Goal: Task Accomplishment & Management: Manage account settings

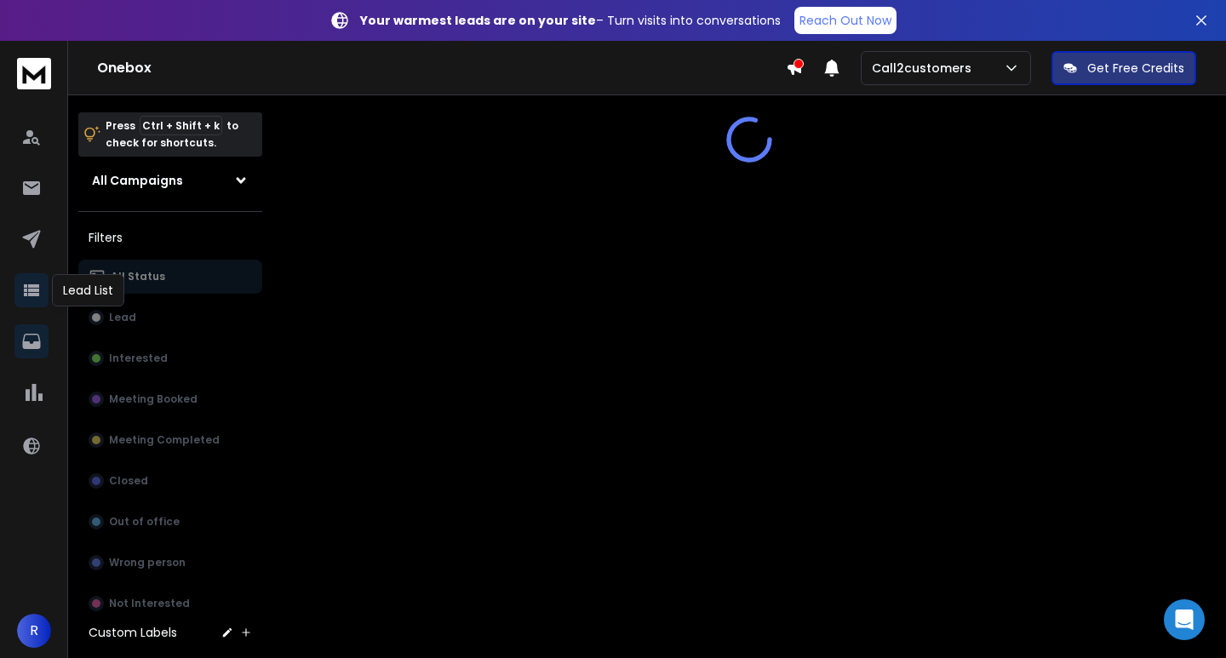
click at [18, 288] on link at bounding box center [31, 290] width 34 height 34
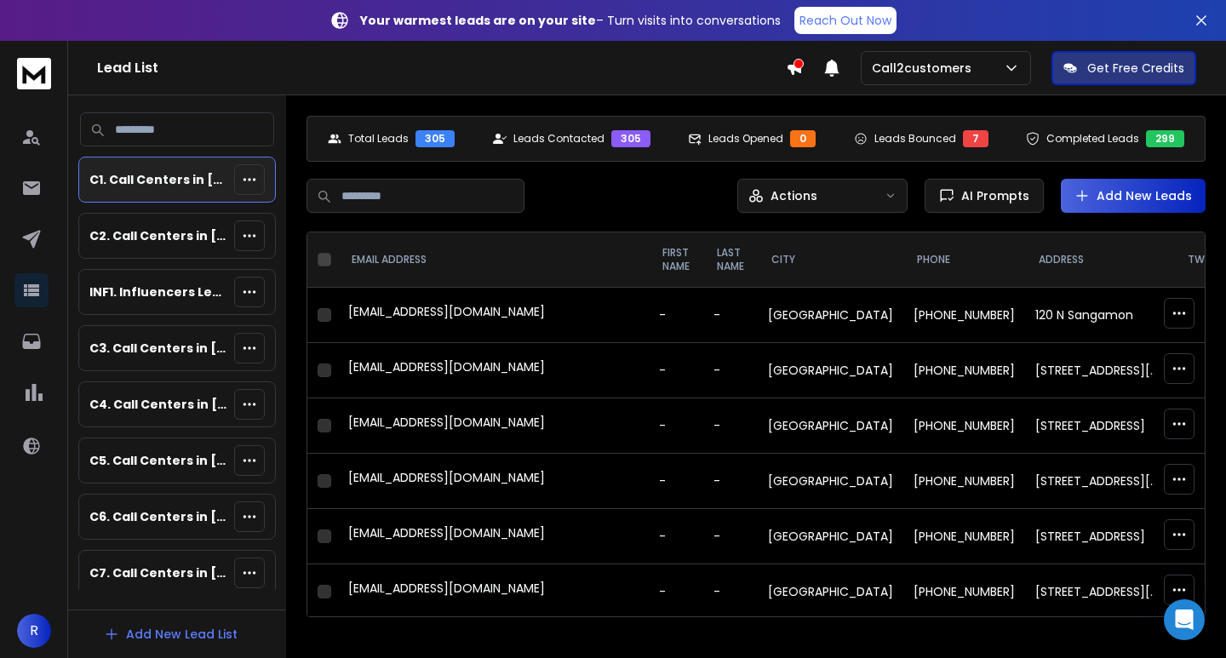
click at [172, 633] on button "Add New Lead List" at bounding box center [170, 634] width 161 height 34
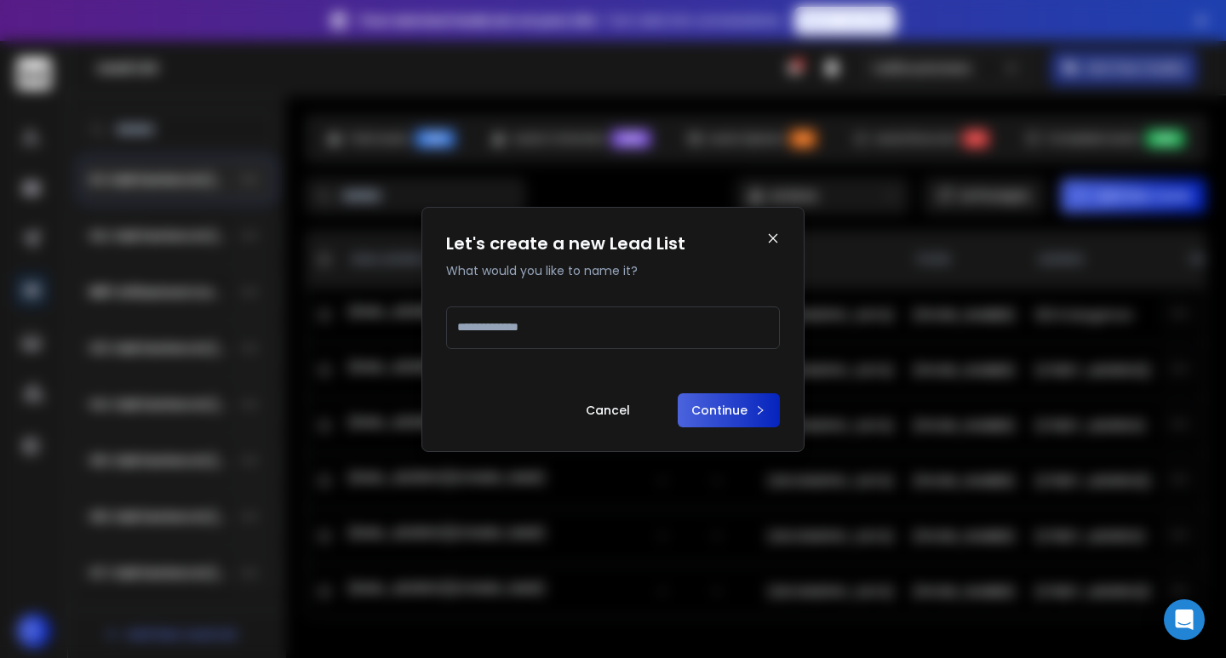
click at [507, 329] on input at bounding box center [613, 328] width 334 height 43
paste input "**********"
type input "**********"
click at [716, 409] on button "Continue" at bounding box center [729, 410] width 102 height 34
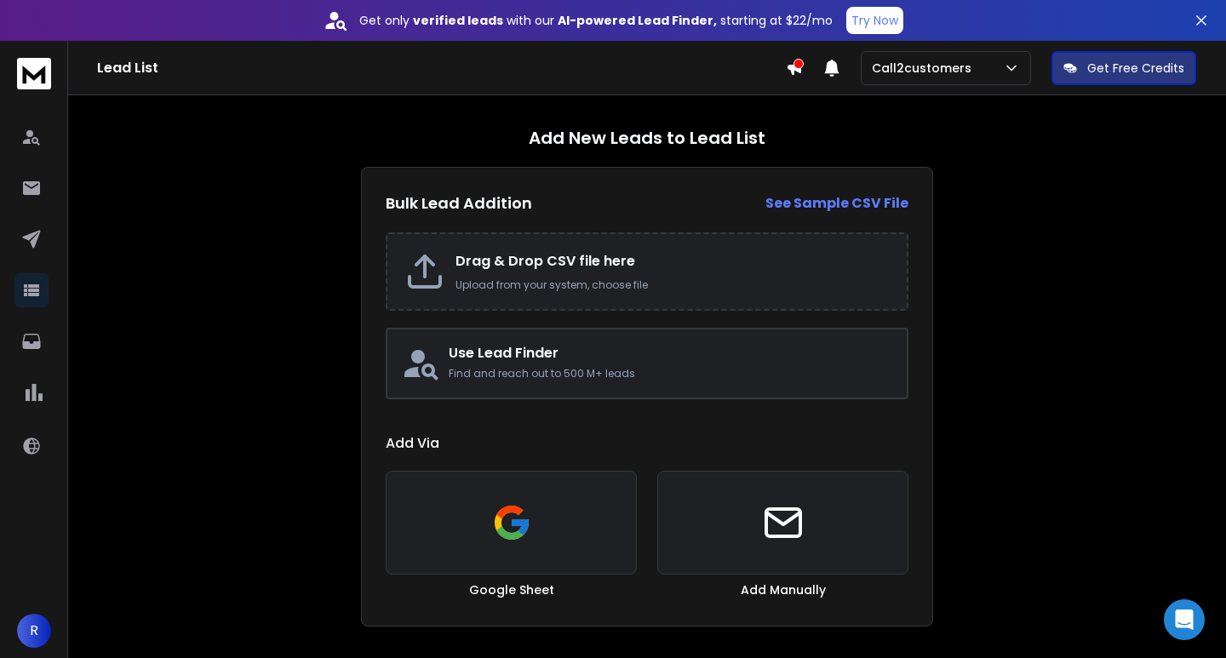
click at [597, 278] on p "Upload from your system, choose file" at bounding box center [672, 285] width 434 height 14
type input "**********"
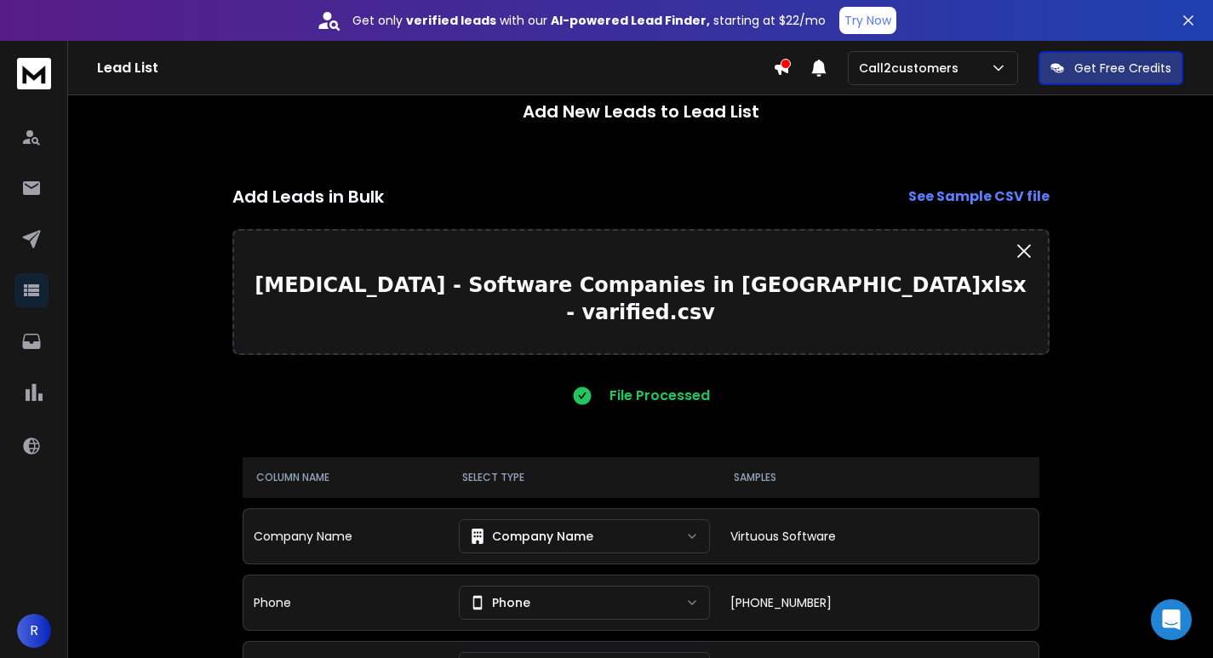
scroll to position [255, 0]
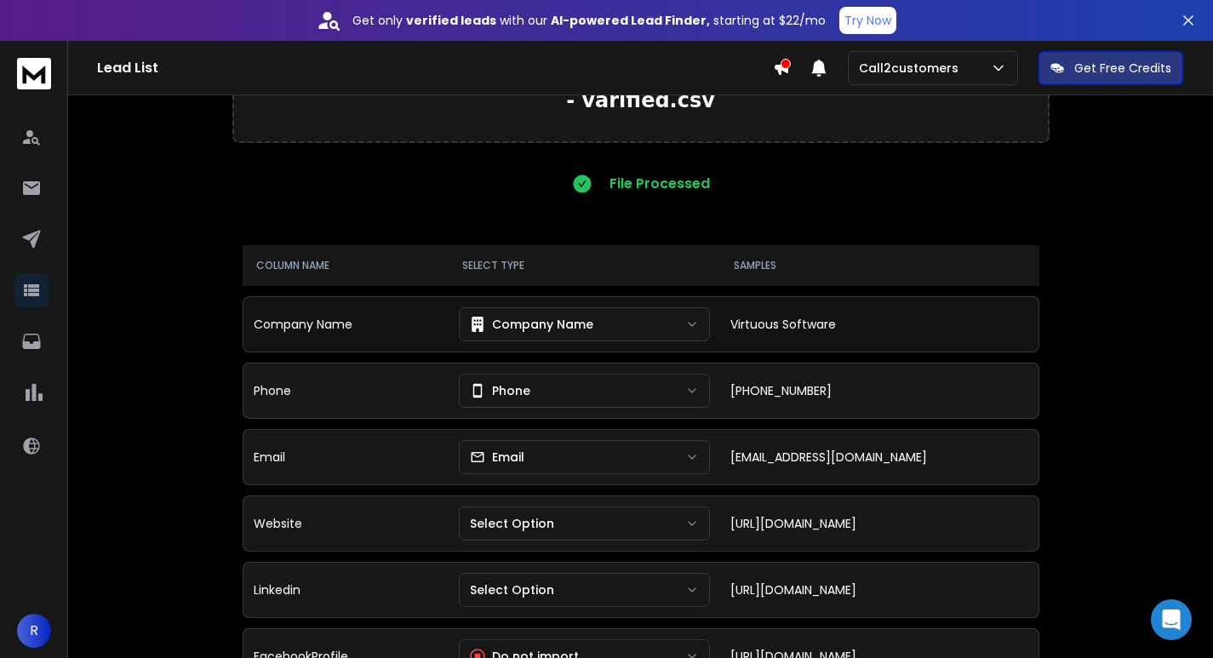
click at [531, 307] on button "Company Name" at bounding box center [584, 324] width 250 height 34
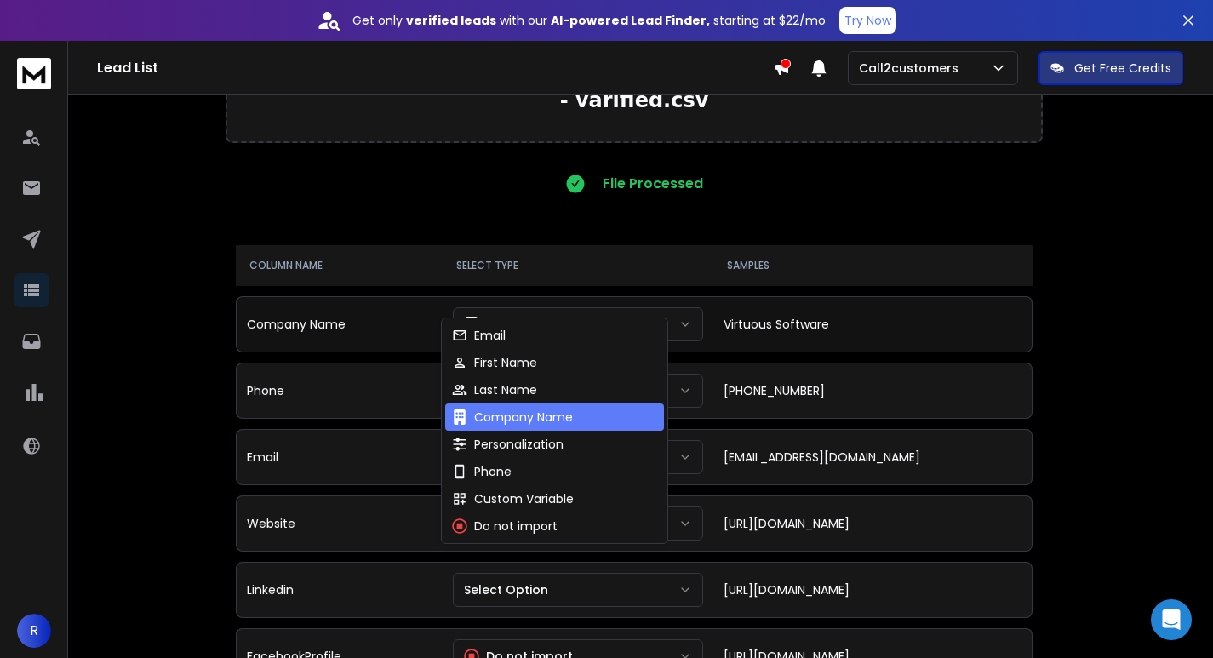
click at [531, 307] on button "Company Name" at bounding box center [578, 324] width 250 height 34
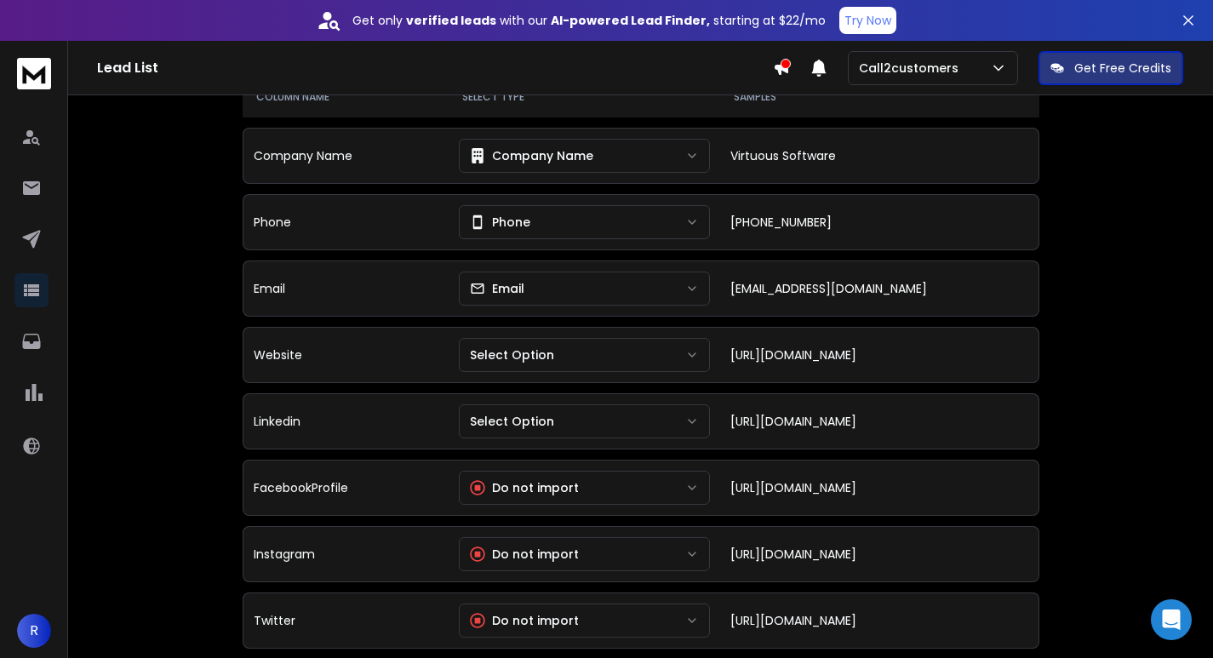
scroll to position [426, 0]
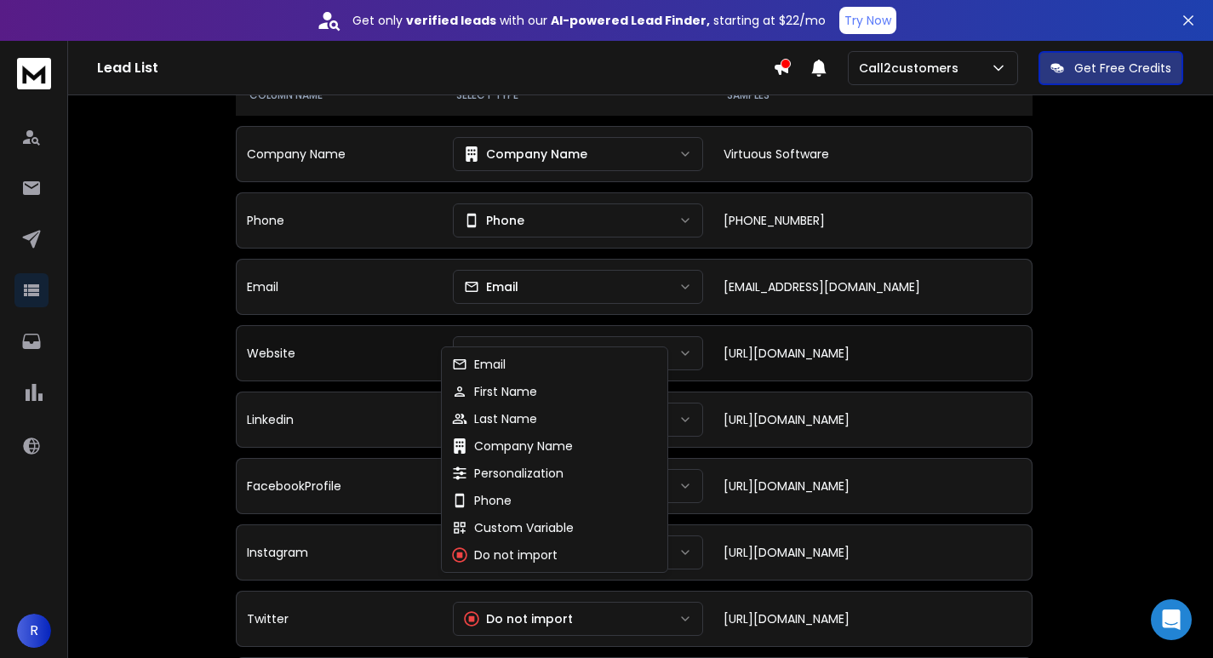
click at [537, 336] on button "Select Option" at bounding box center [578, 353] width 250 height 34
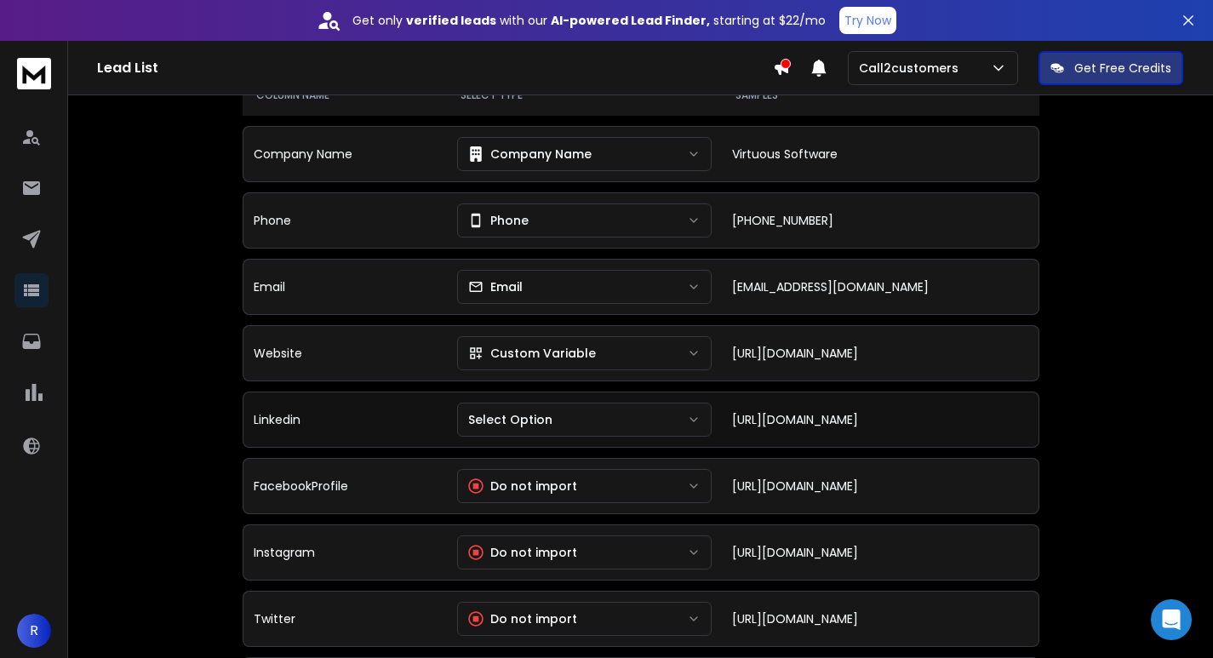
click at [528, 403] on button "Select Option" at bounding box center [584, 420] width 255 height 34
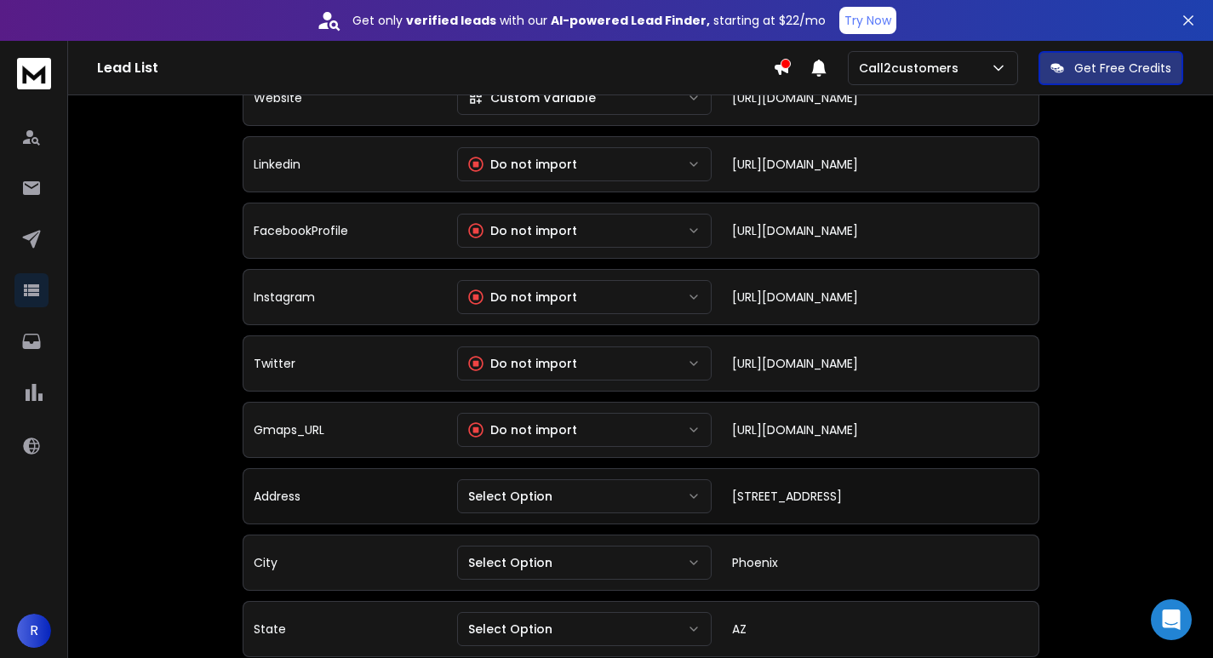
scroll to position [766, 0]
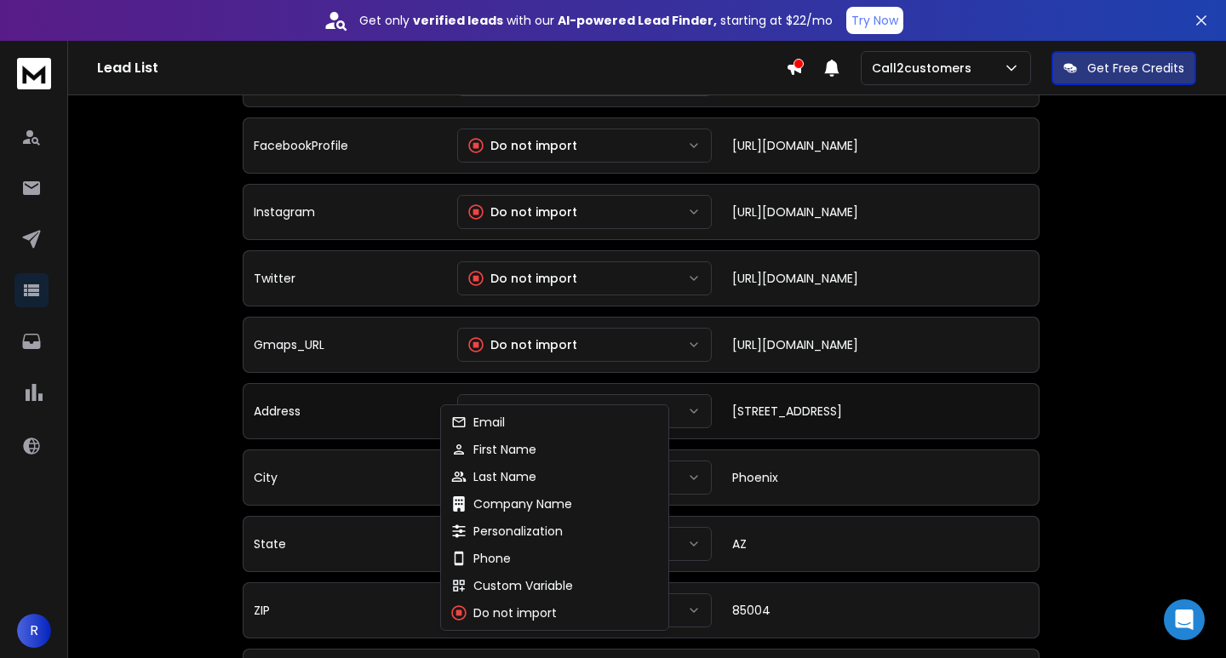
click at [536, 394] on button "Select Option" at bounding box center [584, 411] width 255 height 34
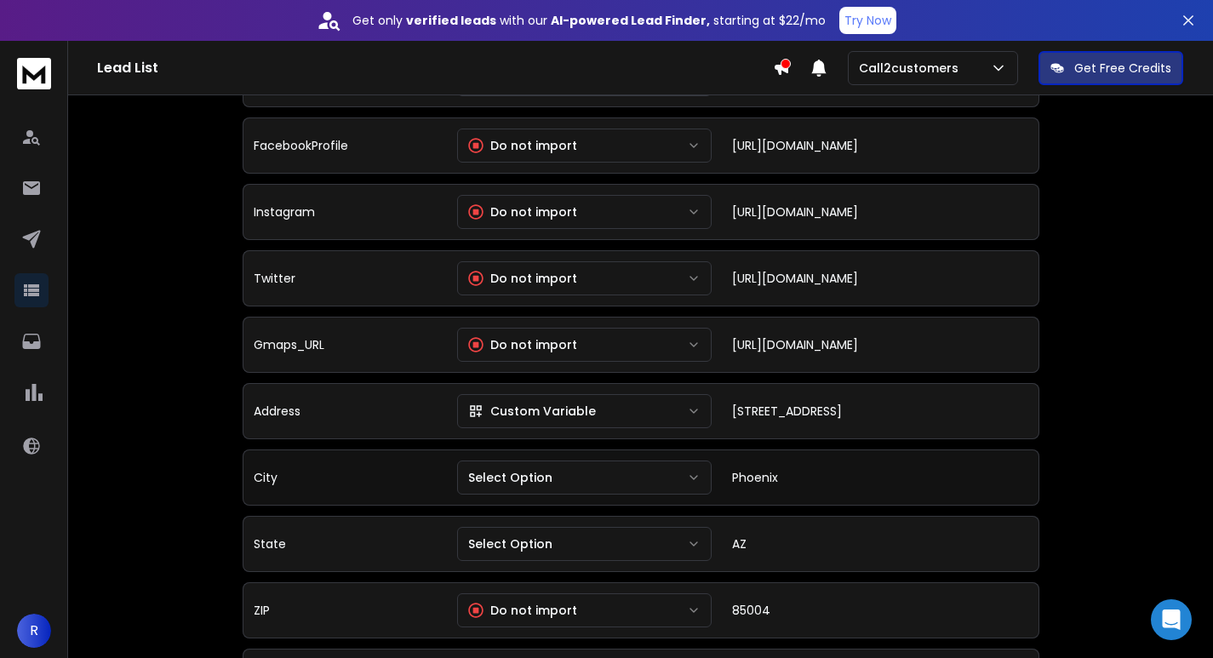
click at [538, 461] on button "Select Option" at bounding box center [584, 478] width 255 height 34
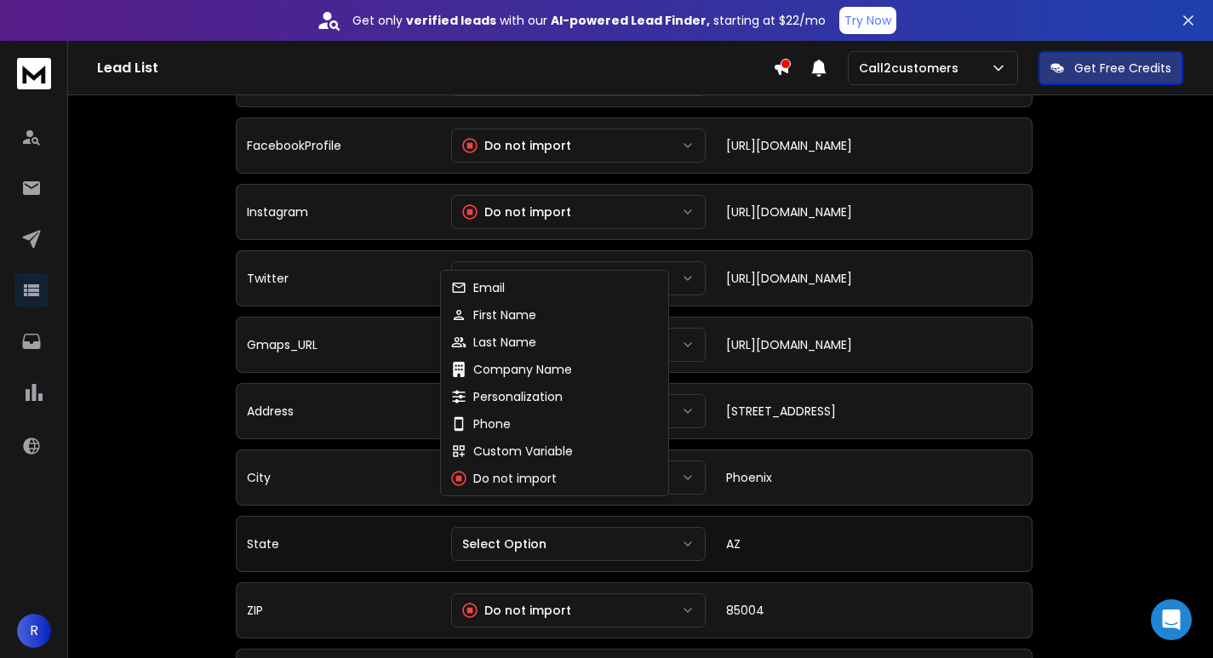
click at [514, 527] on button "Select Option" at bounding box center [578, 544] width 255 height 34
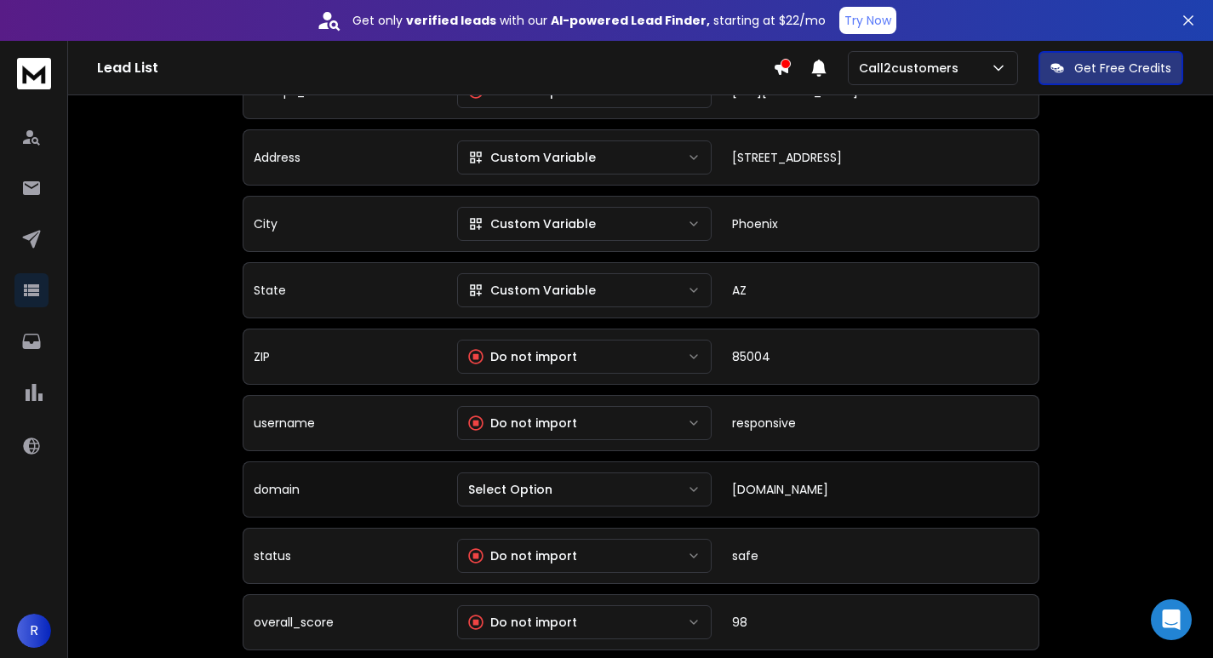
scroll to position [1022, 0]
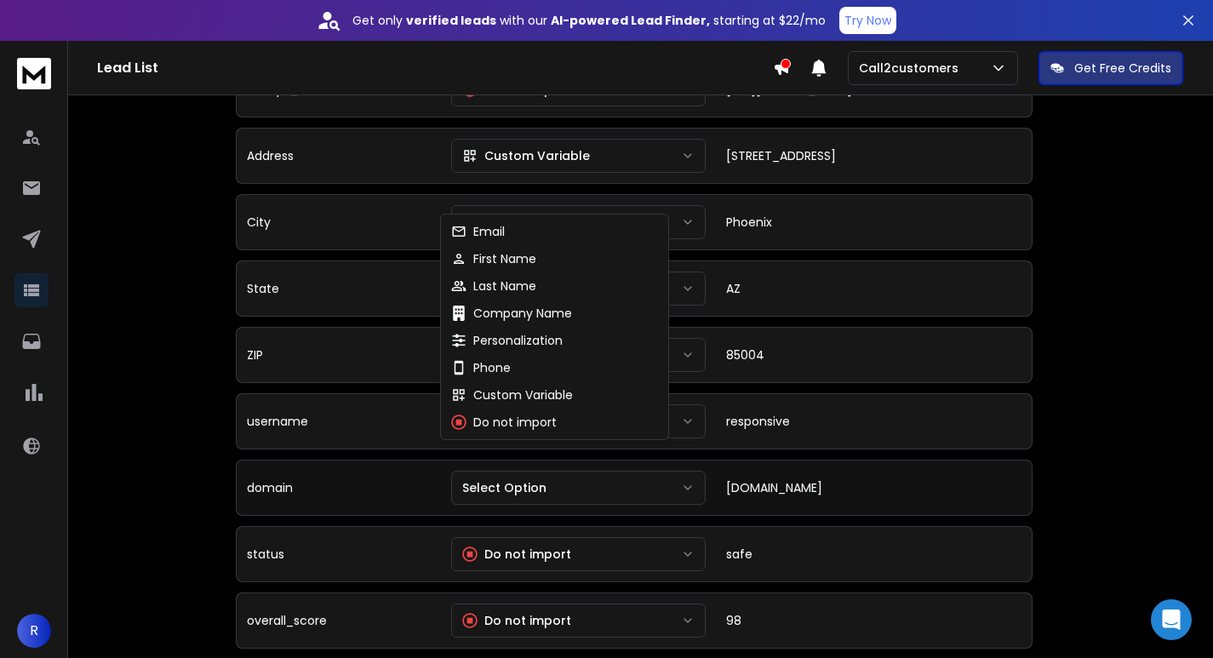
click at [524, 471] on button "Select Option" at bounding box center [578, 488] width 255 height 34
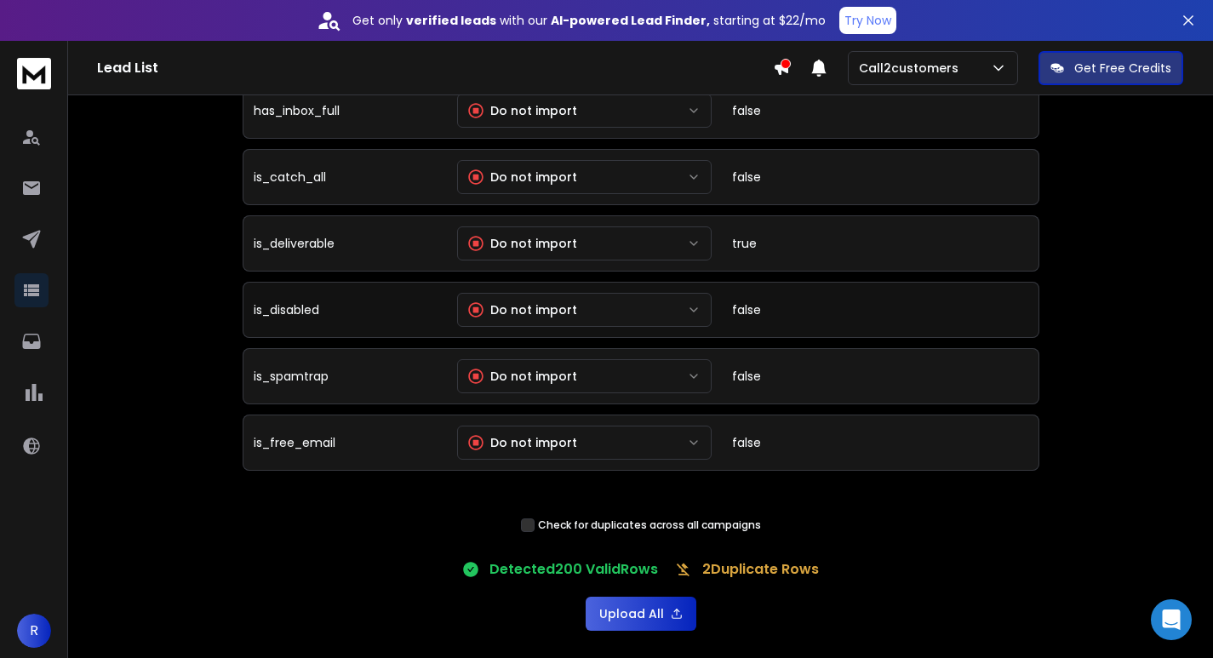
scroll to position [1978, 0]
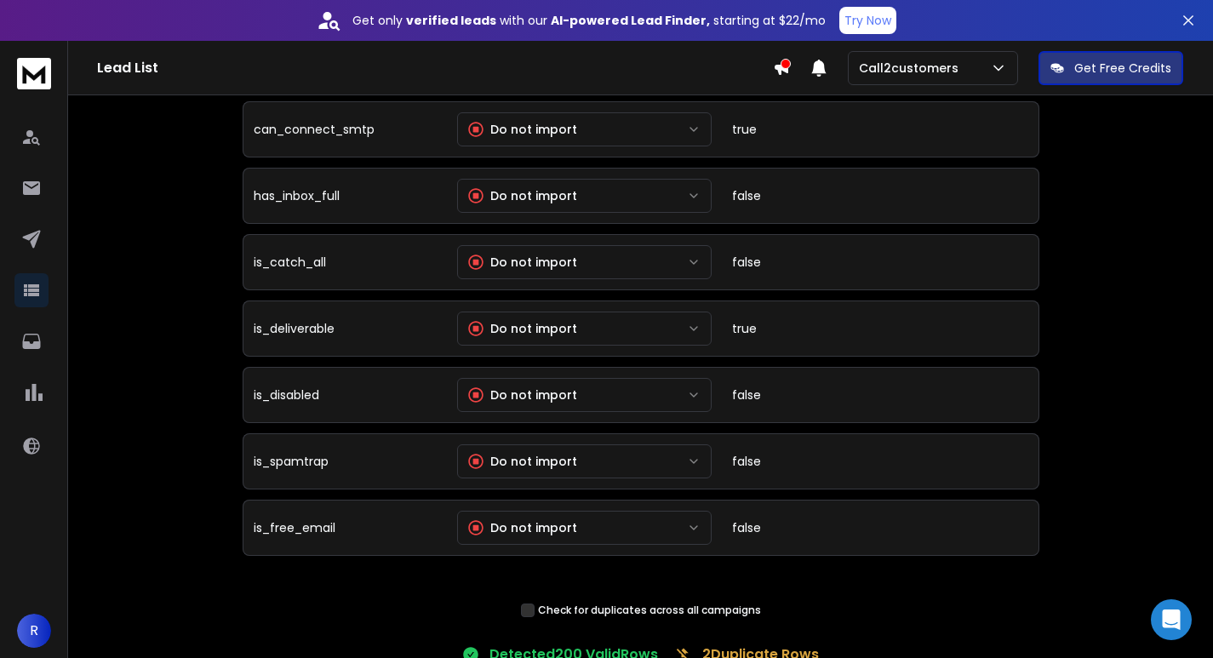
click at [550, 604] on label "Check for duplicates across all campaigns" at bounding box center [649, 611] width 223 height 14
click at [535, 604] on button "Check for duplicates across all campaigns" at bounding box center [528, 611] width 14 height 14
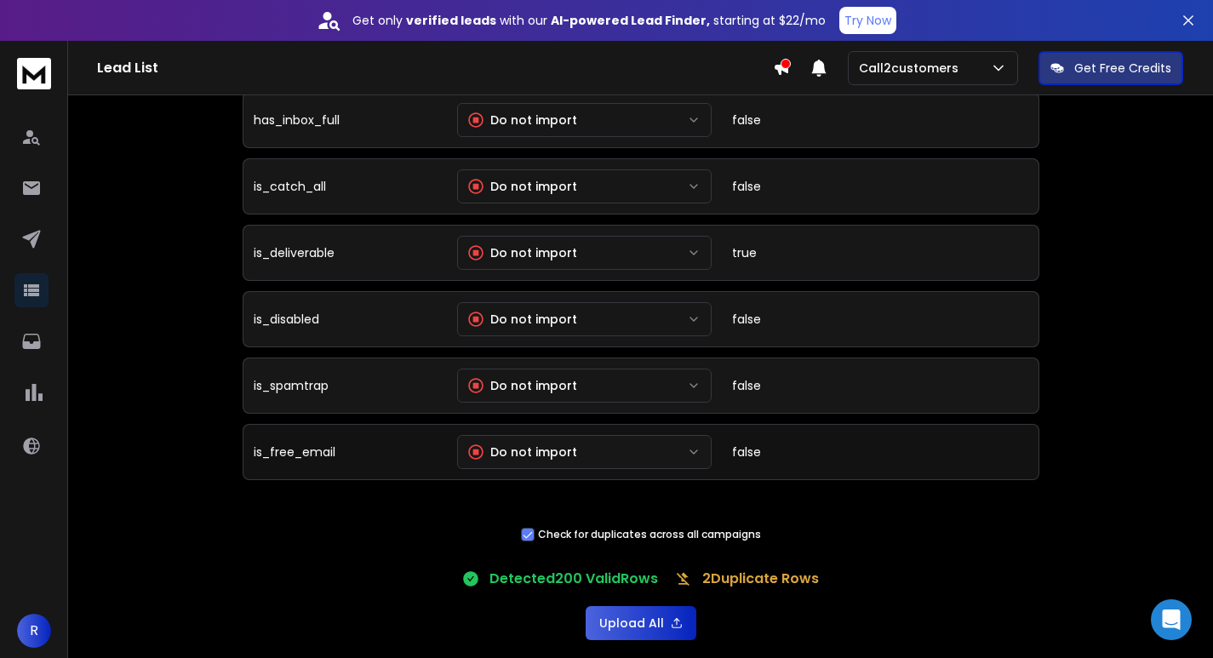
scroll to position [2063, 0]
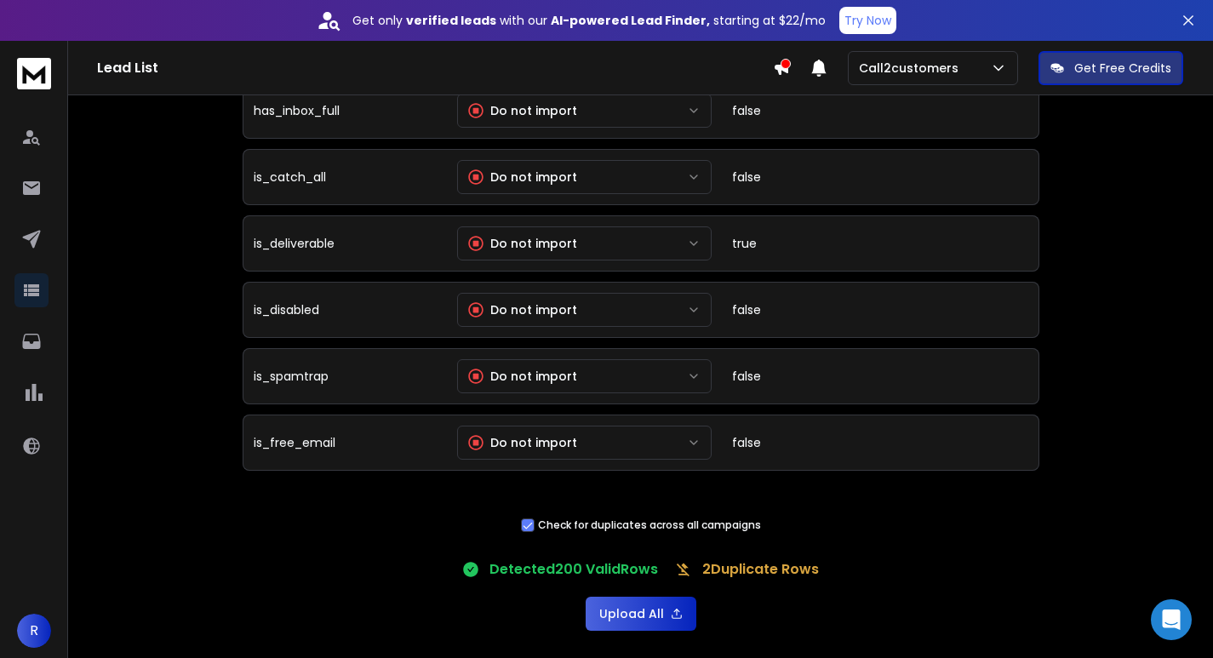
click at [657, 599] on button "Upload All" at bounding box center [641, 614] width 111 height 34
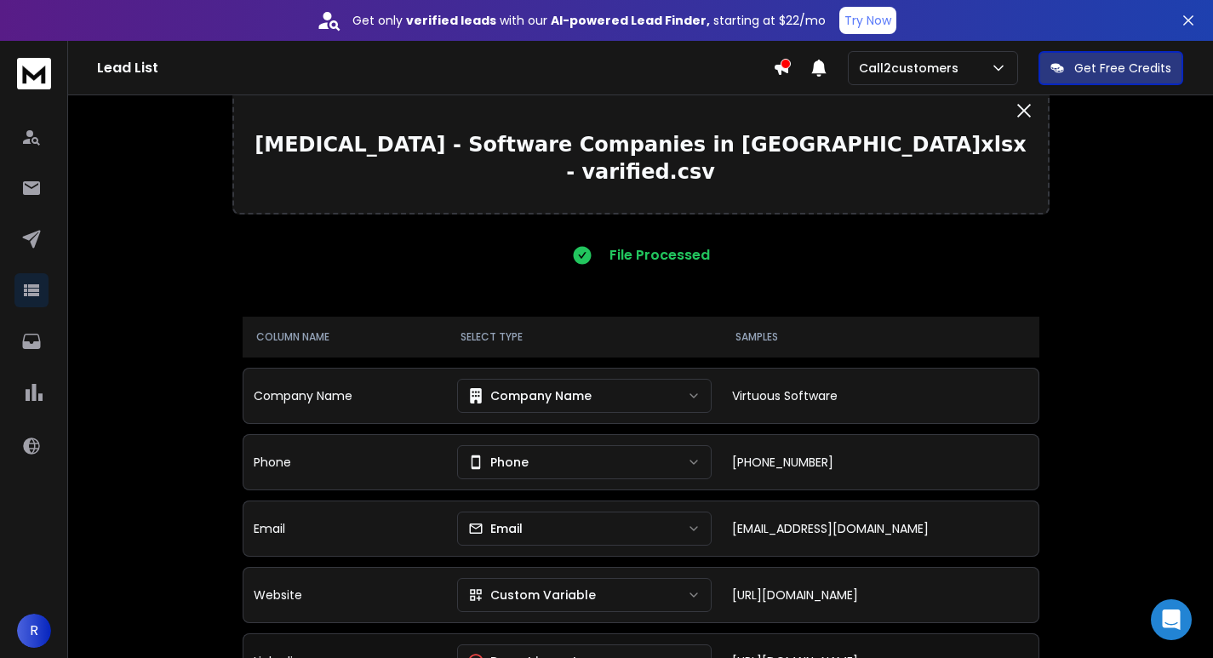
scroll to position [0, 0]
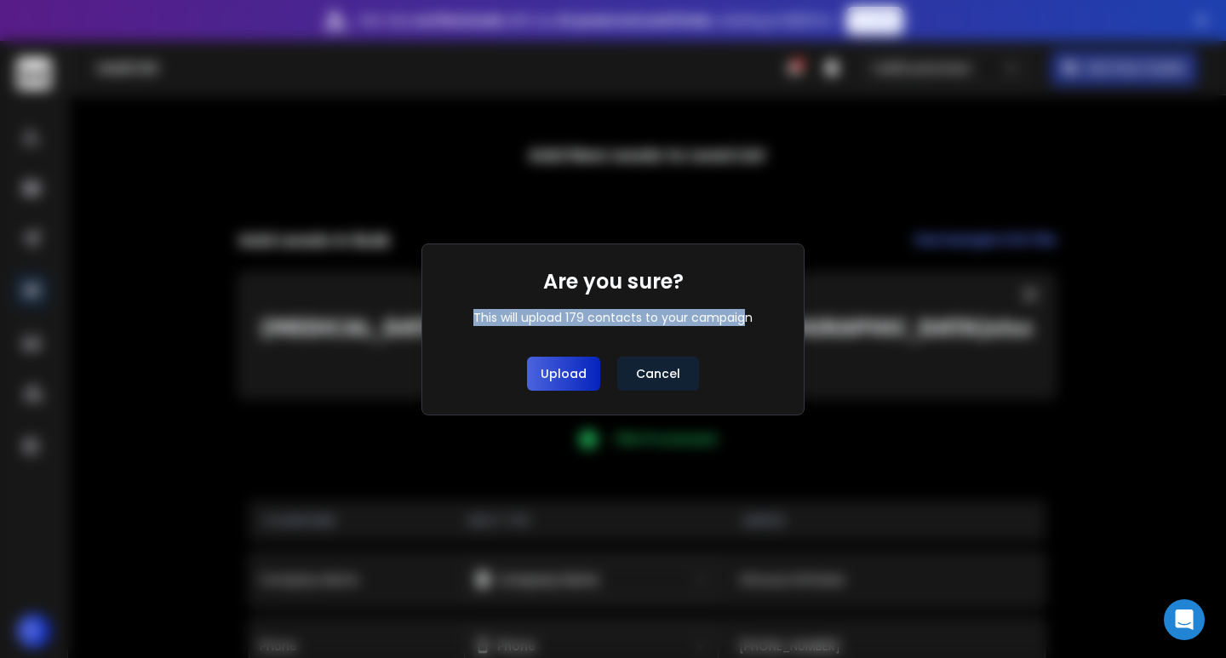
drag, startPoint x: 473, startPoint y: 315, endPoint x: 747, endPoint y: 327, distance: 274.4
click at [747, 327] on div "Are you sure? This will upload 179 contacts to your campaign Upload Cancel" at bounding box center [613, 329] width 334 height 123
click at [725, 346] on div "Are you sure? This will upload 179 contacts to your campaign Upload Cancel" at bounding box center [613, 329] width 334 height 123
click at [639, 373] on button "Cancel" at bounding box center [658, 374] width 82 height 34
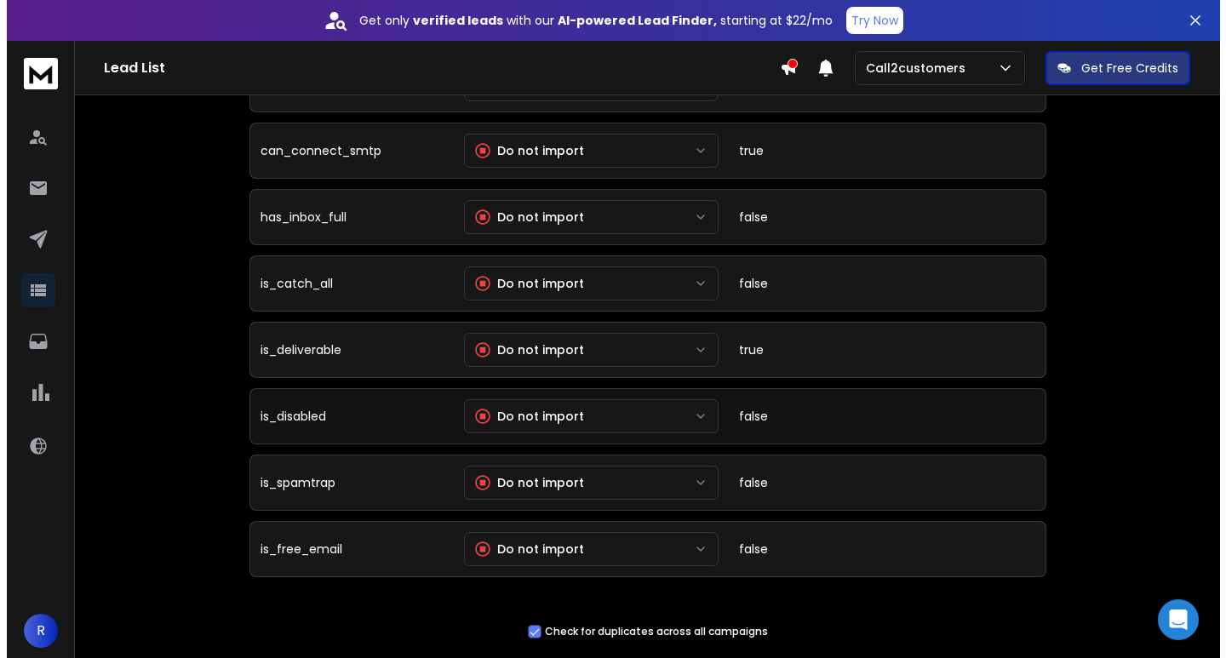
scroll to position [2063, 0]
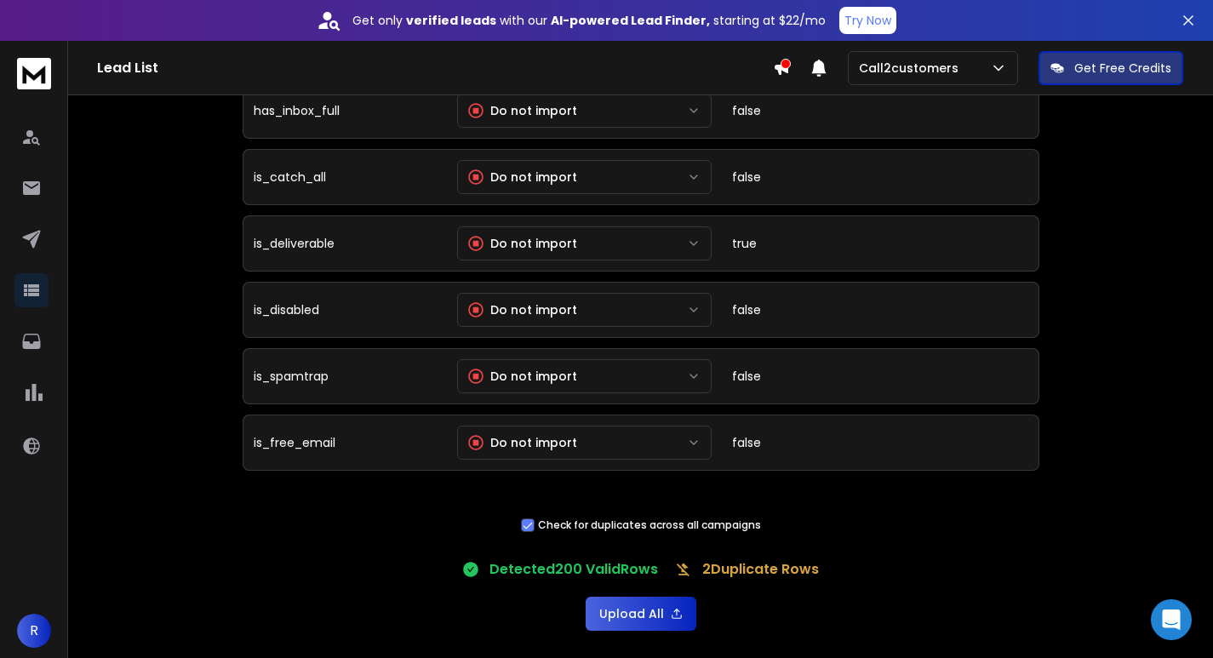
click at [604, 519] on label "Check for duplicates across all campaigns" at bounding box center [649, 526] width 223 height 14
click at [535, 519] on button "Check for duplicates across all campaigns" at bounding box center [528, 526] width 14 height 14
click at [623, 597] on button "Upload All" at bounding box center [641, 614] width 111 height 34
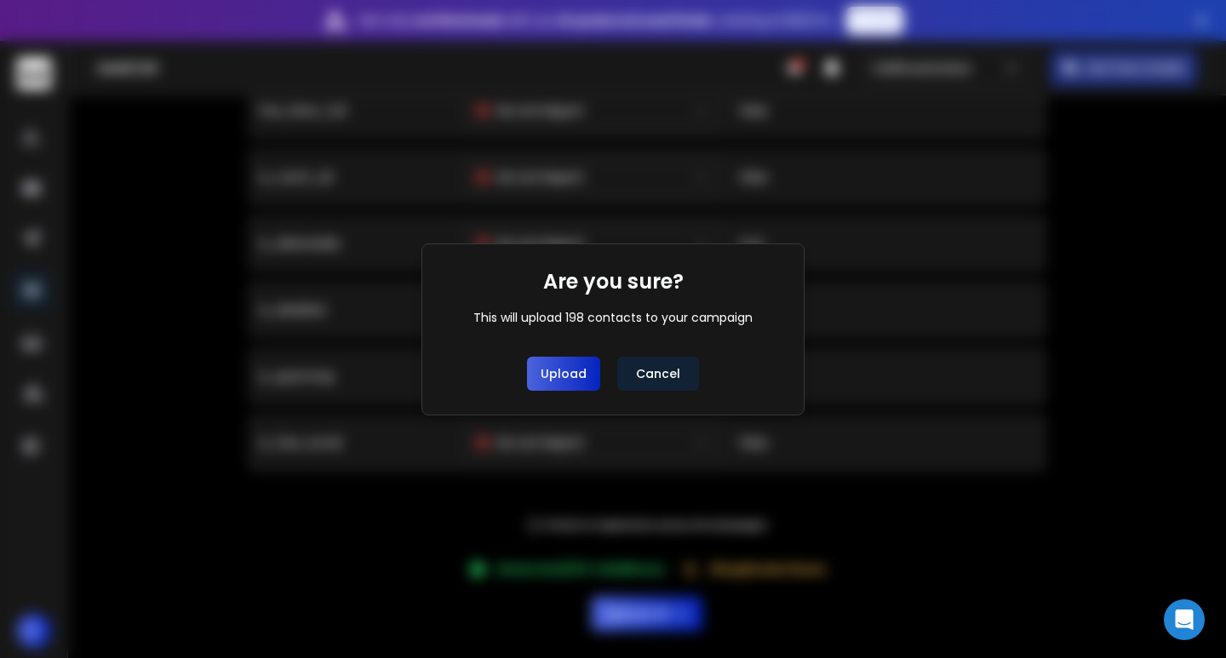
click at [572, 381] on button "Upload" at bounding box center [563, 374] width 73 height 34
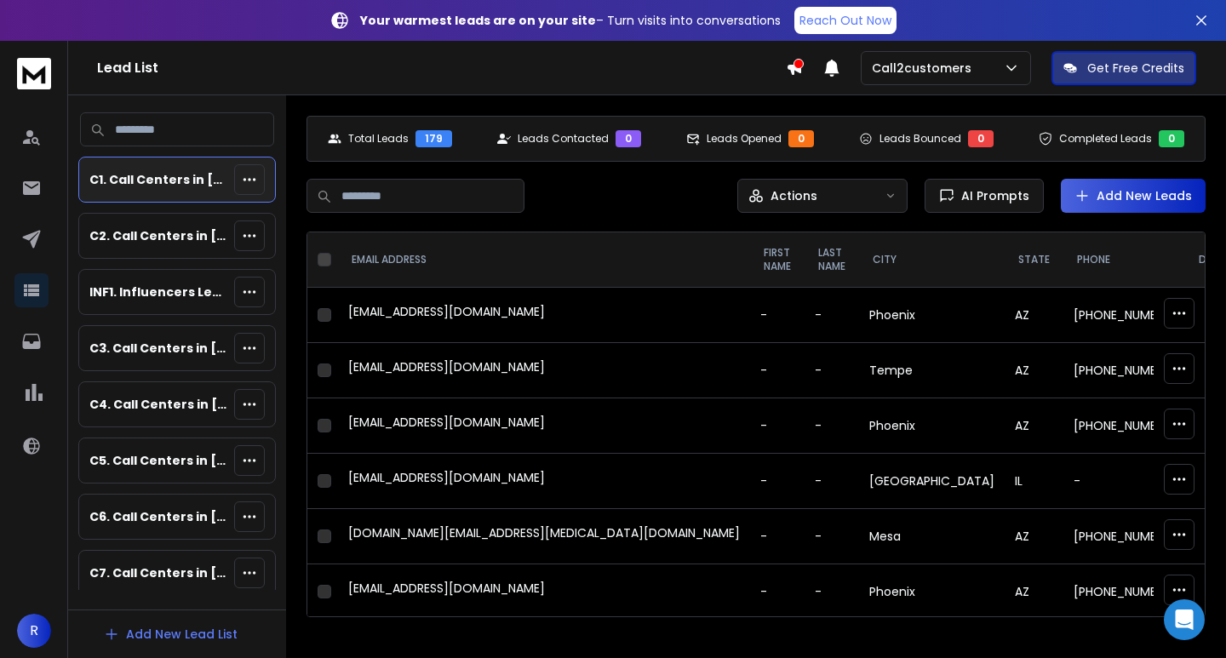
click at [141, 140] on input at bounding box center [177, 129] width 194 height 34
paste input "**********"
type input "**********"
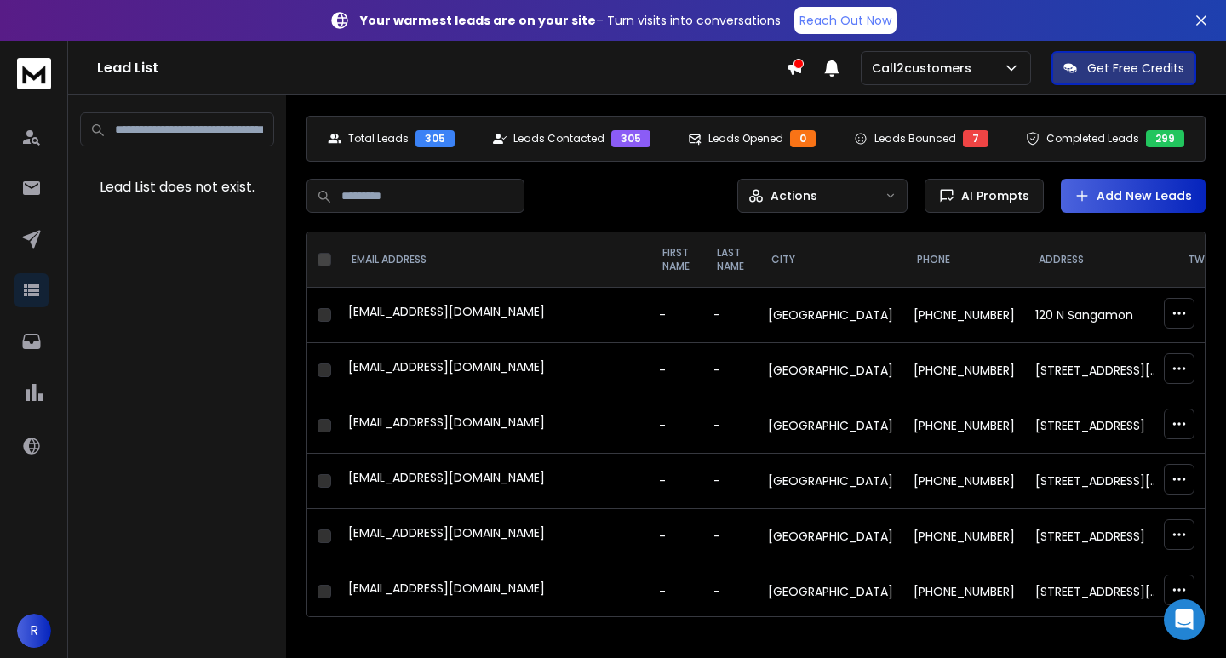
click at [158, 130] on input "**********" at bounding box center [177, 129] width 194 height 34
click at [140, 131] on input "**********" at bounding box center [177, 129] width 194 height 34
click at [124, 129] on input "**********" at bounding box center [177, 129] width 194 height 34
click at [125, 129] on input "**********" at bounding box center [177, 129] width 194 height 34
drag, startPoint x: 125, startPoint y: 129, endPoint x: 329, endPoint y: 140, distance: 203.8
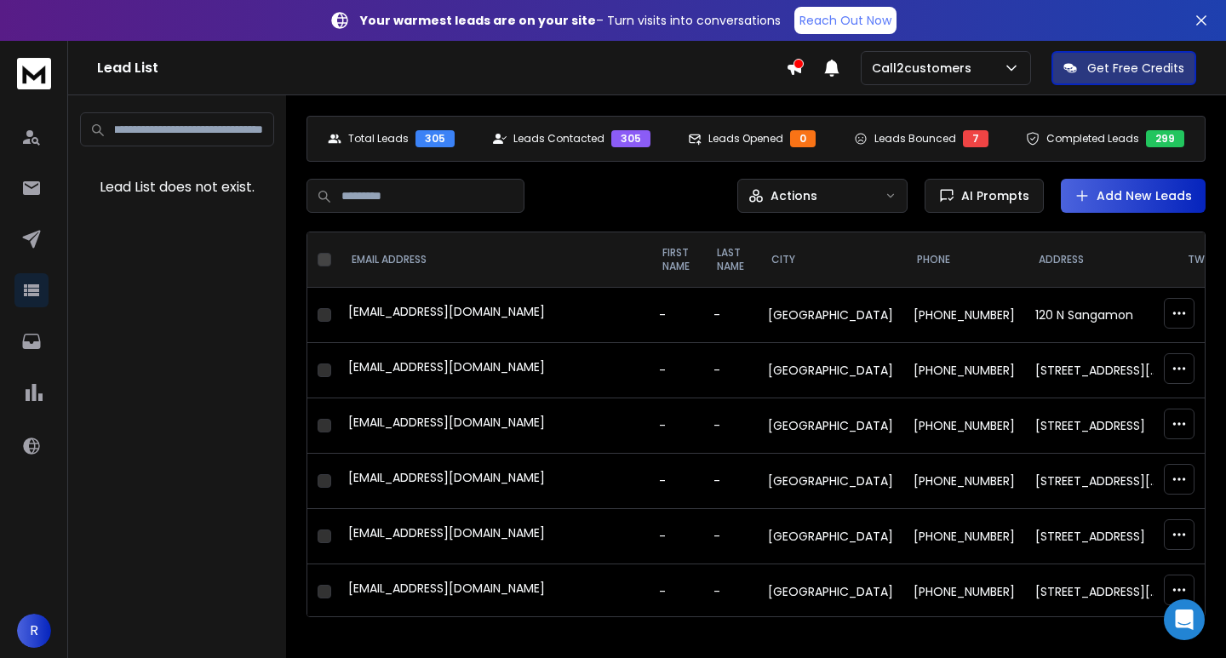
click at [329, 140] on div "**********" at bounding box center [647, 366] width 1158 height 542
type input "**"
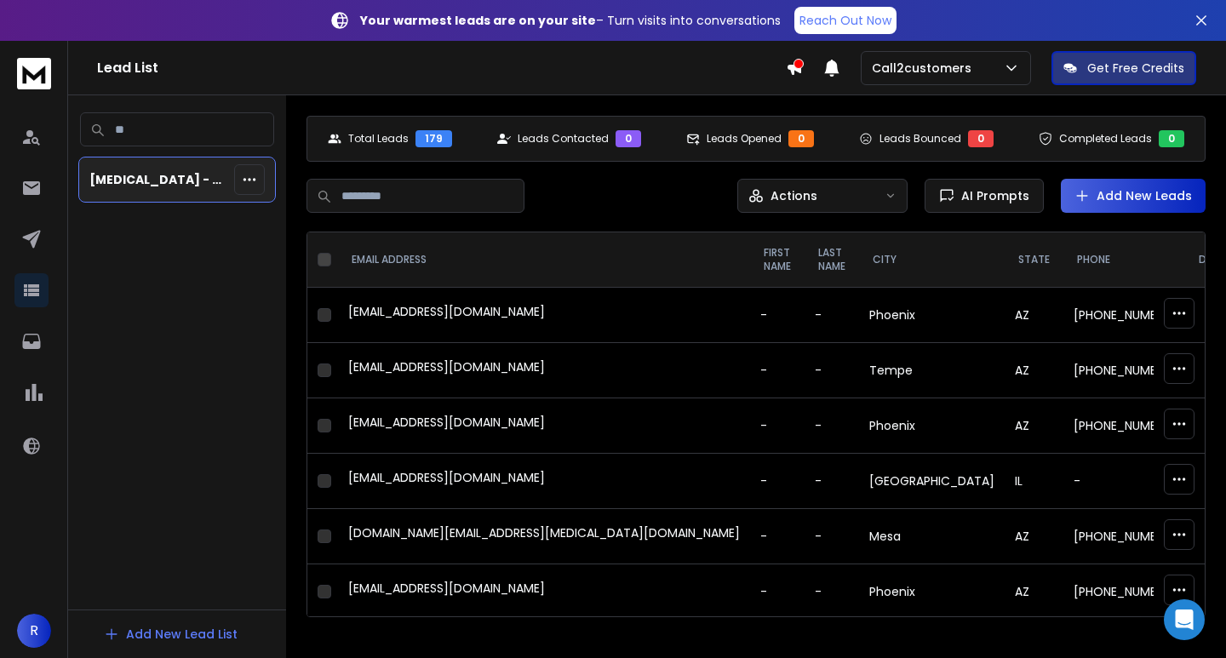
click at [251, 182] on icon "button" at bounding box center [249, 179] width 15 height 15
click at [851, 191] on div "Actions" at bounding box center [812, 195] width 129 height 17
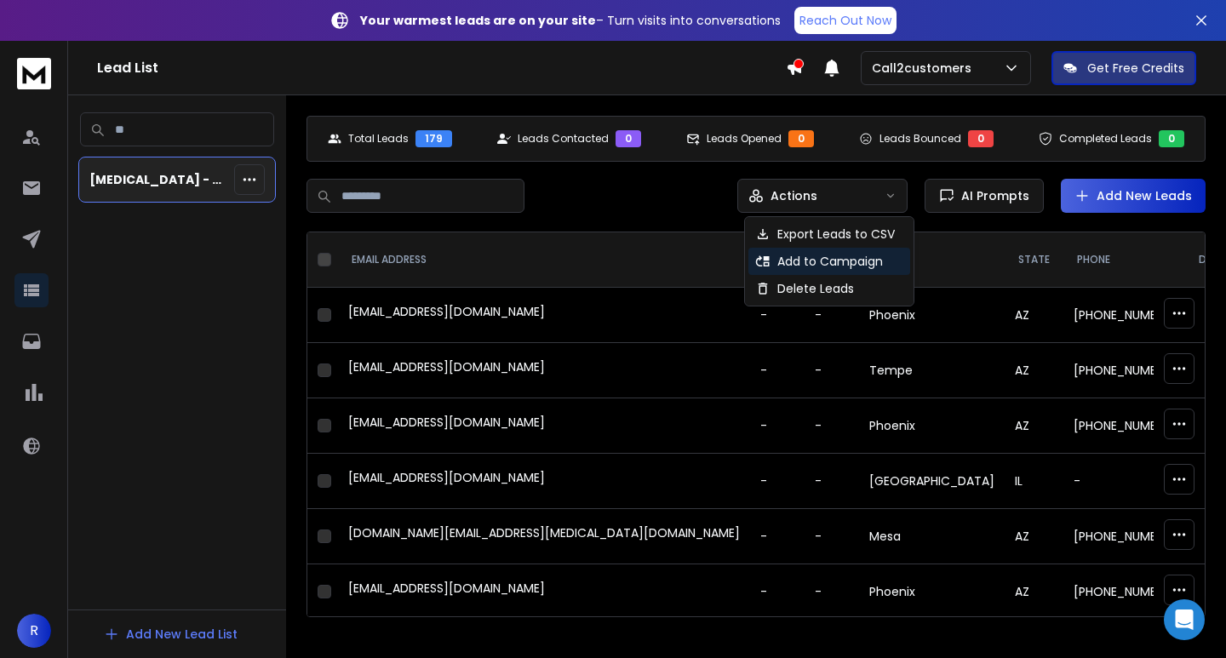
click at [819, 261] on p "Add to Campaign" at bounding box center [830, 261] width 106 height 17
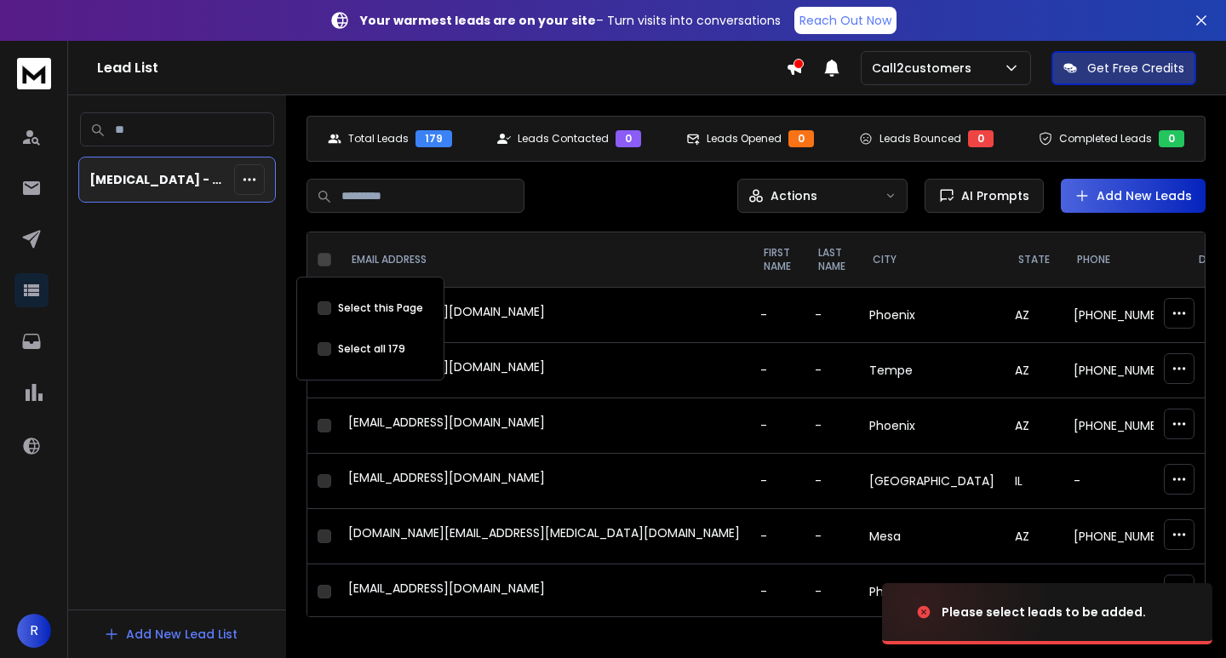
click at [318, 257] on button "Select this Page" at bounding box center [325, 260] width 14 height 14
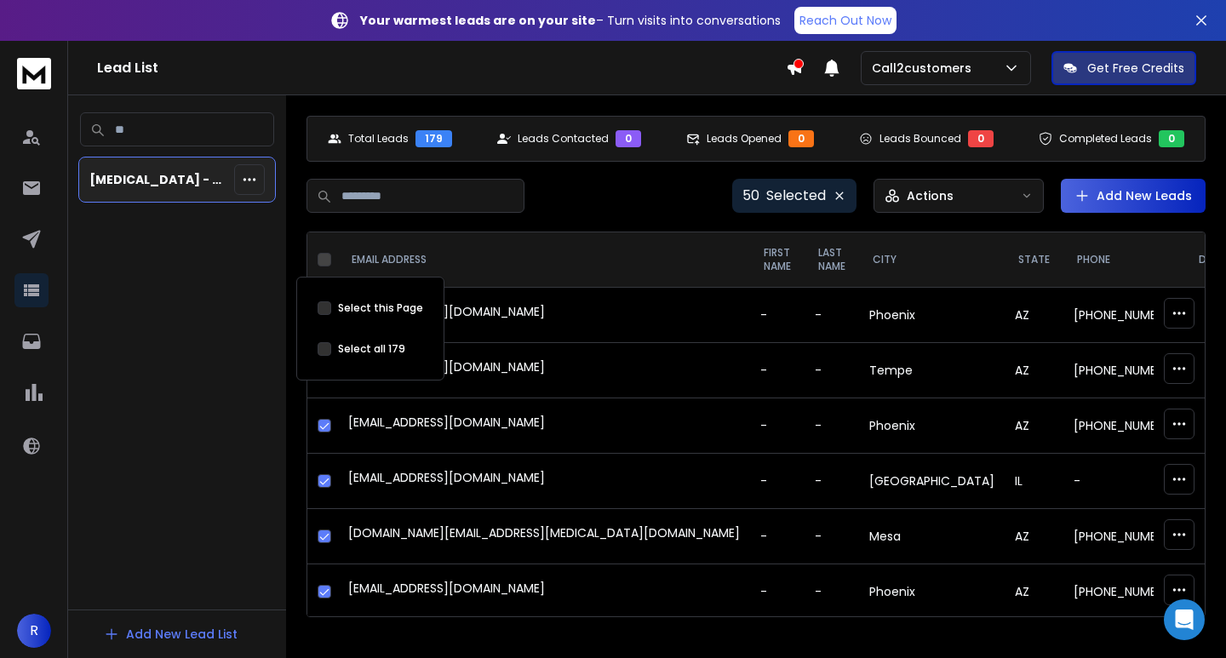
click at [328, 257] on button "Select this Page" at bounding box center [325, 260] width 14 height 14
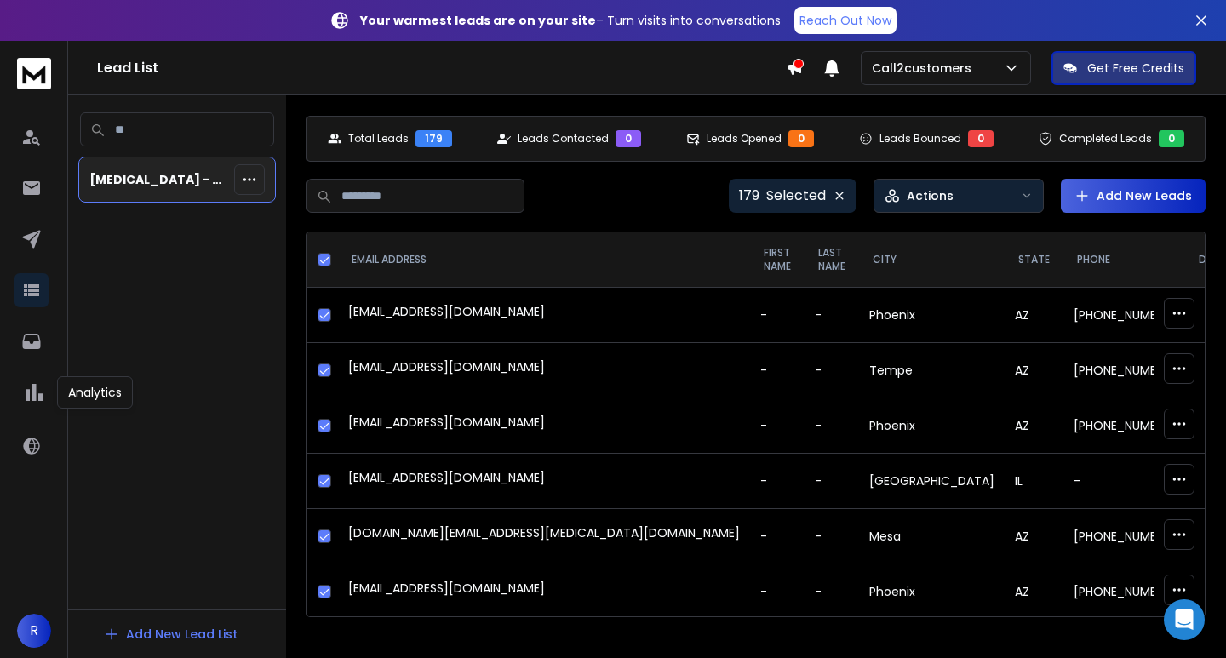
click at [934, 203] on p "Actions" at bounding box center [930, 195] width 47 height 17
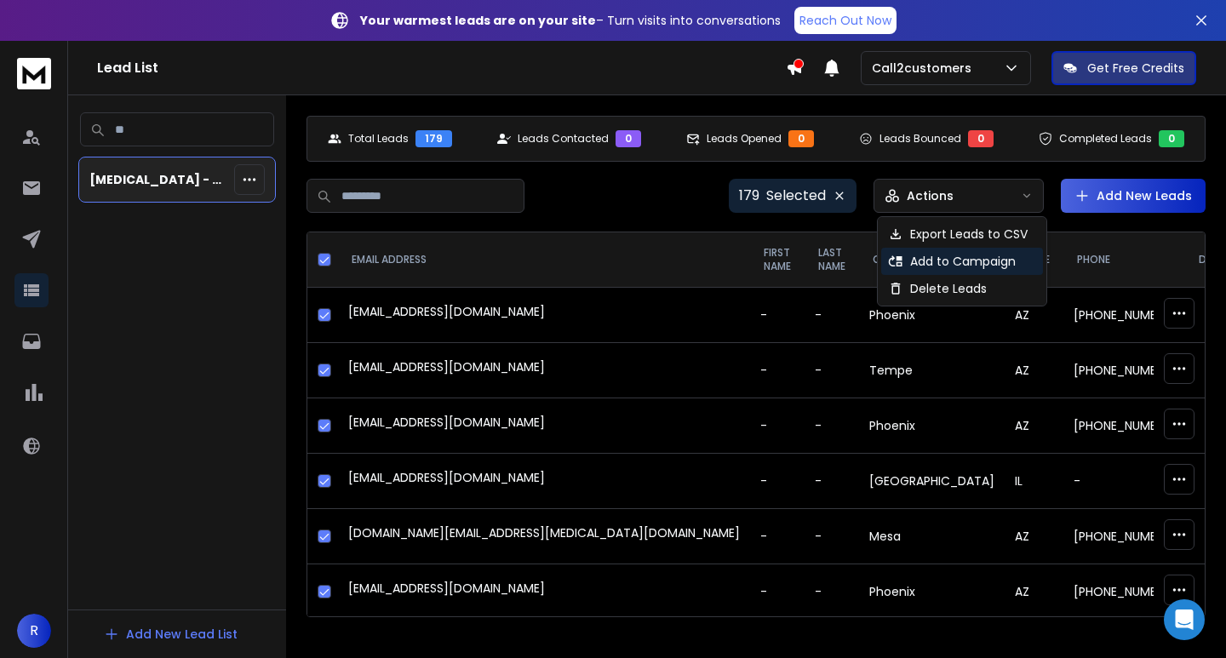
click at [929, 266] on p "Add to Campaign" at bounding box center [963, 261] width 106 height 17
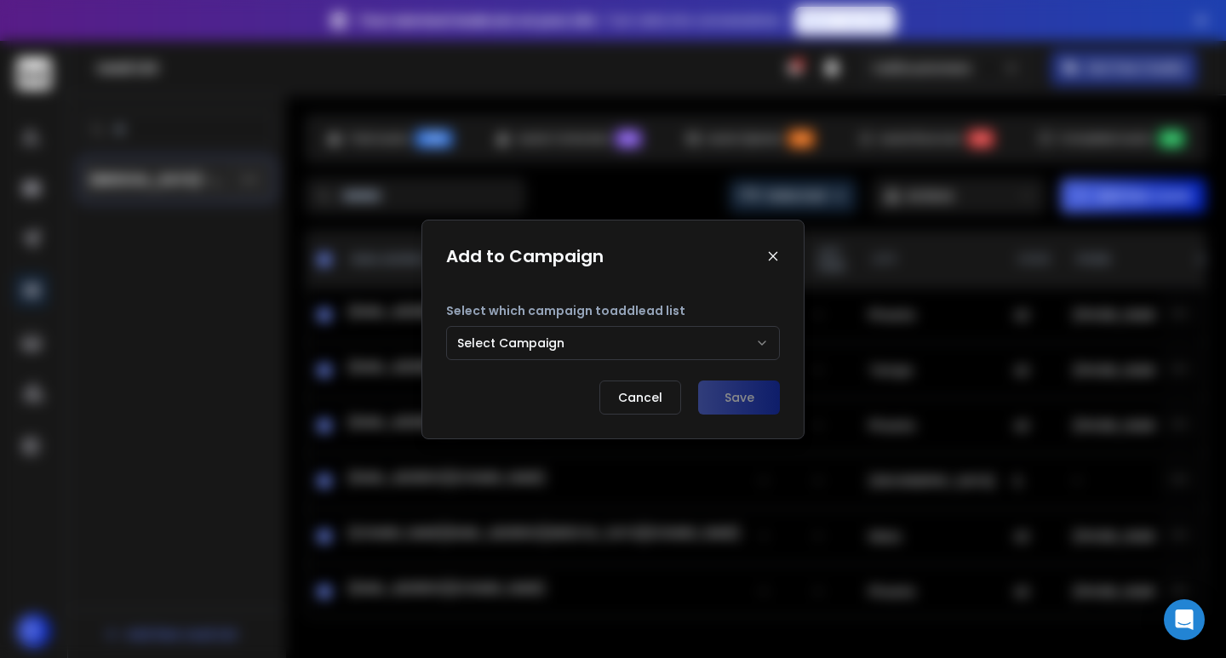
click at [635, 337] on button "Select Campaign" at bounding box center [613, 343] width 334 height 34
click at [723, 387] on button "Save" at bounding box center [739, 398] width 82 height 34
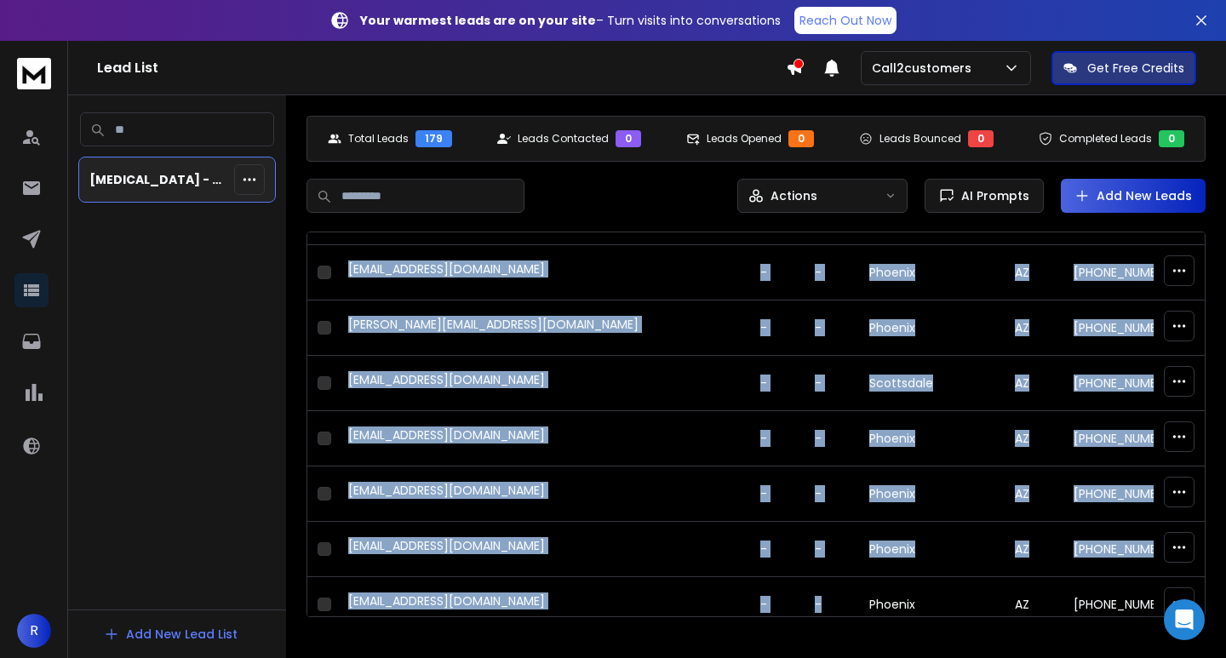
scroll to position [781, 0]
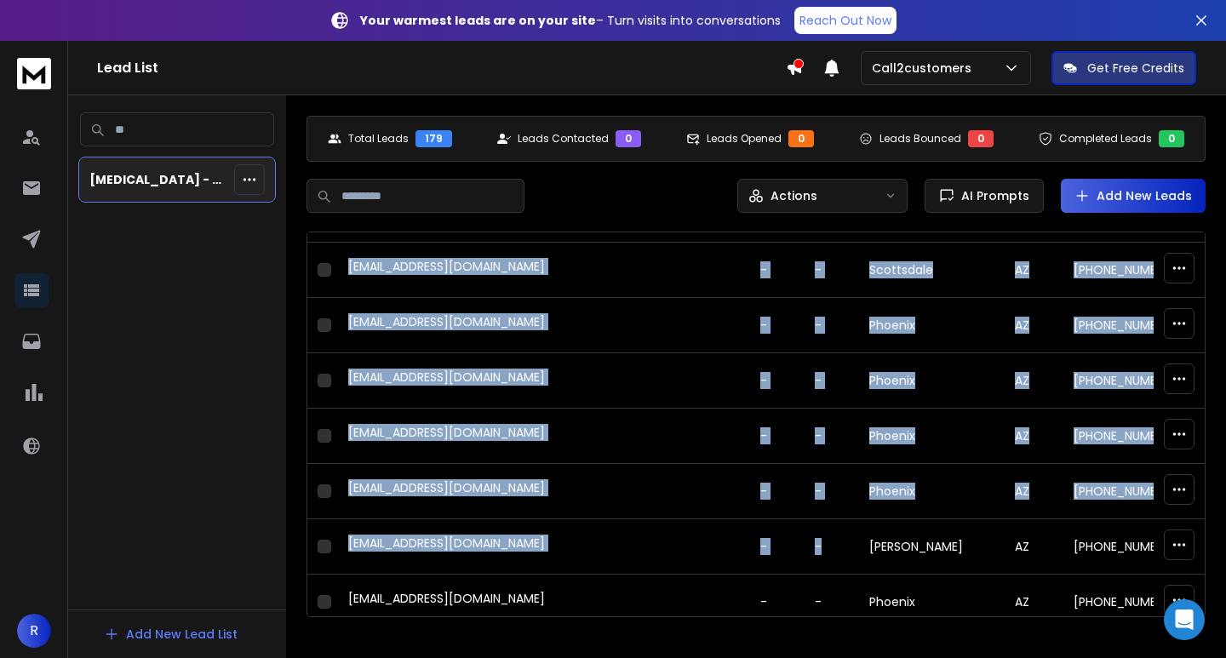
drag, startPoint x: 682, startPoint y: 603, endPoint x: 742, endPoint y: 602, distance: 60.5
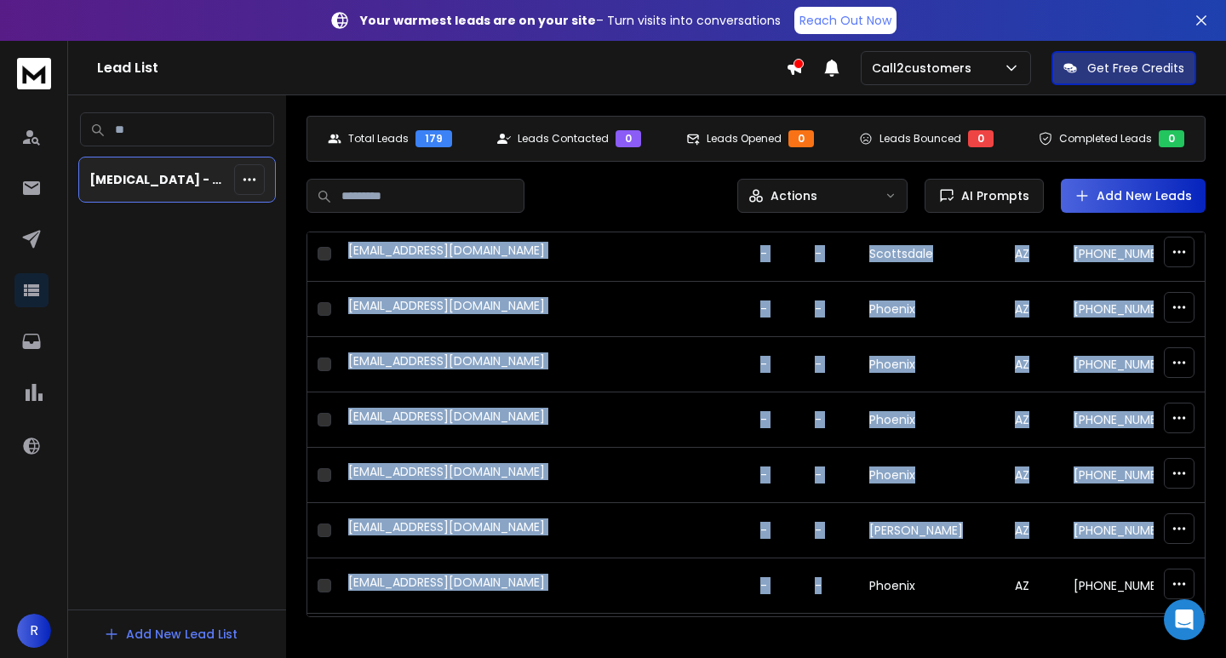
click at [805, 547] on td "-" at bounding box center [832, 530] width 54 height 55
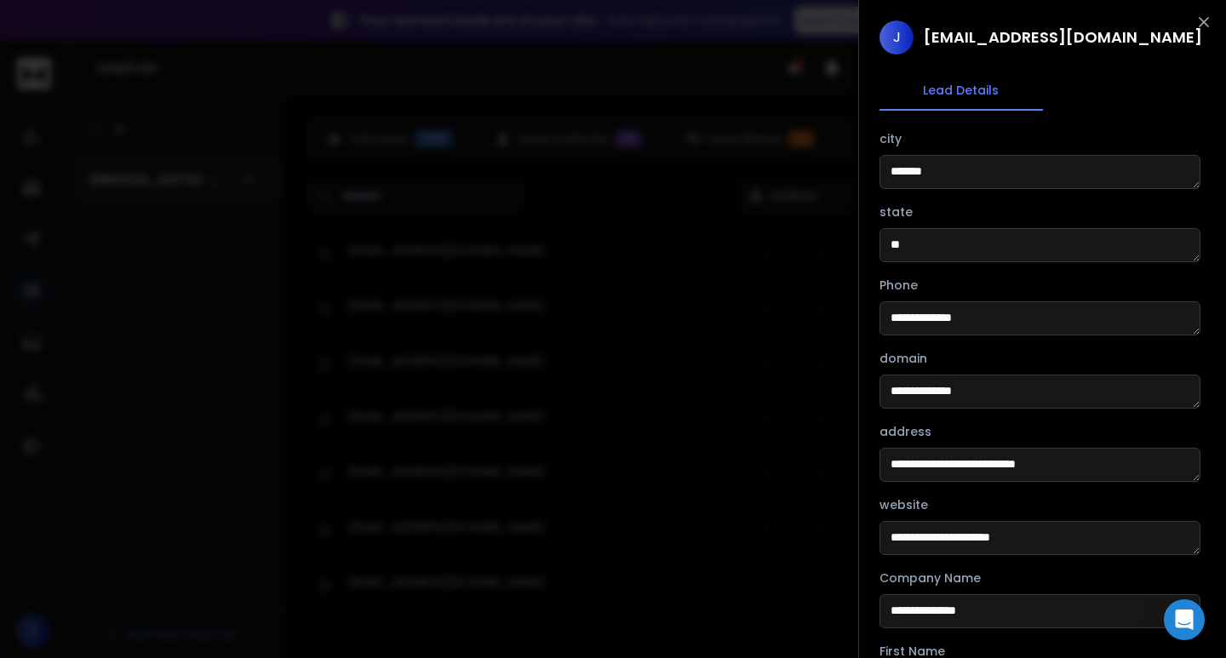
click at [713, 415] on div at bounding box center [613, 329] width 1226 height 658
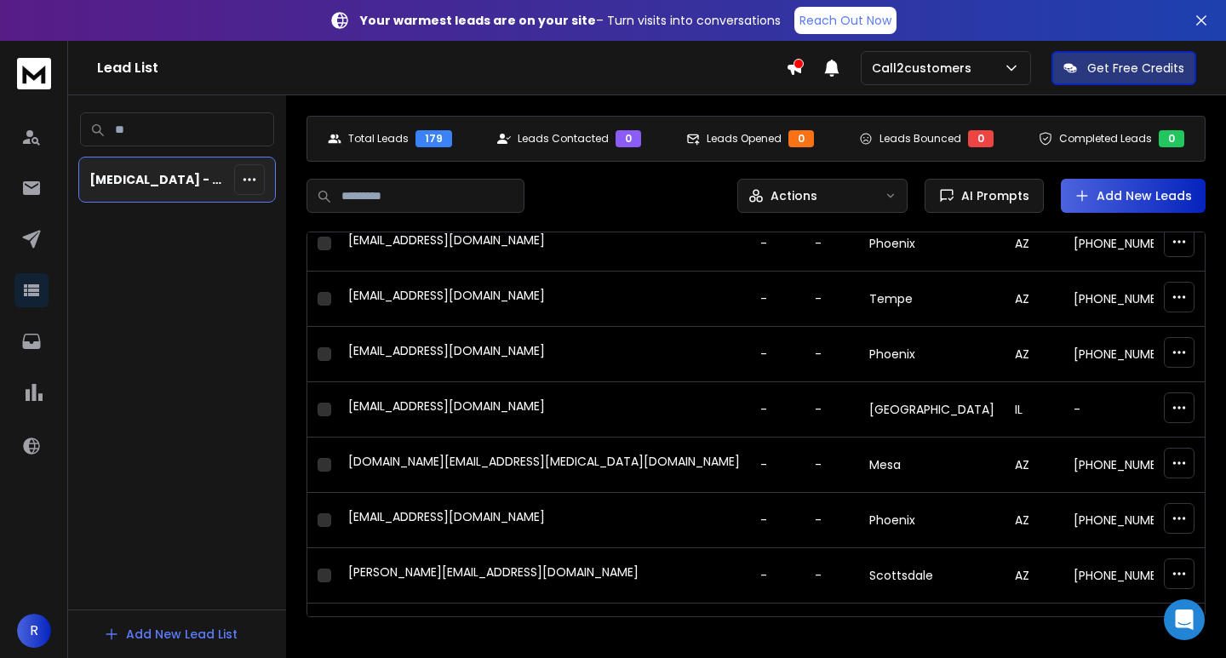
scroll to position [0, 0]
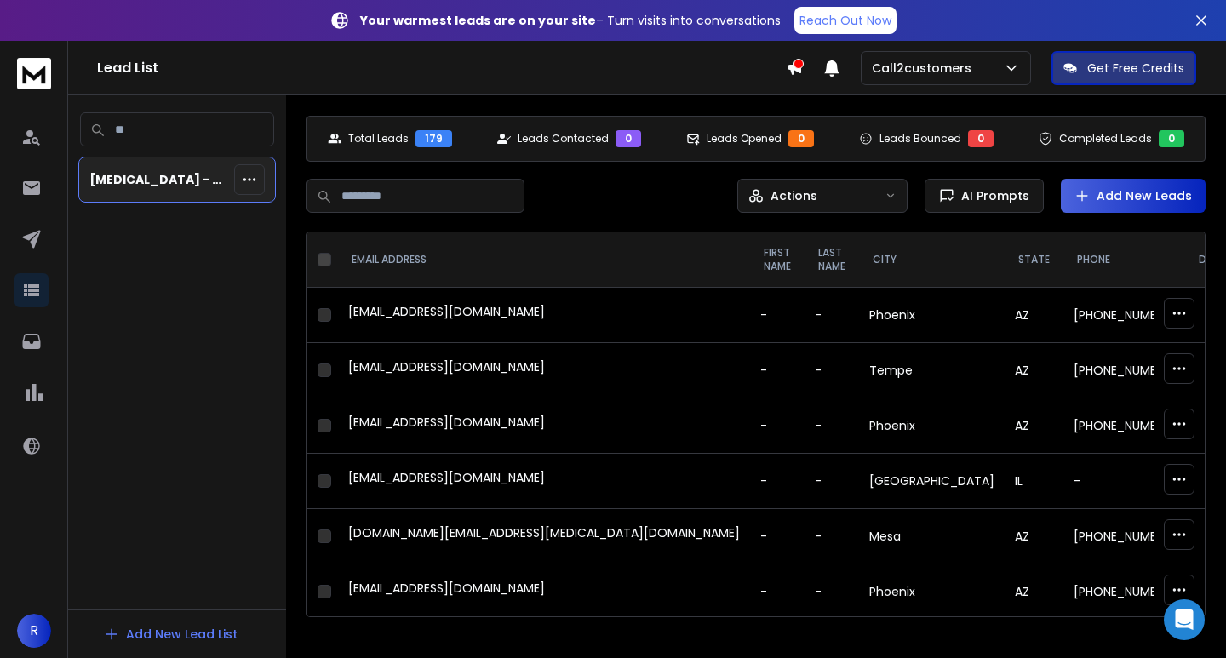
click at [144, 130] on input "**" at bounding box center [177, 129] width 194 height 34
type input "**"
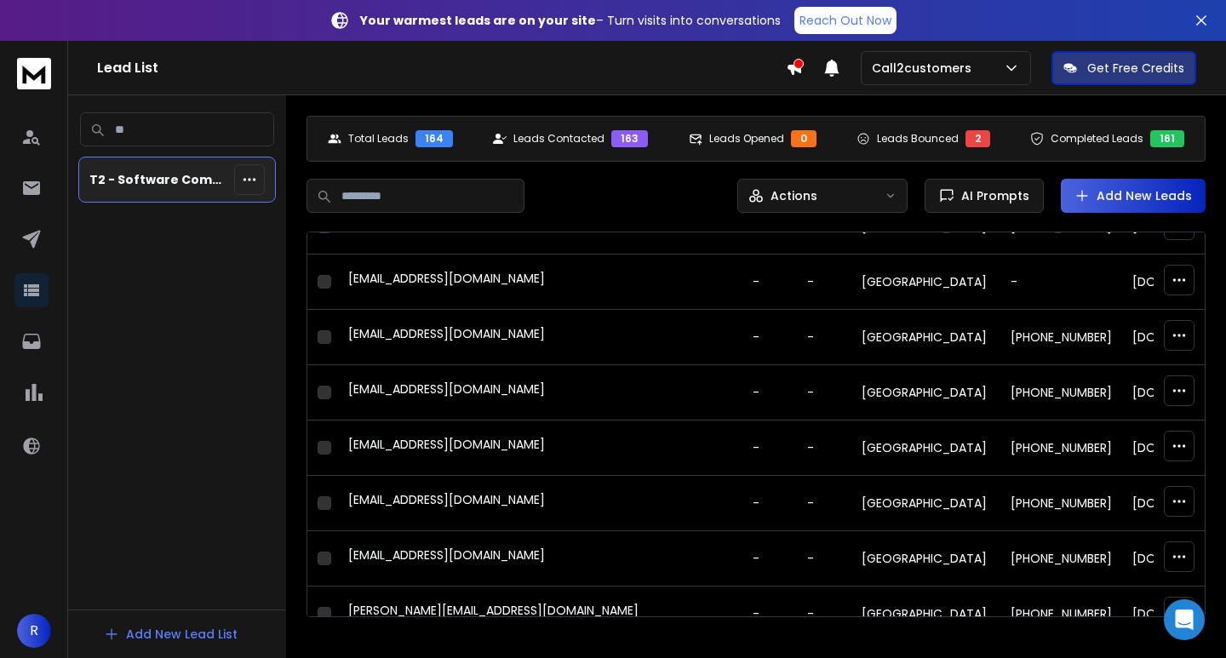
scroll to position [5577, 0]
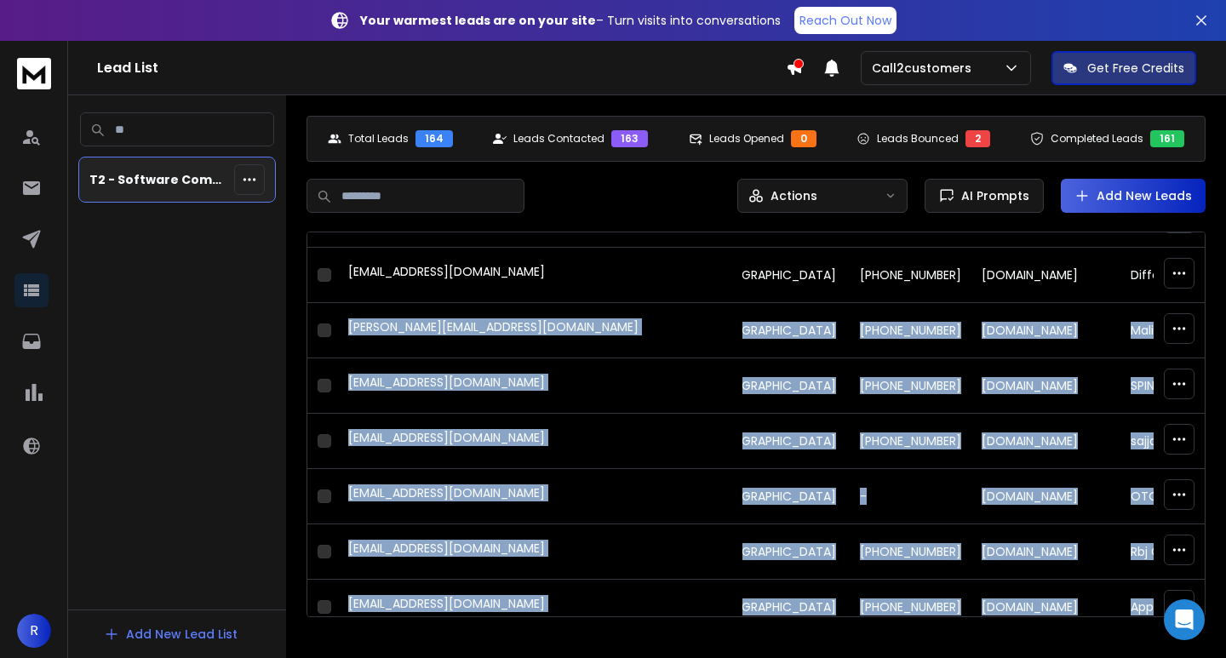
drag, startPoint x: 1187, startPoint y: 417, endPoint x: 1185, endPoint y: 235, distance: 182.2
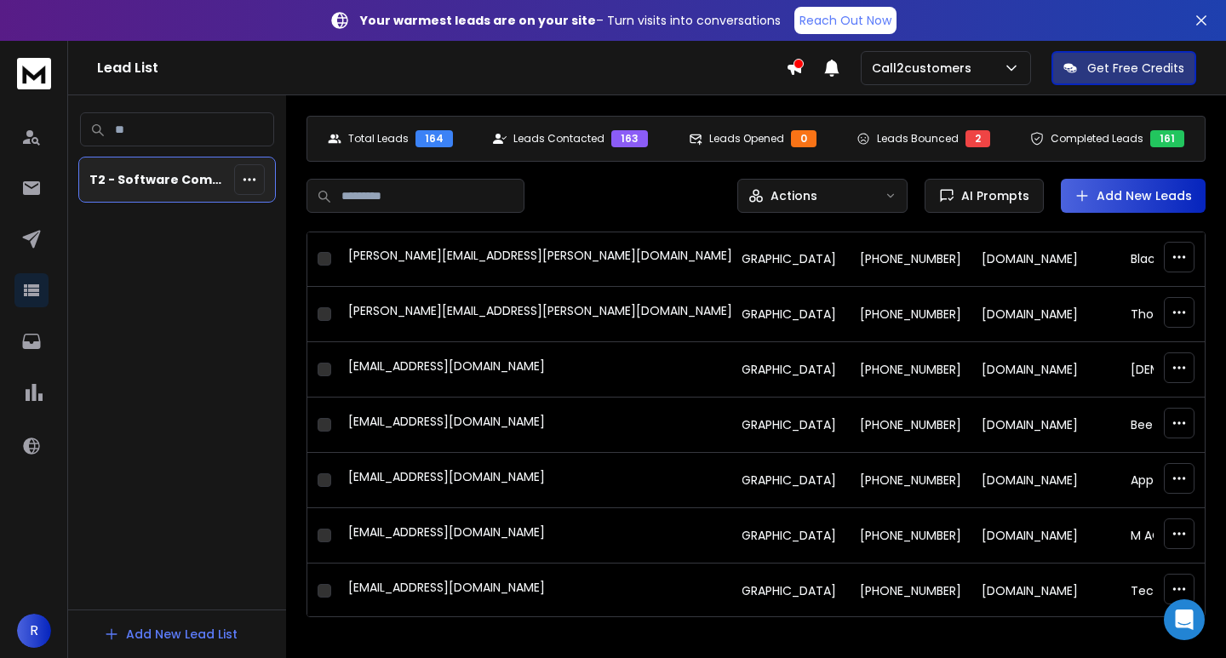
scroll to position [1957, 151]
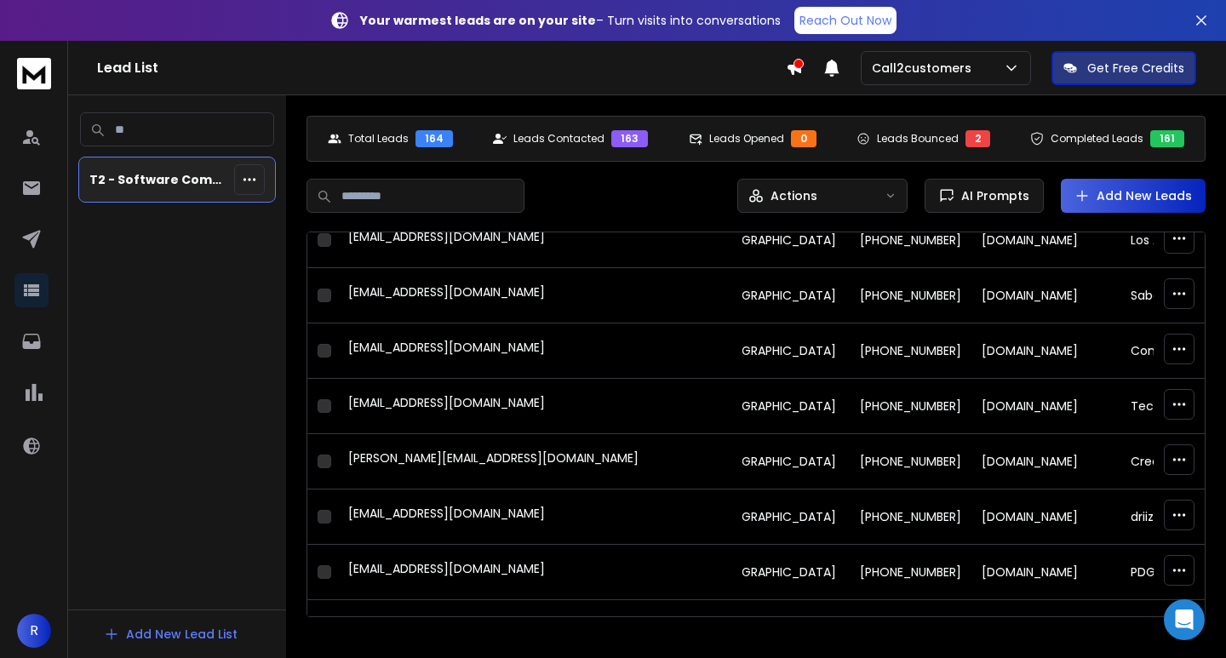
drag, startPoint x: 1206, startPoint y: 250, endPoint x: 1206, endPoint y: 233, distance: 17.0
click at [1206, 233] on div "Total Leads 164 Leads Contacted 163 Leads Opened 0 Leads Bounced 2 Completed Le…" at bounding box center [647, 366] width 1158 height 542
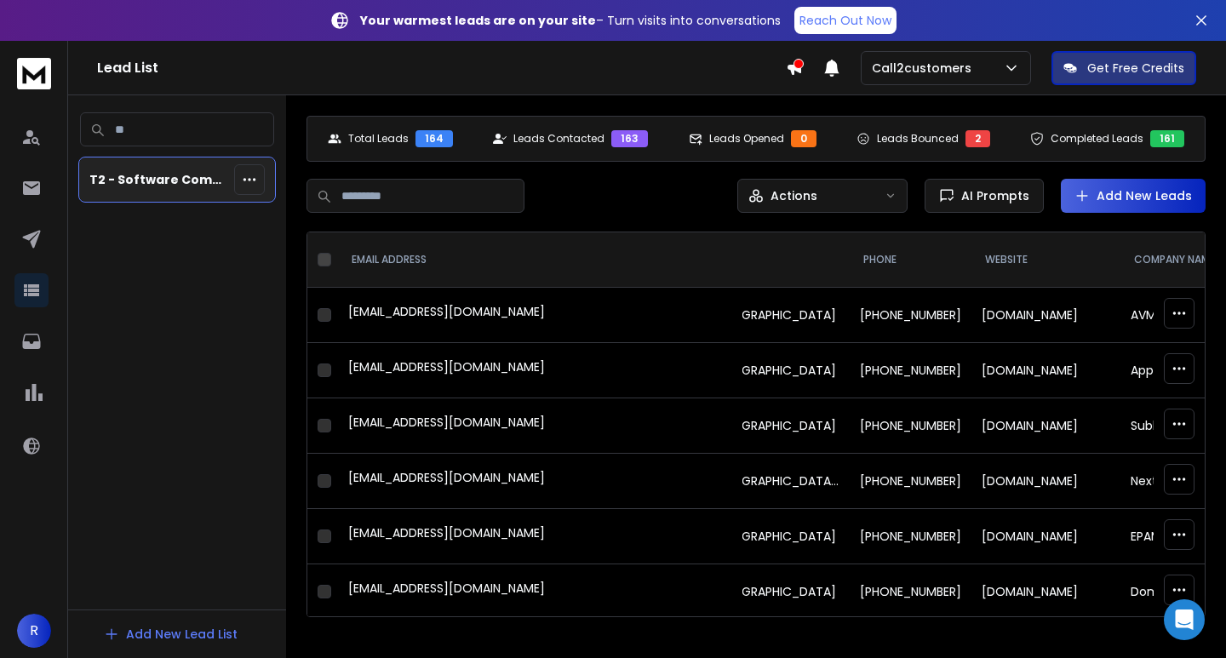
scroll to position [0, 0]
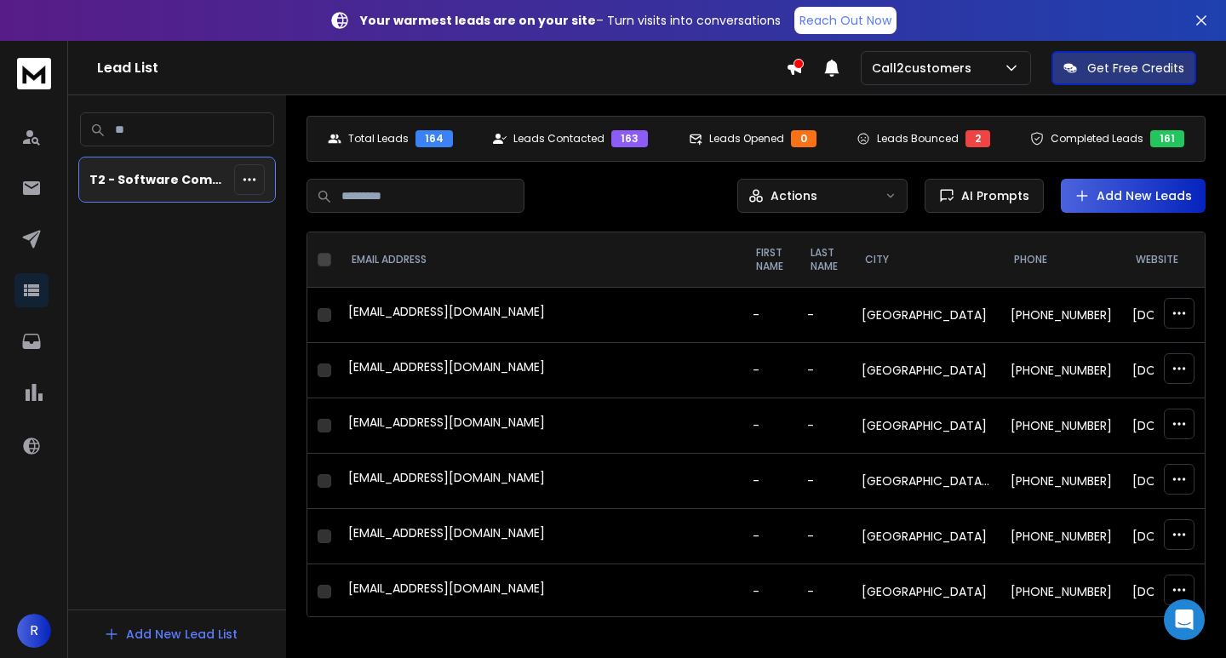
click at [329, 266] on th at bounding box center [322, 259] width 31 height 55
click at [329, 261] on button "Select this Page" at bounding box center [325, 260] width 14 height 14
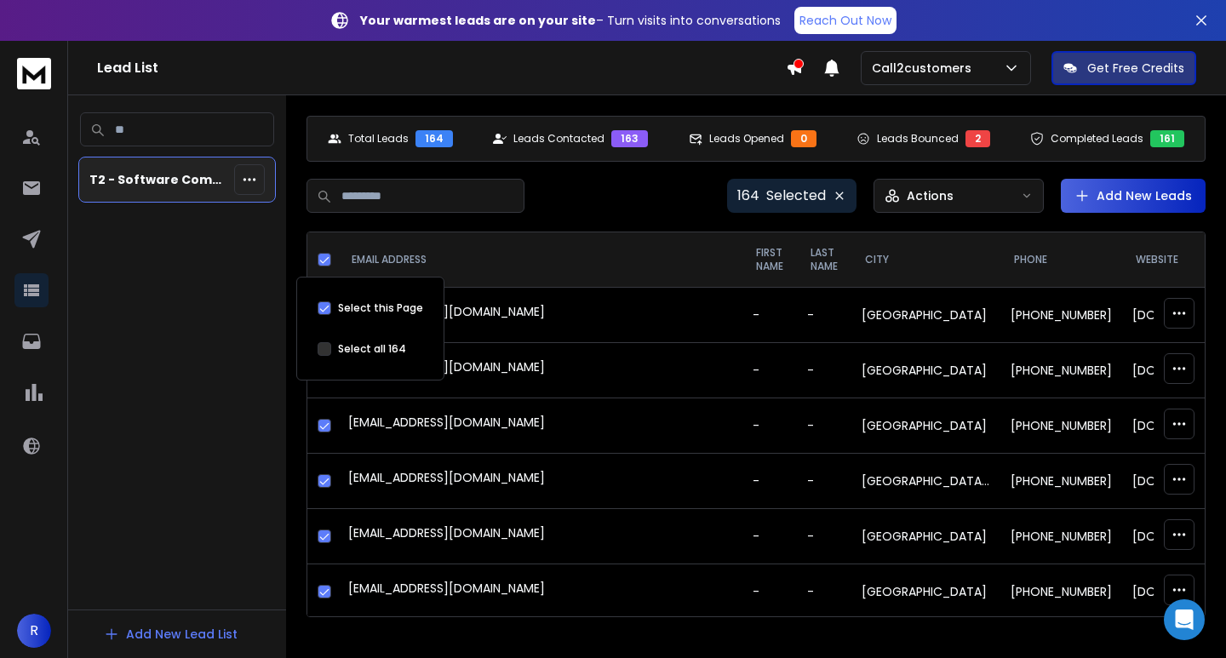
click at [326, 350] on button "Select this Page" at bounding box center [325, 349] width 14 height 14
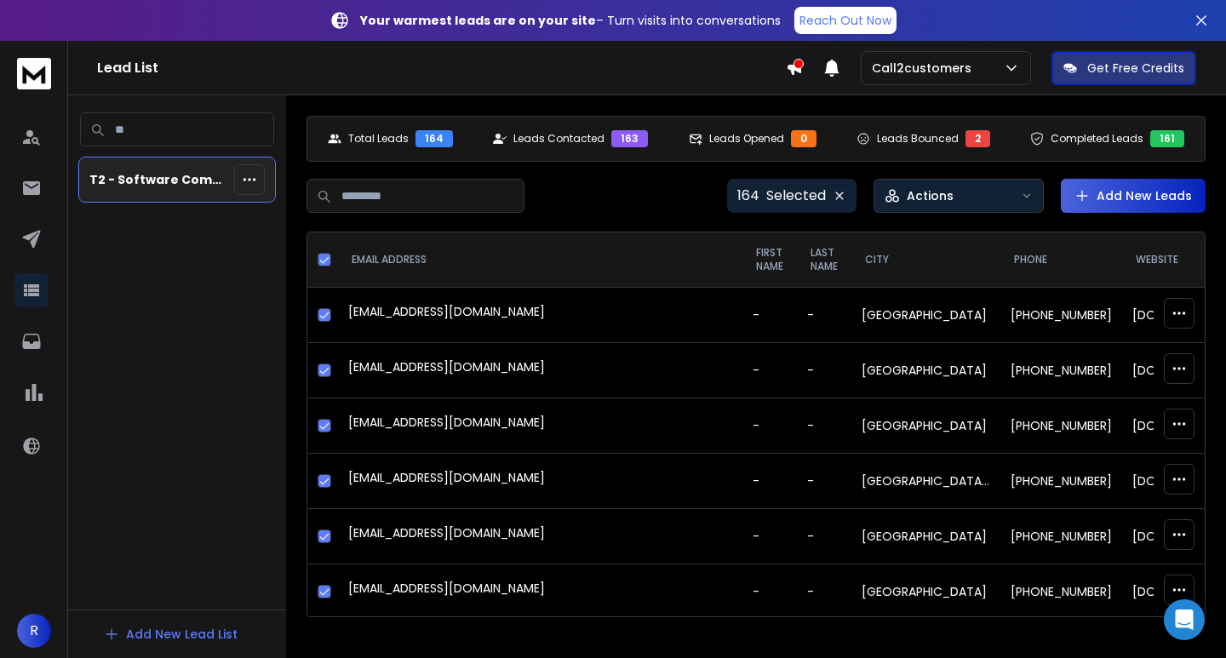
click at [984, 198] on div "Actions" at bounding box center [949, 195] width 129 height 17
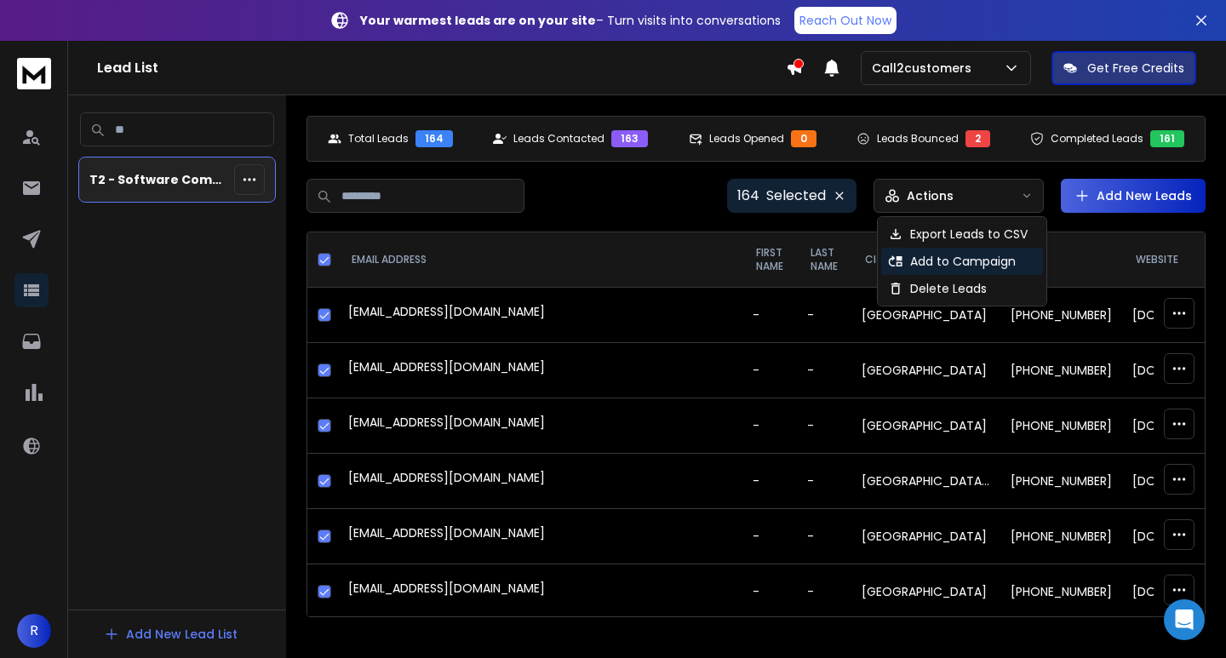
click at [952, 263] on p "Add to Campaign" at bounding box center [963, 261] width 106 height 17
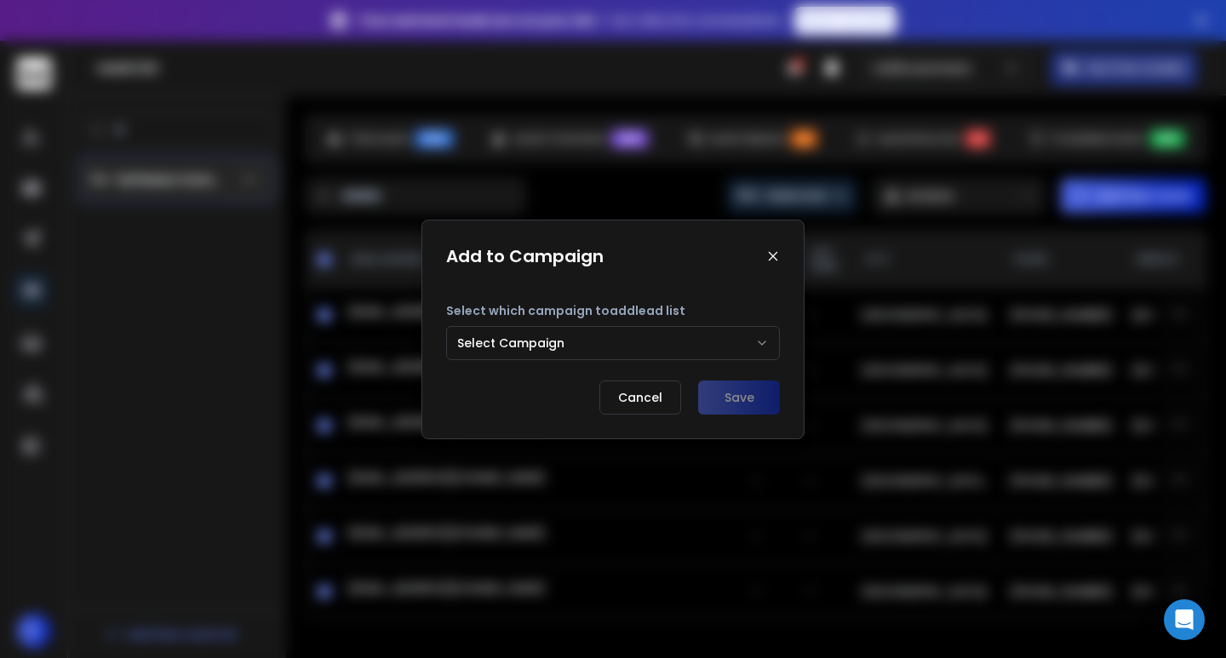
click at [706, 341] on button "Select Campaign" at bounding box center [613, 343] width 334 height 34
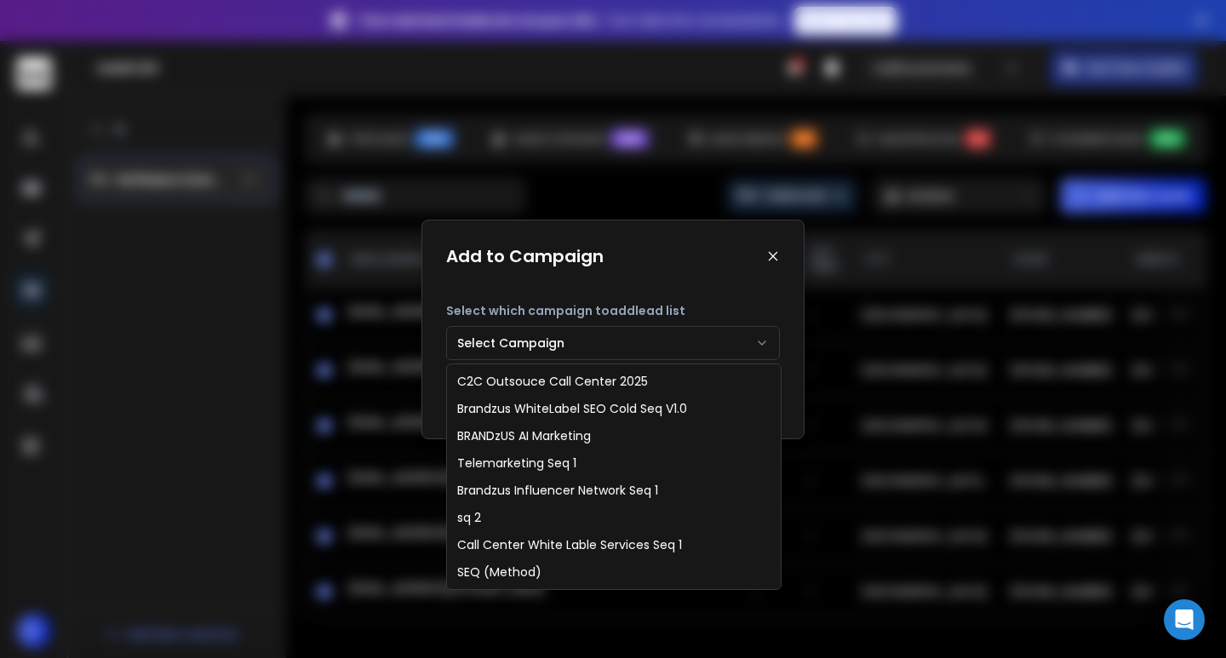
click at [771, 259] on icon at bounding box center [773, 256] width 14 height 14
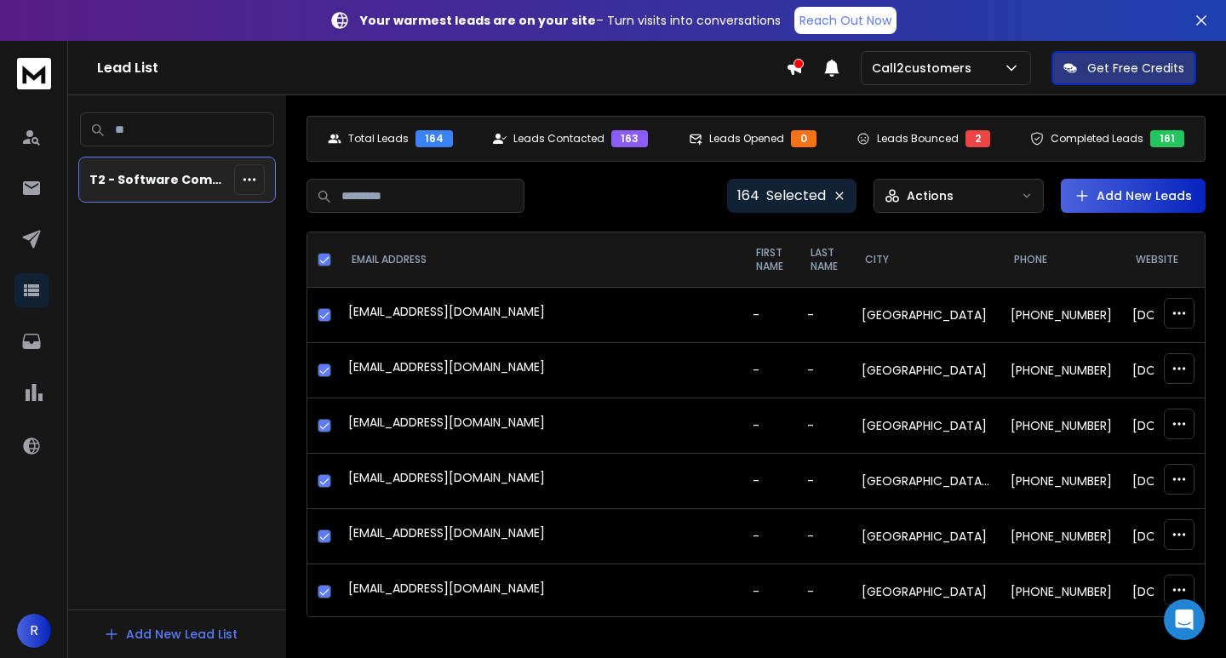
click at [842, 194] on icon at bounding box center [839, 196] width 8 height 8
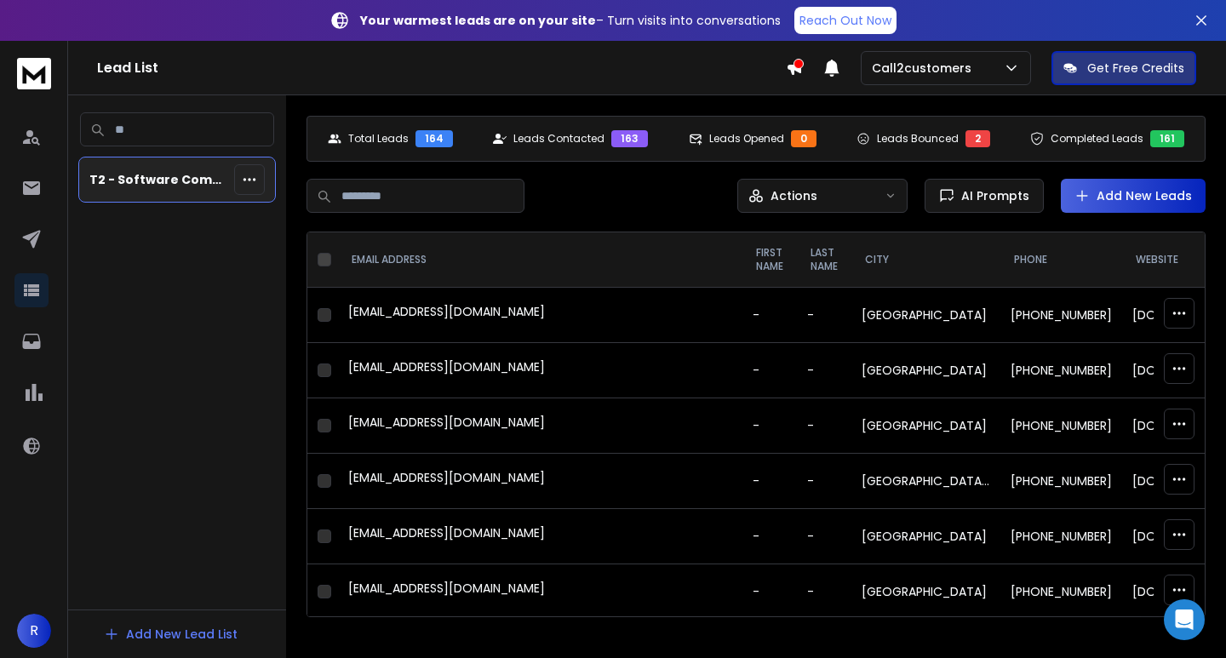
click at [146, 128] on input "**" at bounding box center [177, 129] width 194 height 34
click at [146, 127] on input "**" at bounding box center [177, 129] width 194 height 34
click at [29, 243] on icon at bounding box center [31, 239] width 20 height 20
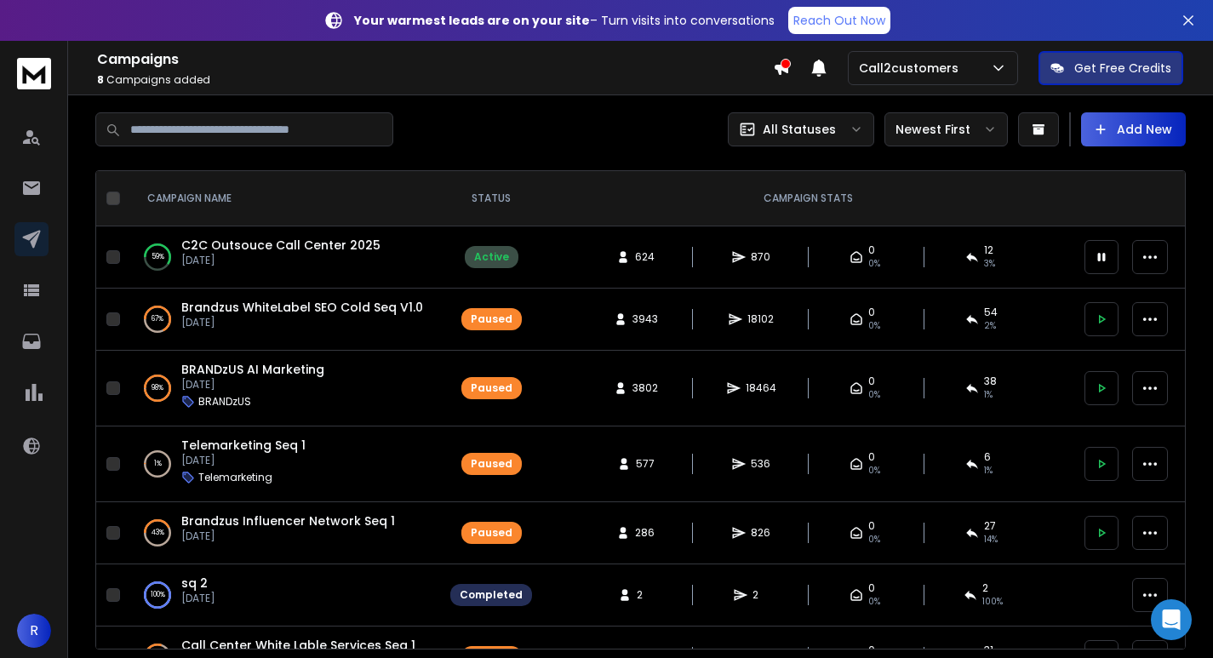
click at [308, 236] on td "59 % C2C Outsouce Call Center 2025 [DATE]" at bounding box center [283, 257] width 313 height 62
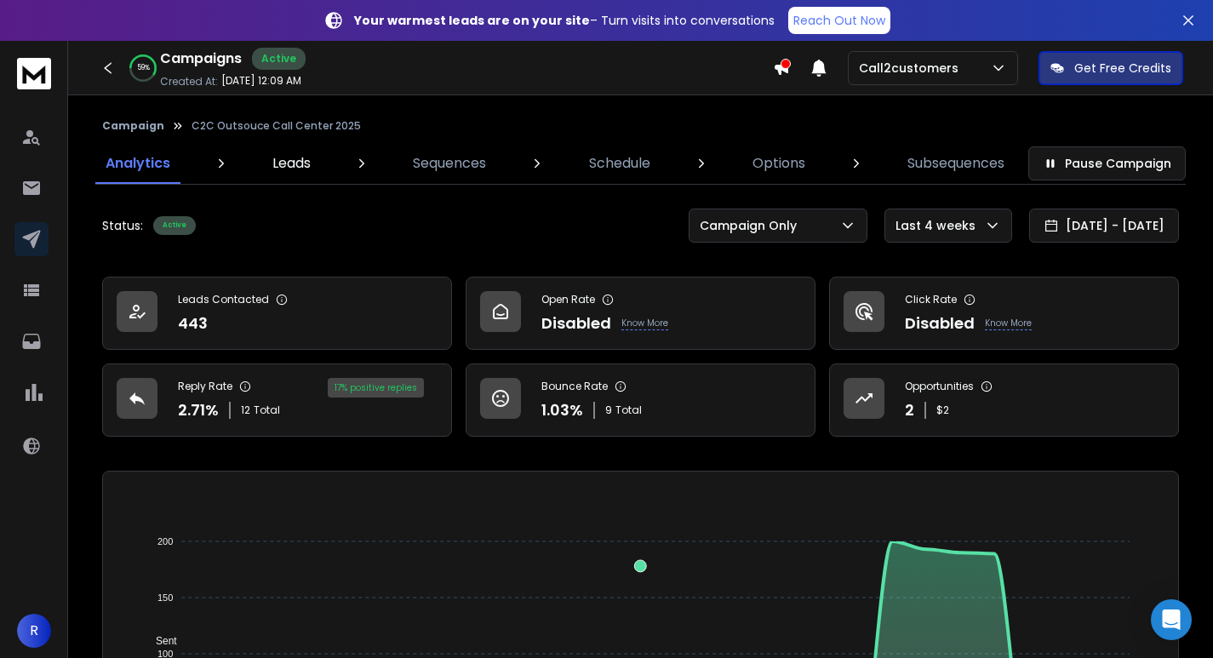
click at [281, 152] on link "Leads" at bounding box center [291, 163] width 59 height 41
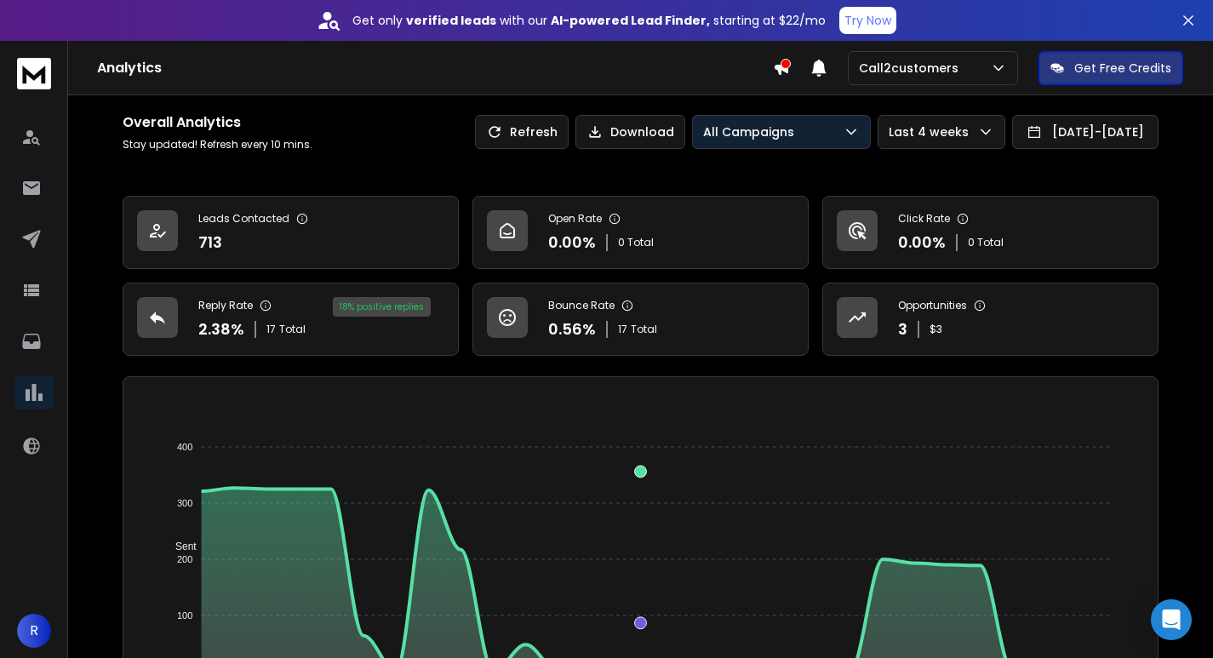
click at [780, 127] on div "All Campaigns" at bounding box center [781, 131] width 157 height 17
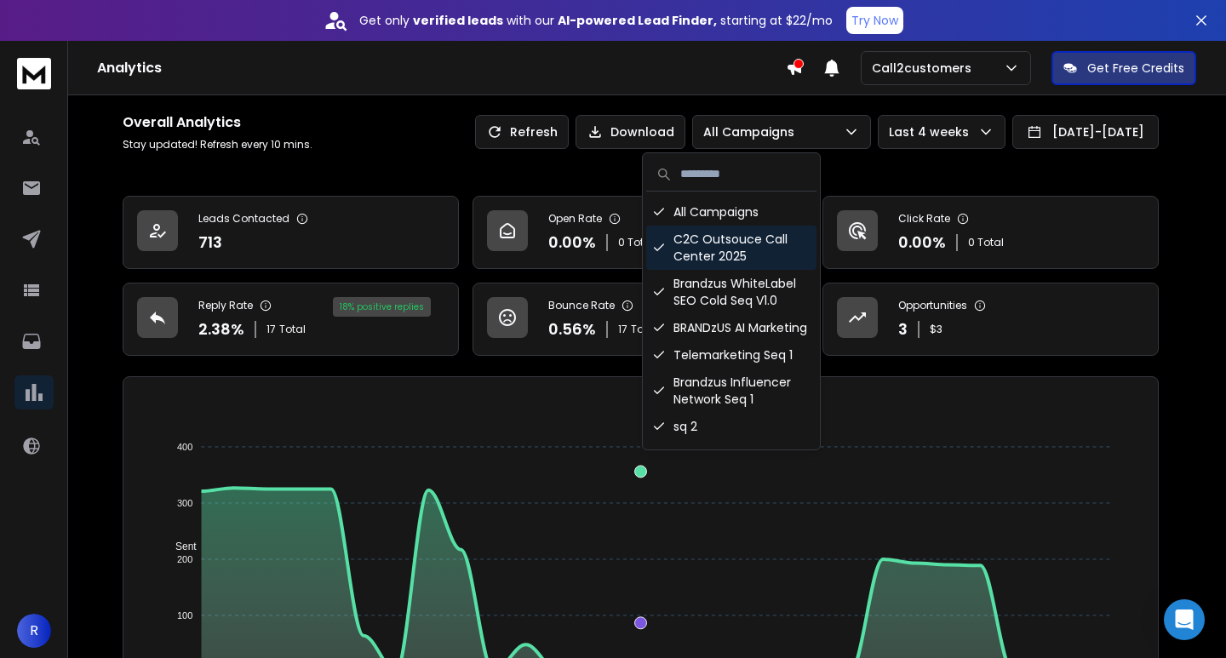
click at [705, 248] on div "C2C Outsouce Call Center 2025" at bounding box center [731, 248] width 170 height 44
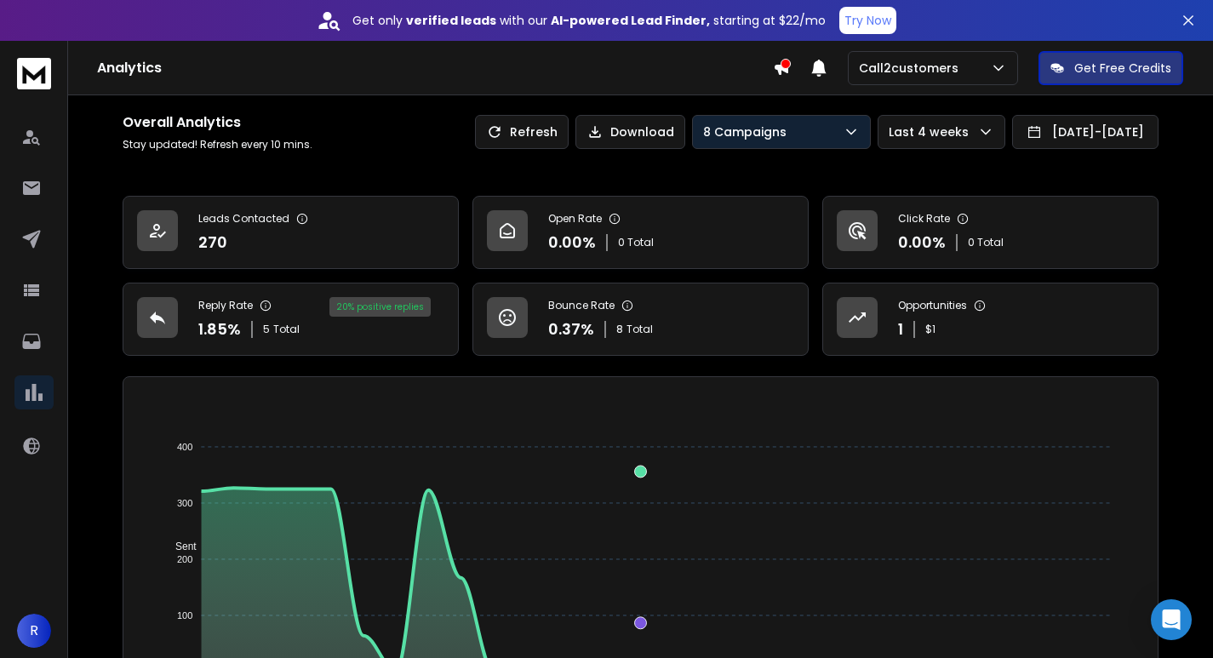
click at [770, 135] on div "8 Campaigns" at bounding box center [781, 131] width 157 height 17
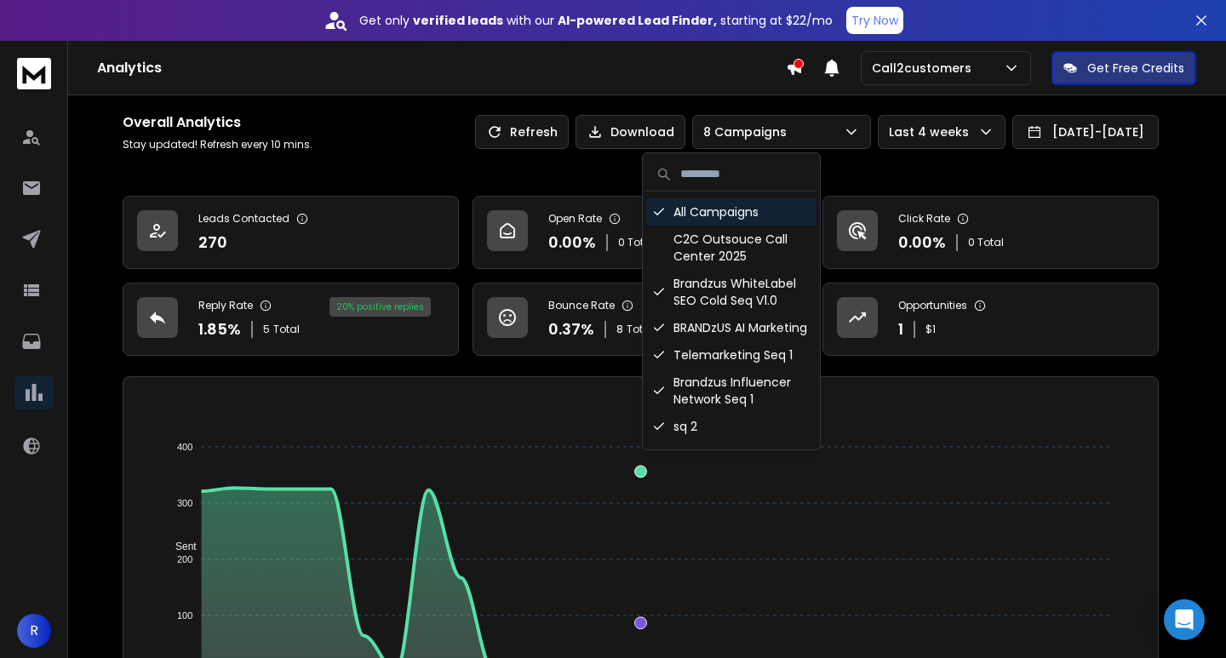
click at [729, 213] on div "All Campaigns" at bounding box center [731, 211] width 170 height 27
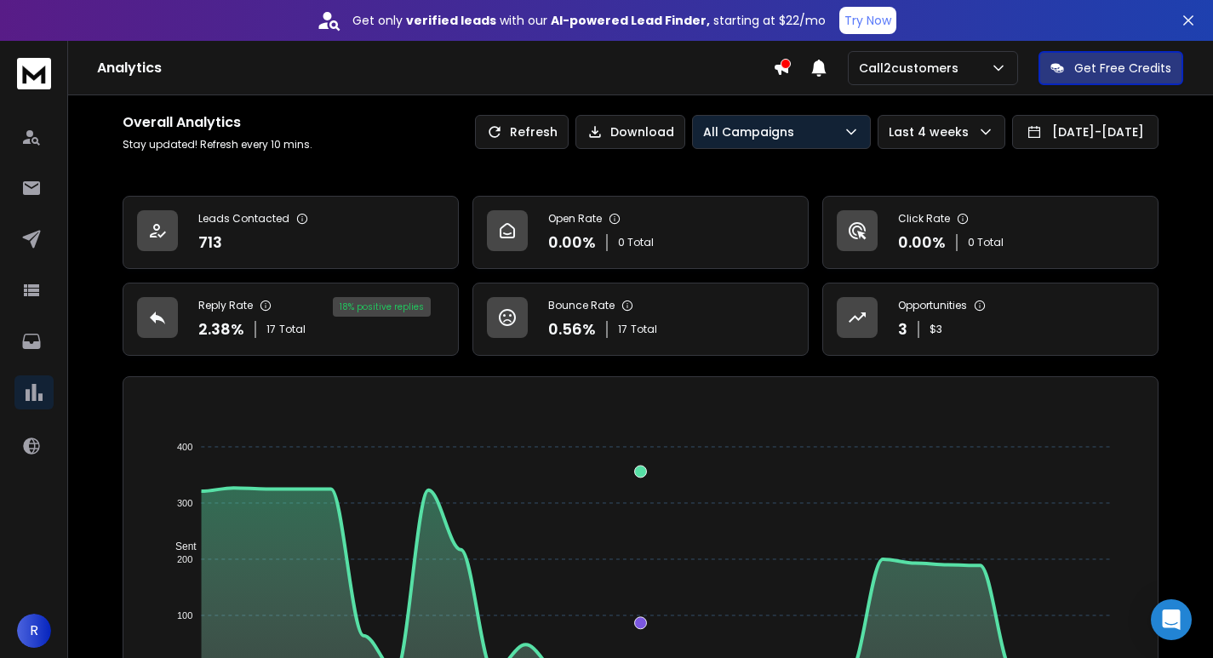
click at [716, 134] on p "All Campaigns" at bounding box center [752, 131] width 98 height 17
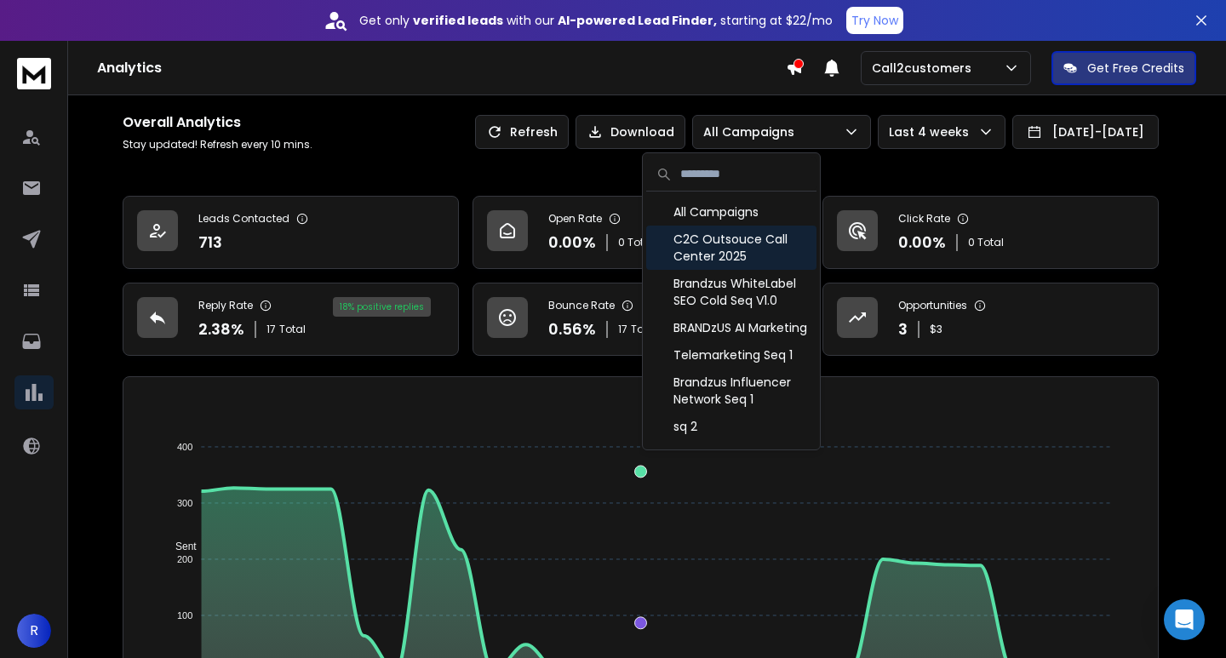
click at [714, 253] on div "C2C Outsouce Call Center 2025" at bounding box center [731, 248] width 170 height 44
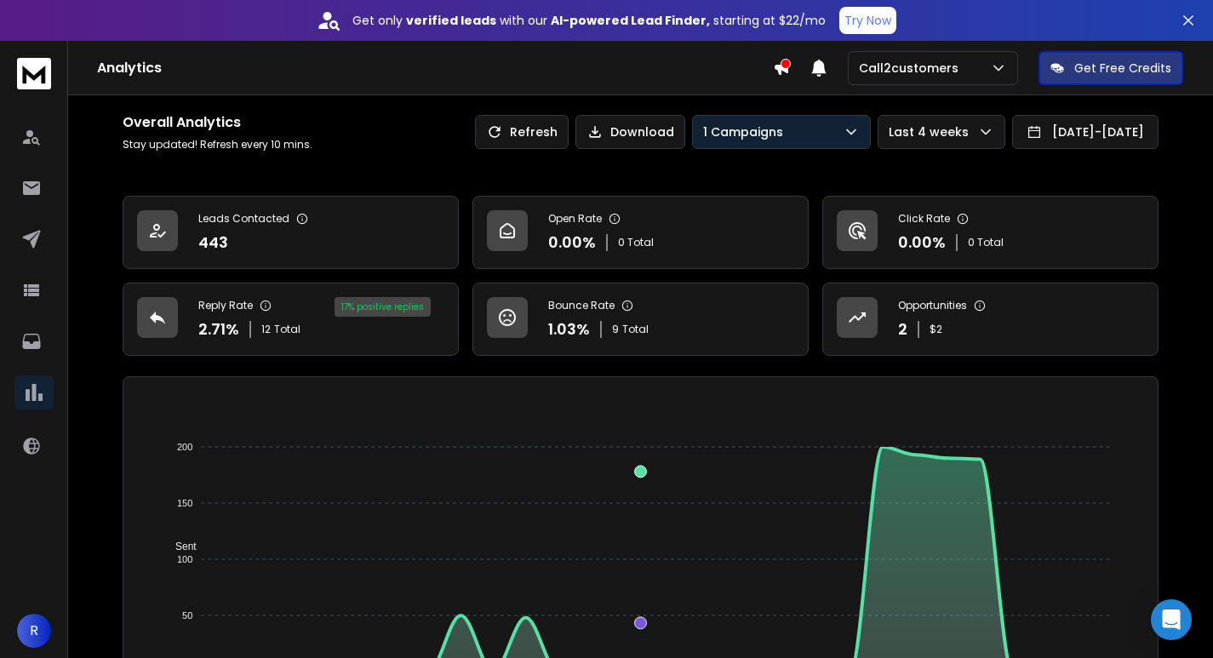
click at [703, 132] on p "1 Campaigns" at bounding box center [746, 131] width 87 height 17
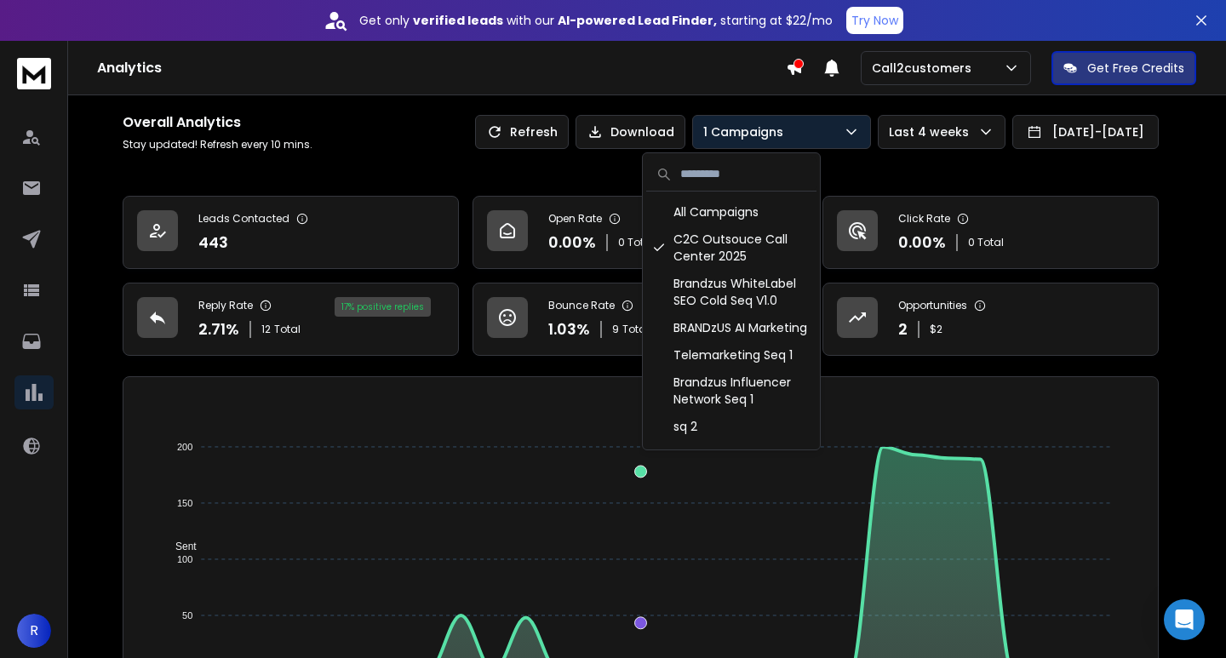
click at [703, 132] on p "1 Campaigns" at bounding box center [746, 131] width 87 height 17
click at [384, 180] on div "Overall Analytics Stay updated! Refresh every 10 mins. Refresh Download 1 Campa…" at bounding box center [641, 549] width 1036 height 874
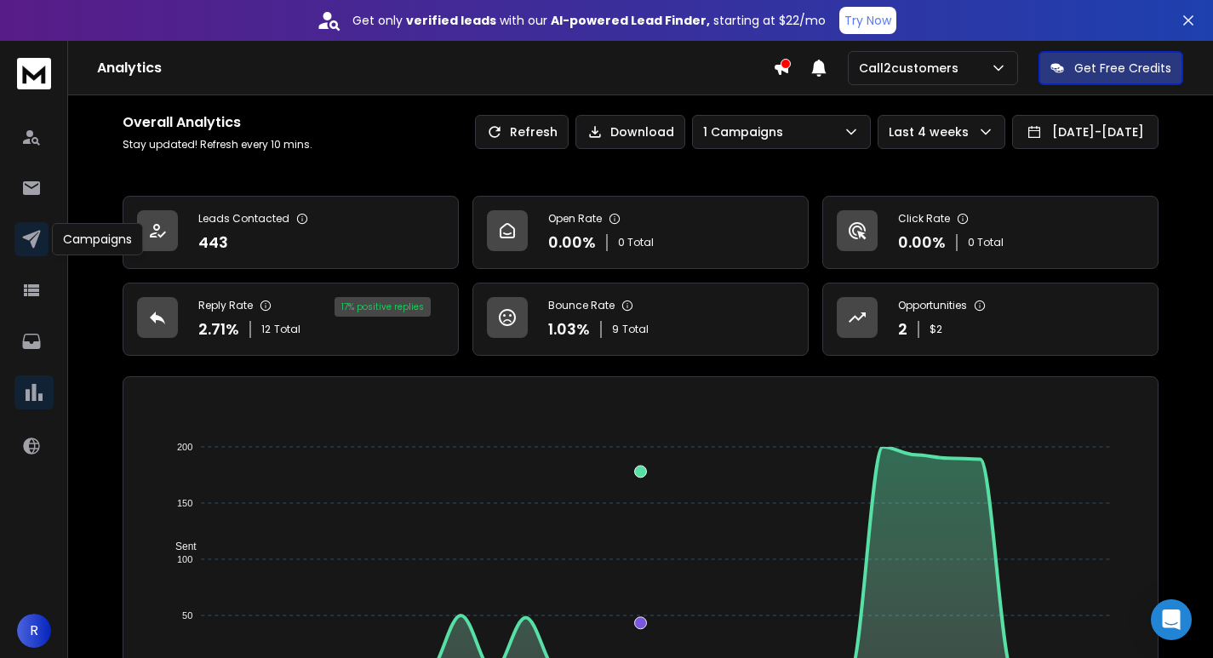
click at [47, 240] on link at bounding box center [31, 239] width 34 height 34
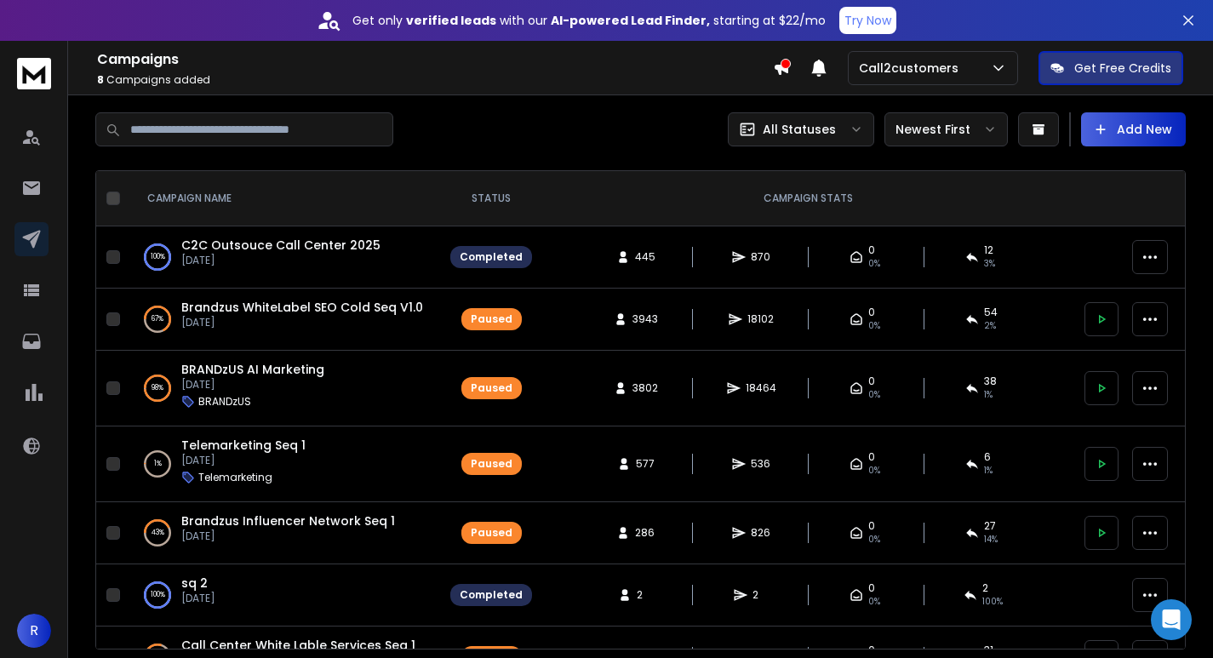
click at [229, 228] on td "100 % C2C Outsouce Call Center 2025 20 days ago" at bounding box center [283, 257] width 313 height 62
click at [229, 238] on span "C2C Outsouce Call Center 2025" at bounding box center [280, 245] width 199 height 17
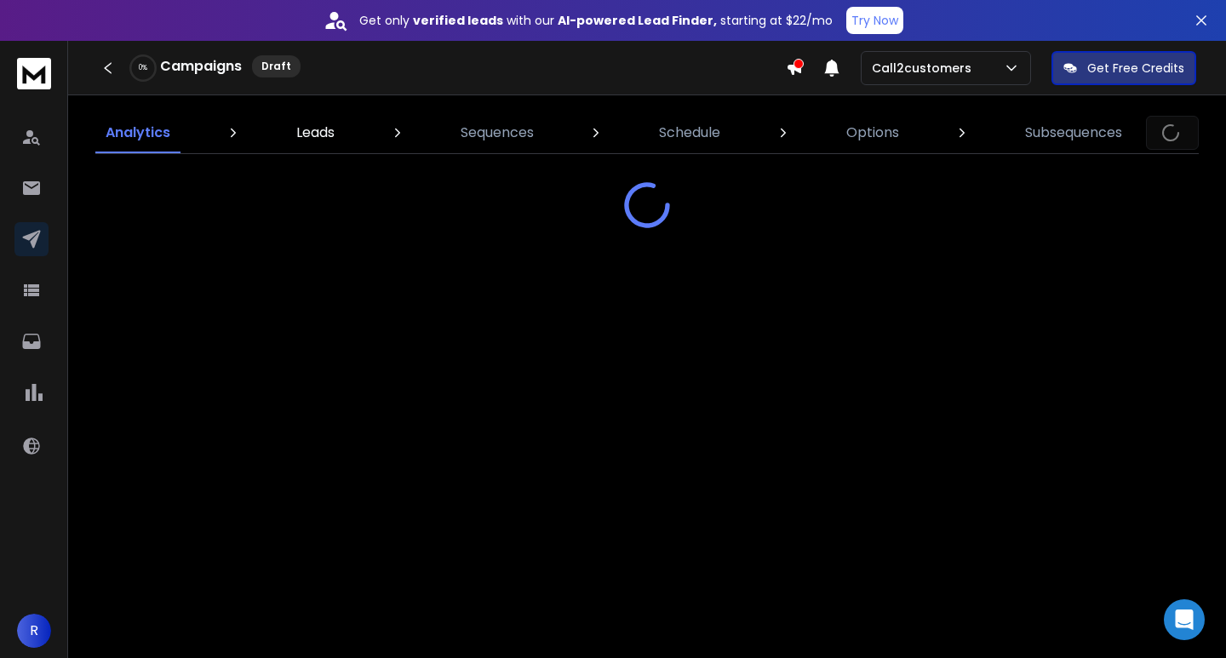
click at [302, 130] on p "Leads" at bounding box center [315, 133] width 38 height 20
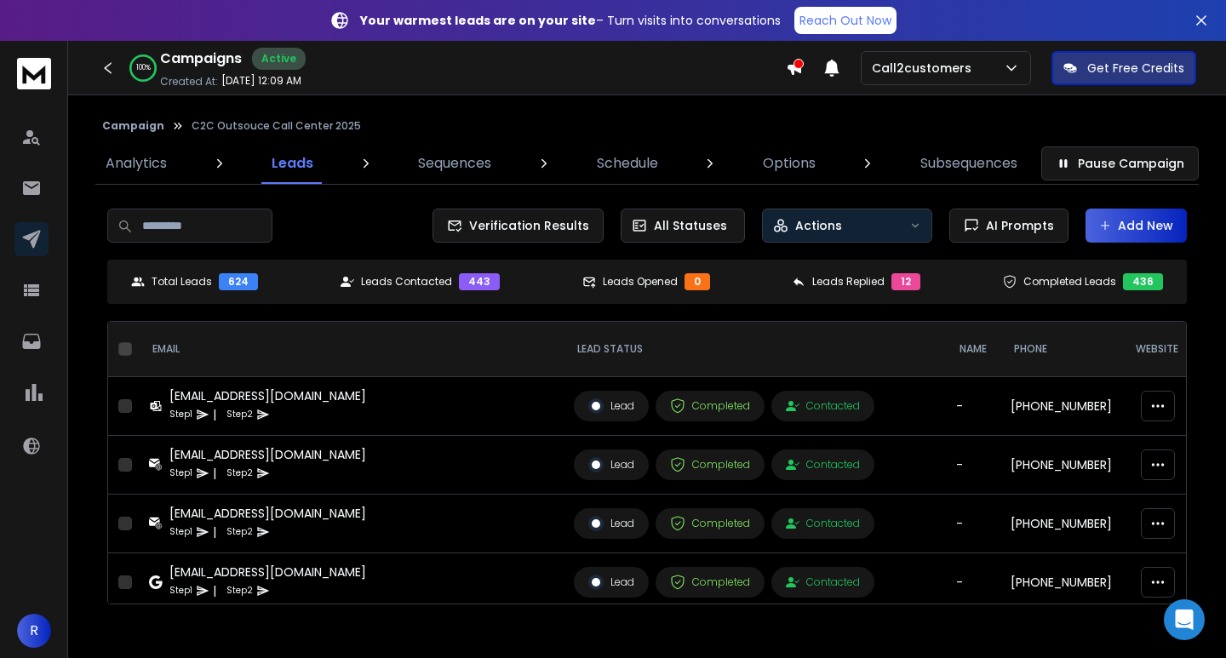
click at [783, 220] on icon "button" at bounding box center [780, 222] width 5 height 5
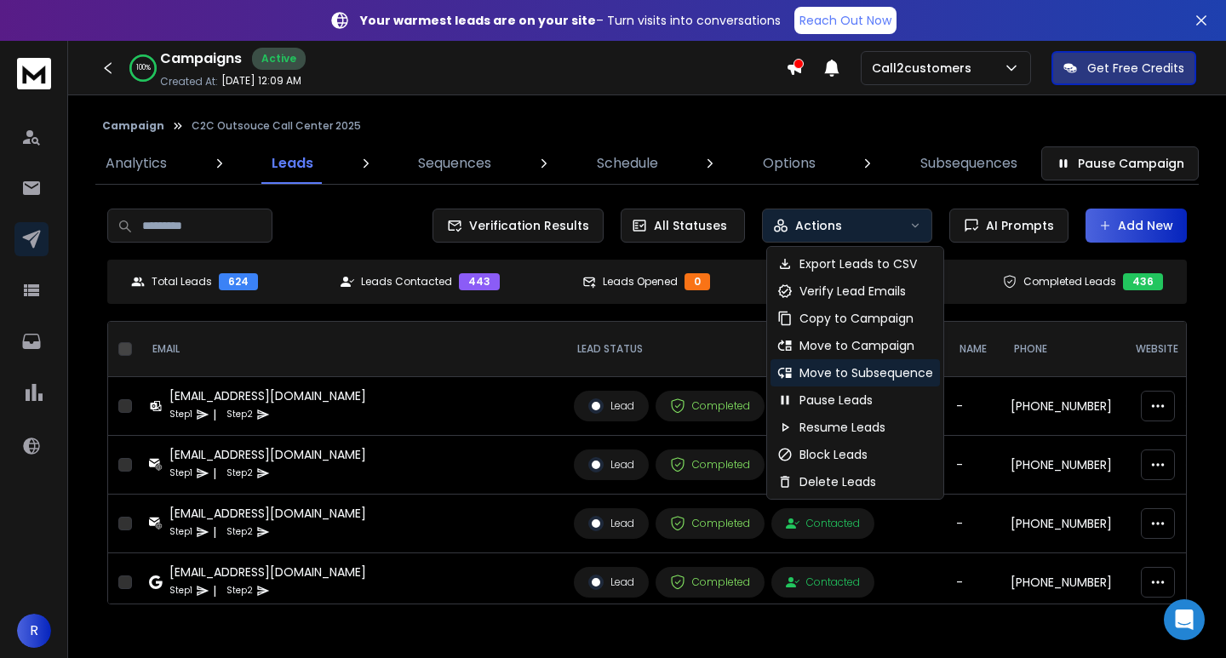
click at [785, 222] on icon "button" at bounding box center [780, 225] width 15 height 15
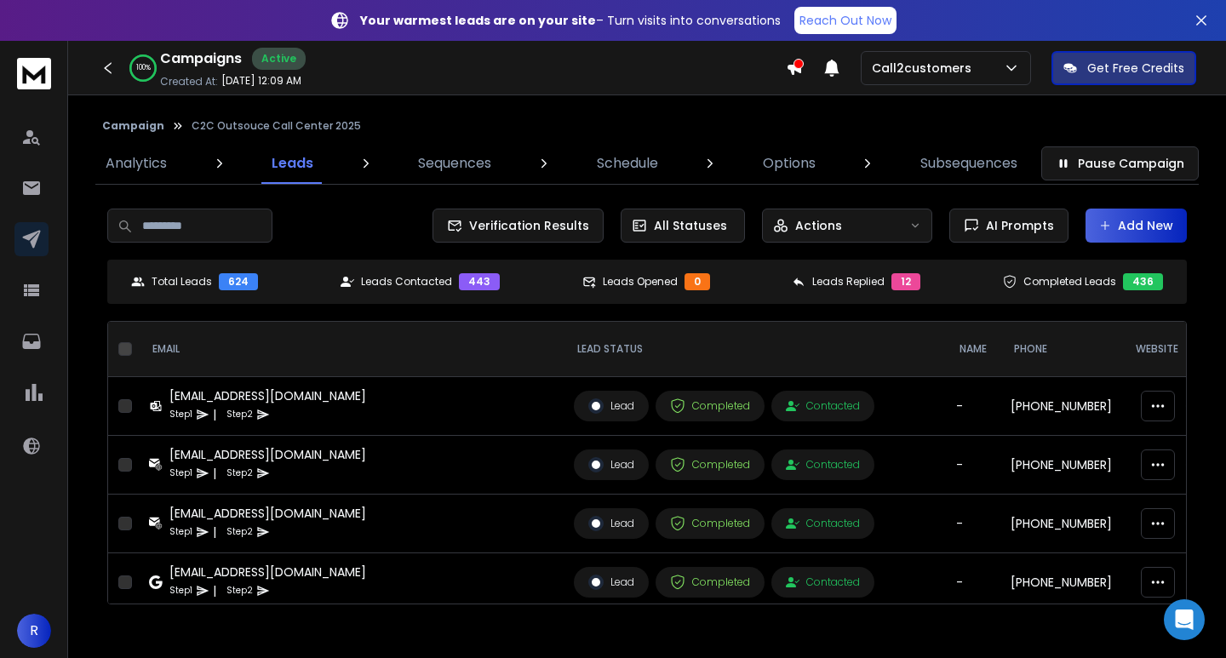
click at [179, 165] on div "Analytics Leads Sequences Schedule Options Subsequences" at bounding box center [561, 163] width 932 height 41
click at [143, 168] on p "Analytics" at bounding box center [136, 163] width 61 height 20
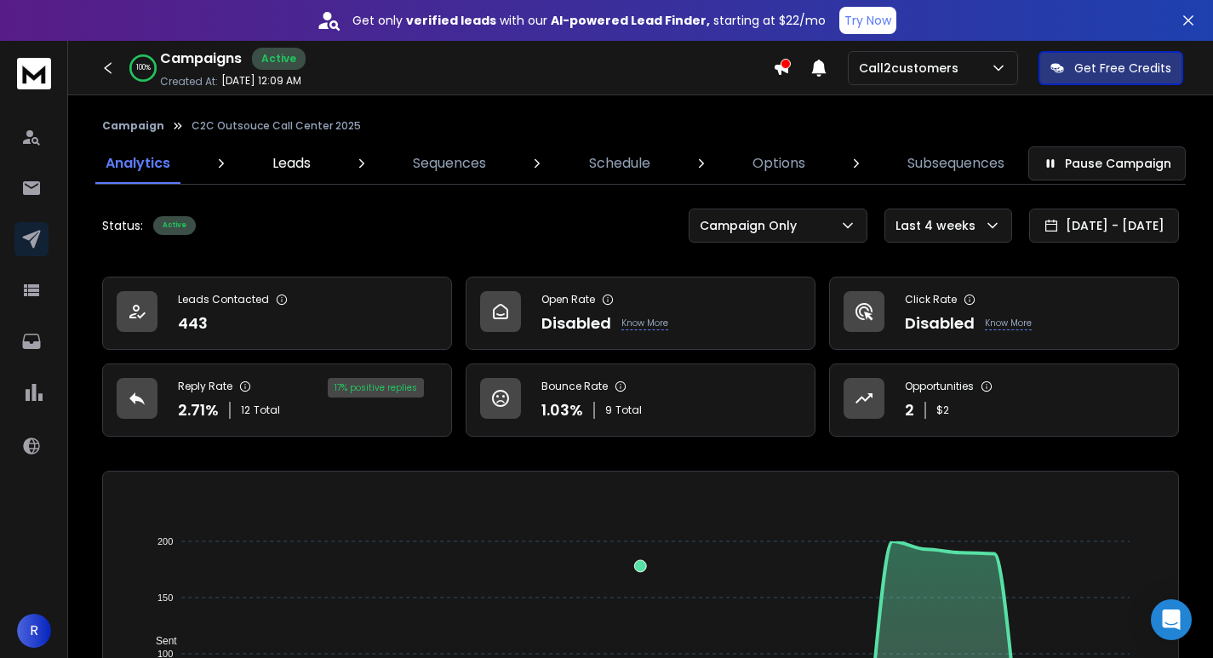
click at [278, 165] on p "Leads" at bounding box center [291, 163] width 38 height 20
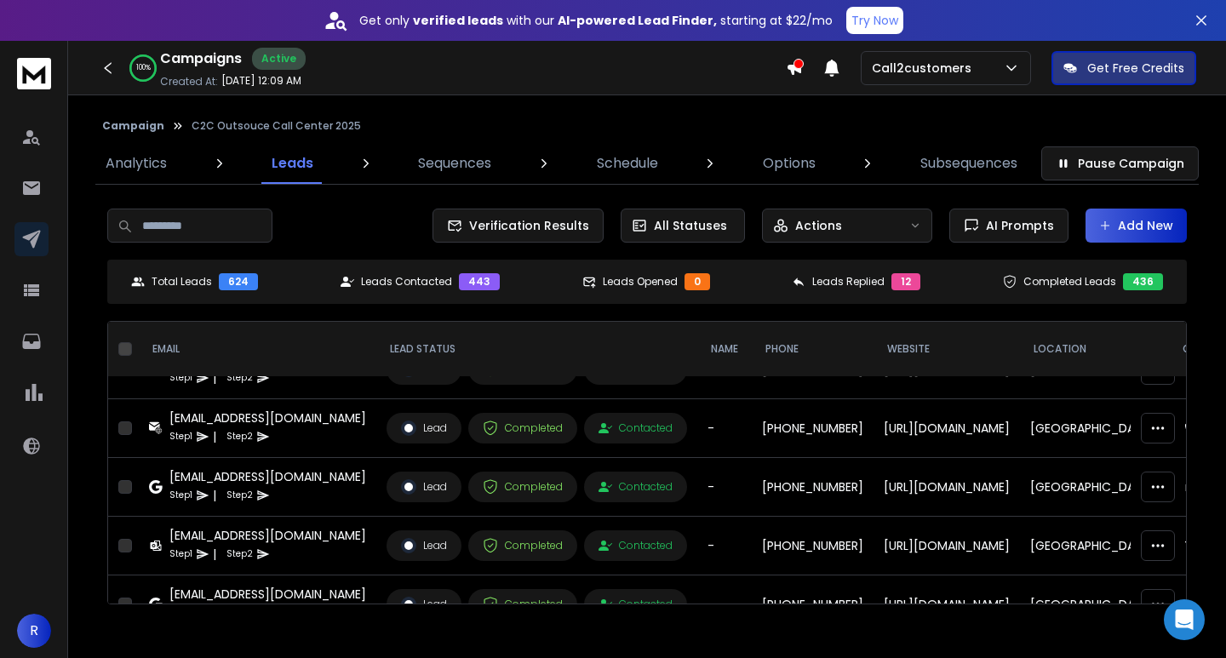
scroll to position [2736, 0]
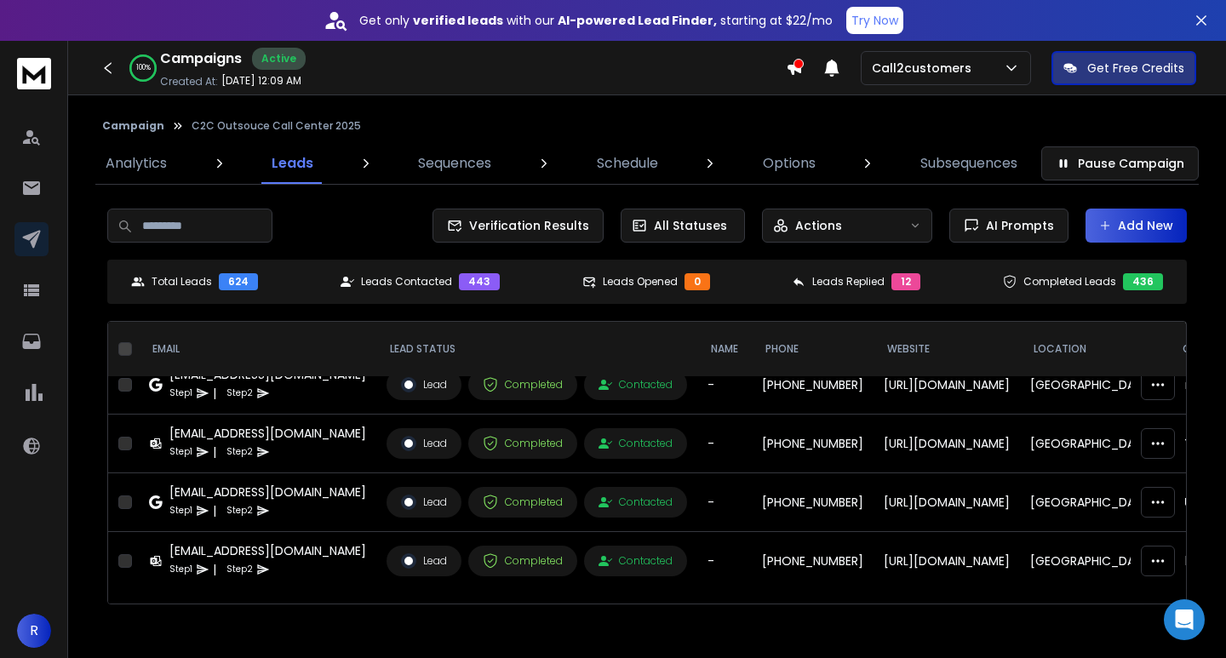
click at [244, 280] on div "624" at bounding box center [238, 281] width 39 height 17
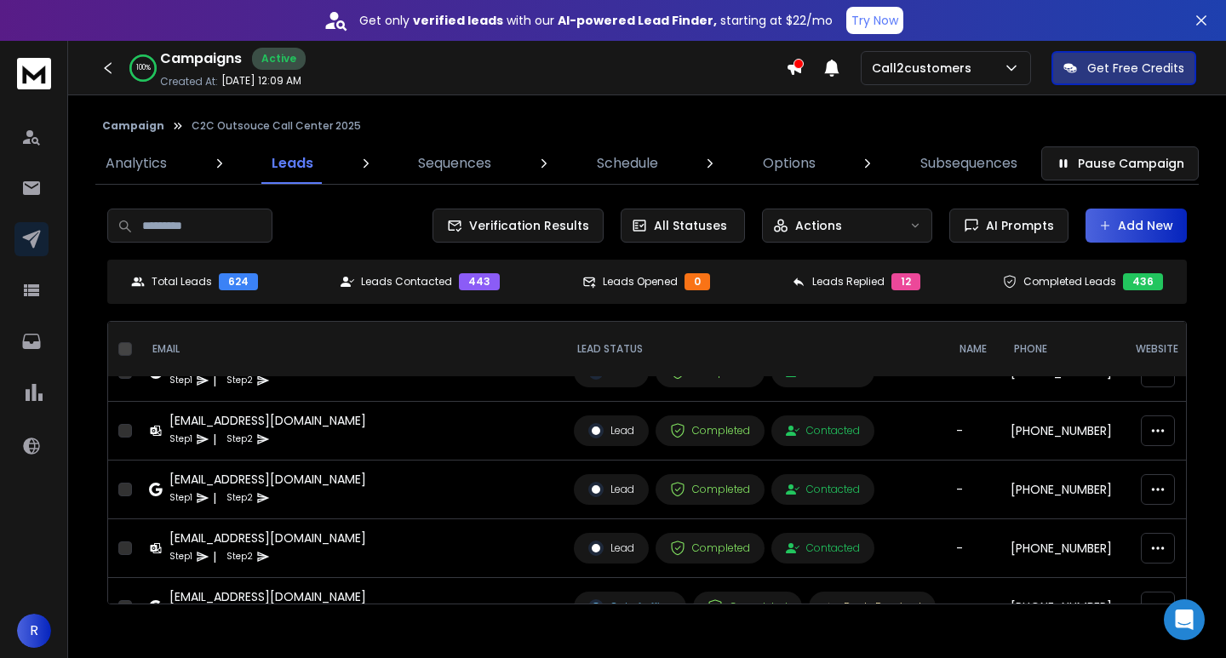
click at [190, 289] on div "Total Leads 624" at bounding box center [194, 281] width 127 height 17
click at [183, 280] on p "Total Leads" at bounding box center [182, 282] width 60 height 14
drag, startPoint x: 437, startPoint y: 281, endPoint x: 507, endPoint y: 293, distance: 70.8
click at [438, 281] on p "Leads Contacted" at bounding box center [406, 282] width 91 height 14
click at [854, 156] on div "Analytics Leads Sequences Schedule Options Subsequences" at bounding box center [561, 163] width 932 height 41
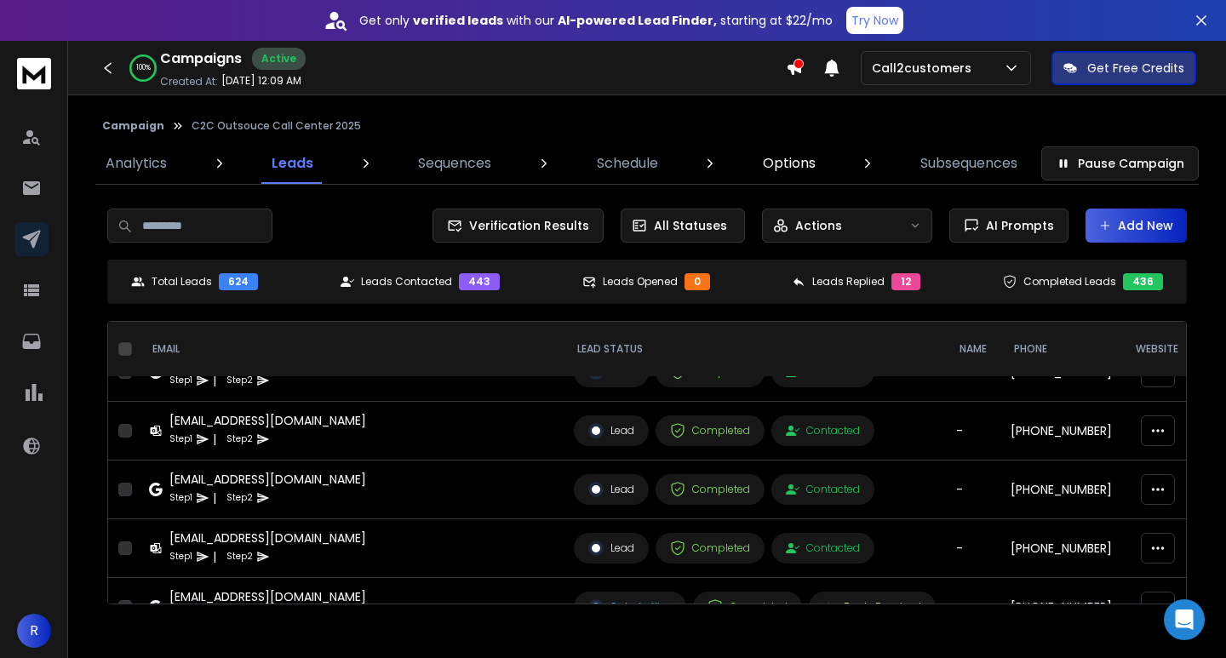
click at [793, 168] on p "Options" at bounding box center [789, 163] width 53 height 20
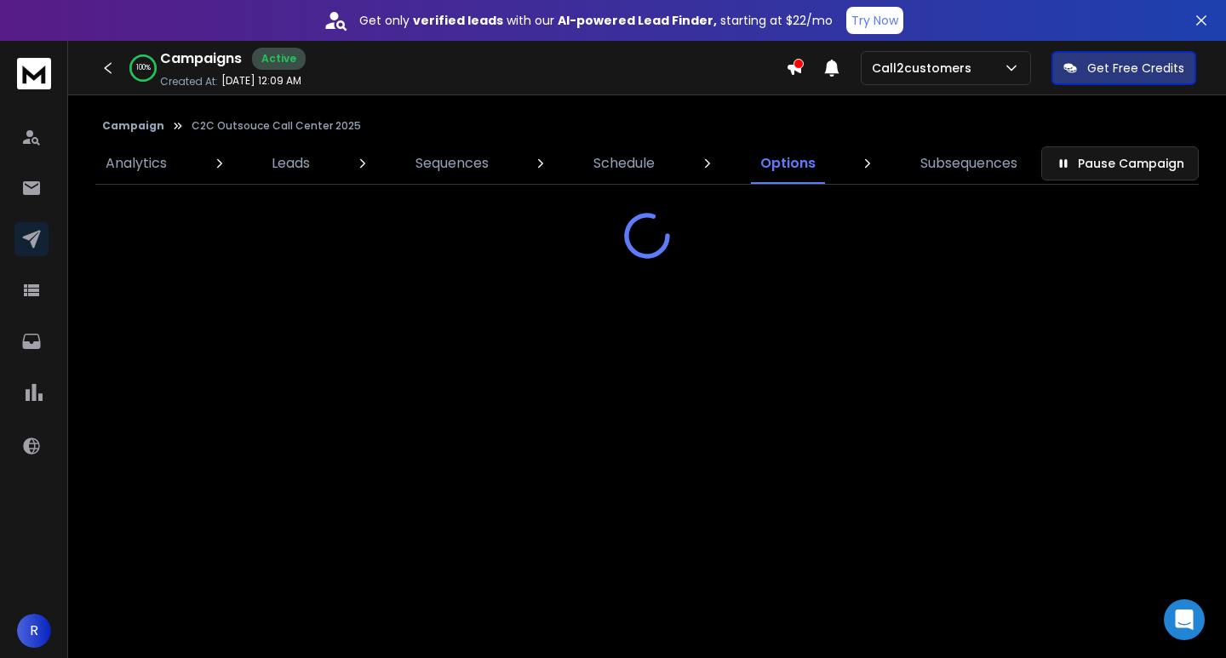
select select "*"
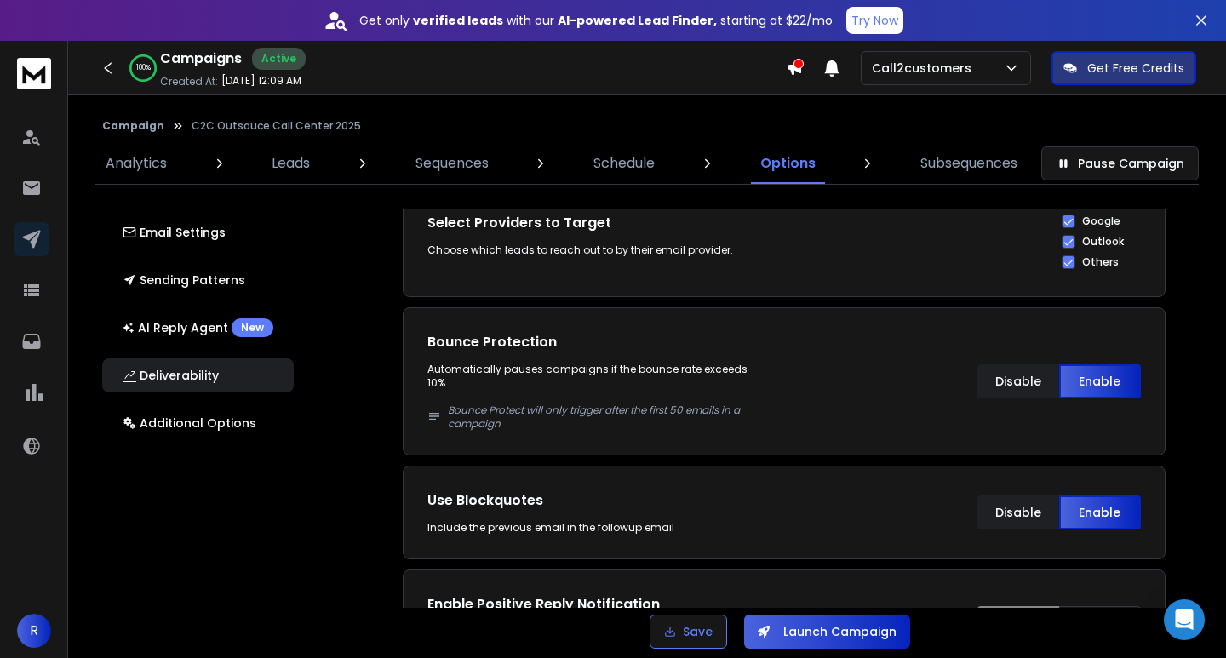
scroll to position [2639, 0]
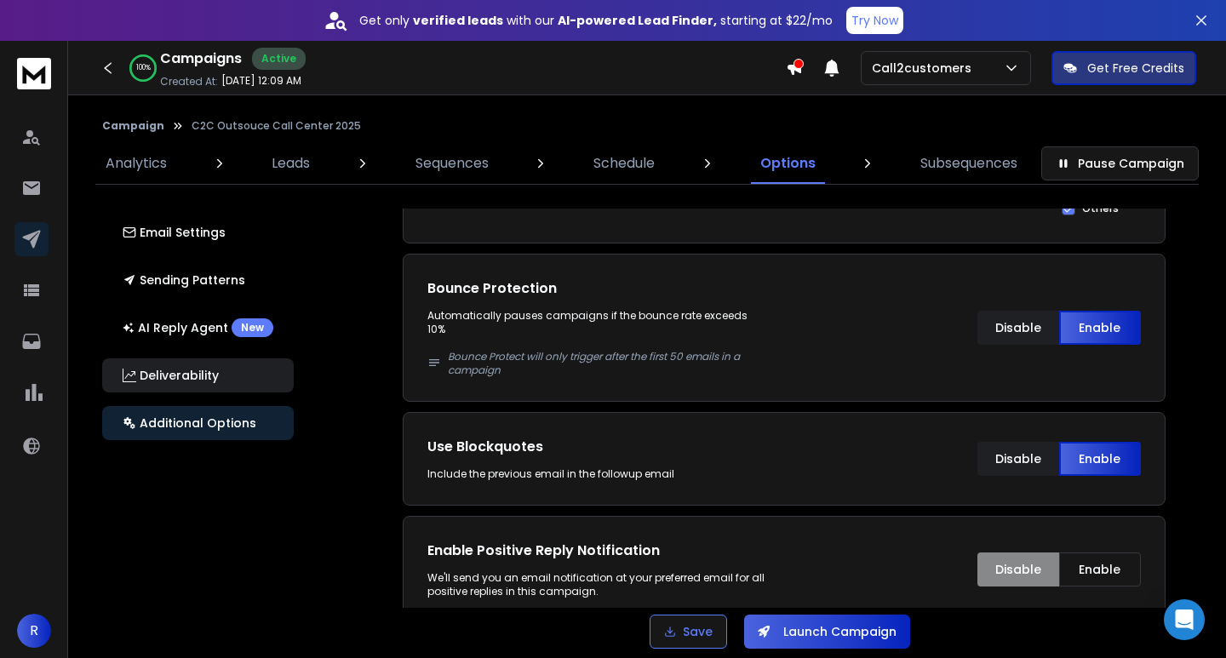
click at [170, 418] on p "Additional Options" at bounding box center [190, 423] width 134 height 17
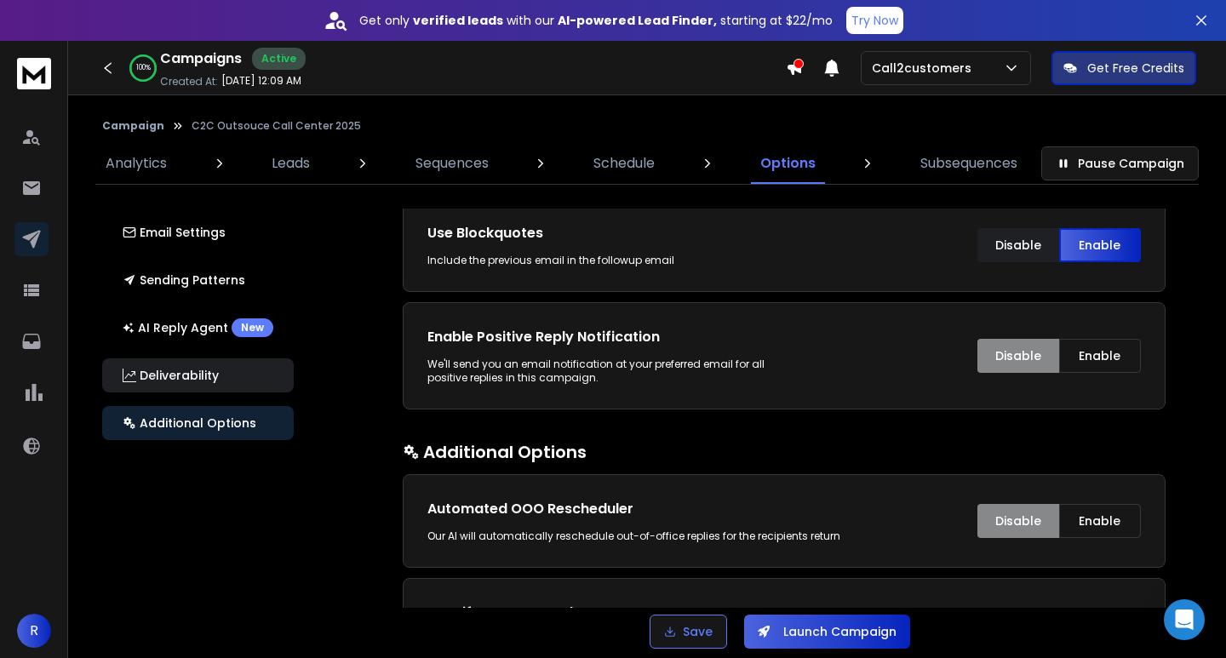
scroll to position [3071, 0]
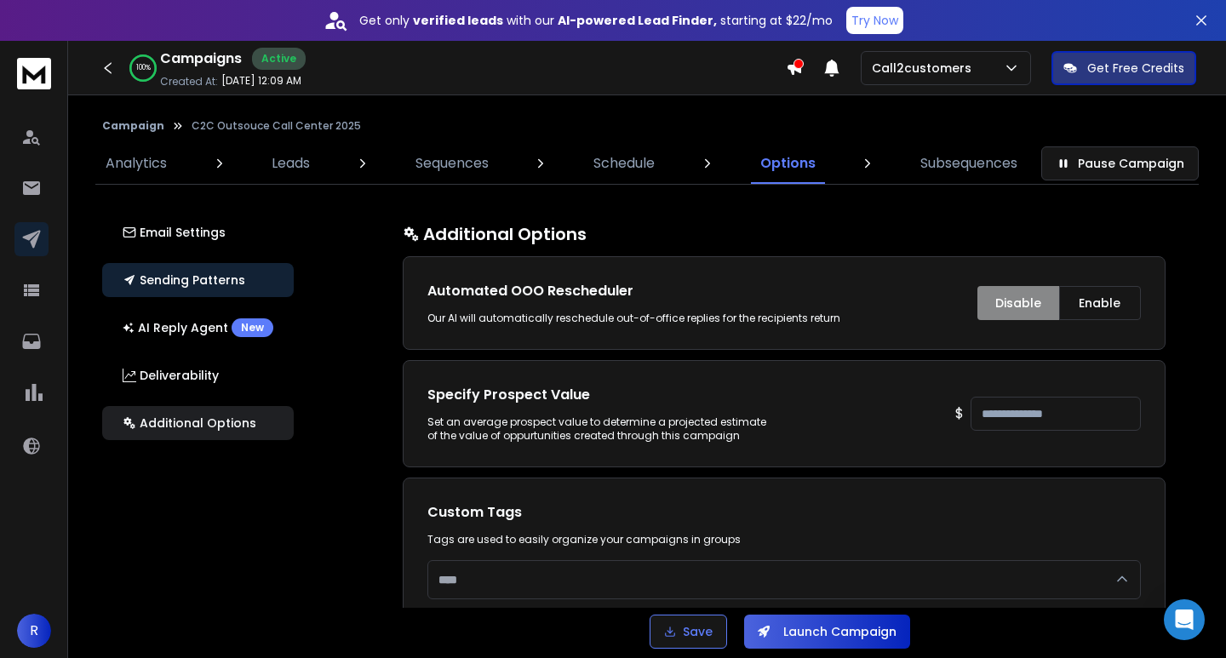
click at [175, 265] on button "Sending Patterns" at bounding box center [198, 280] width 192 height 34
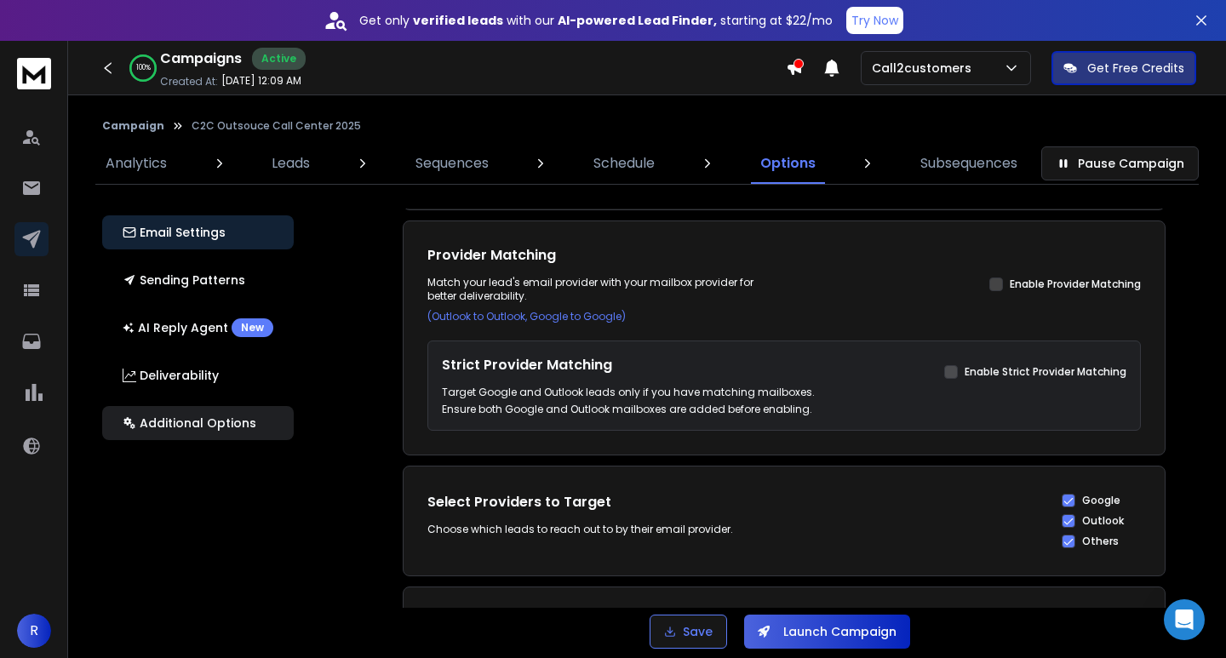
click at [179, 243] on button "Email Settings" at bounding box center [198, 232] width 192 height 34
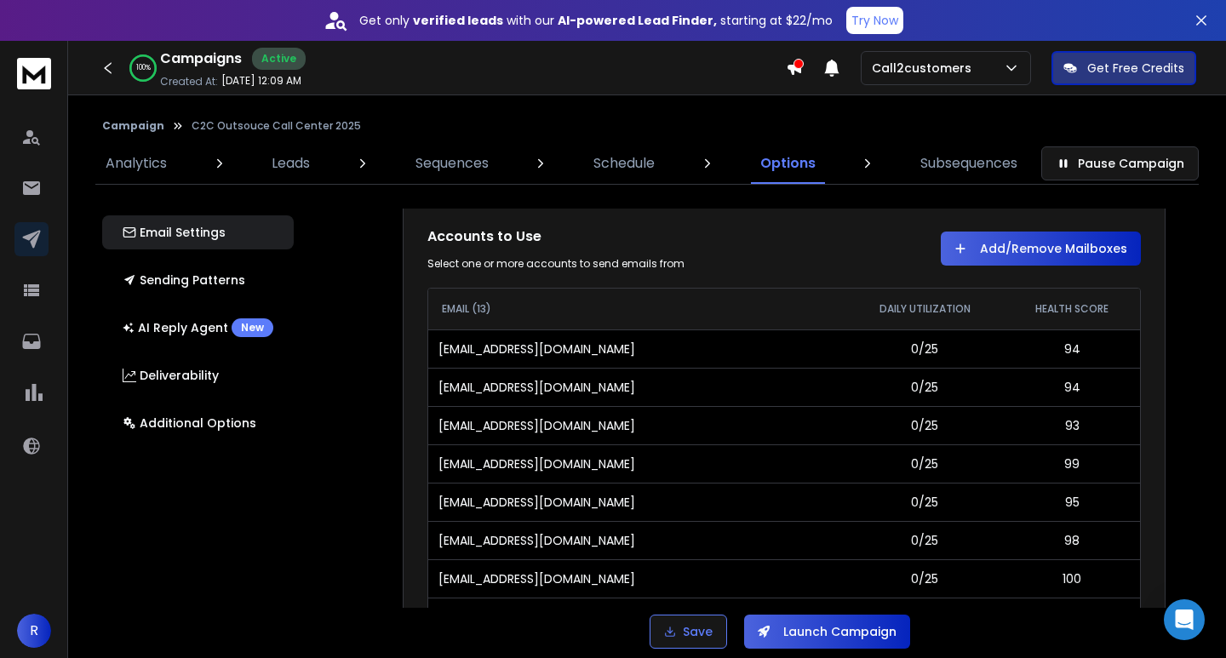
scroll to position [85, 0]
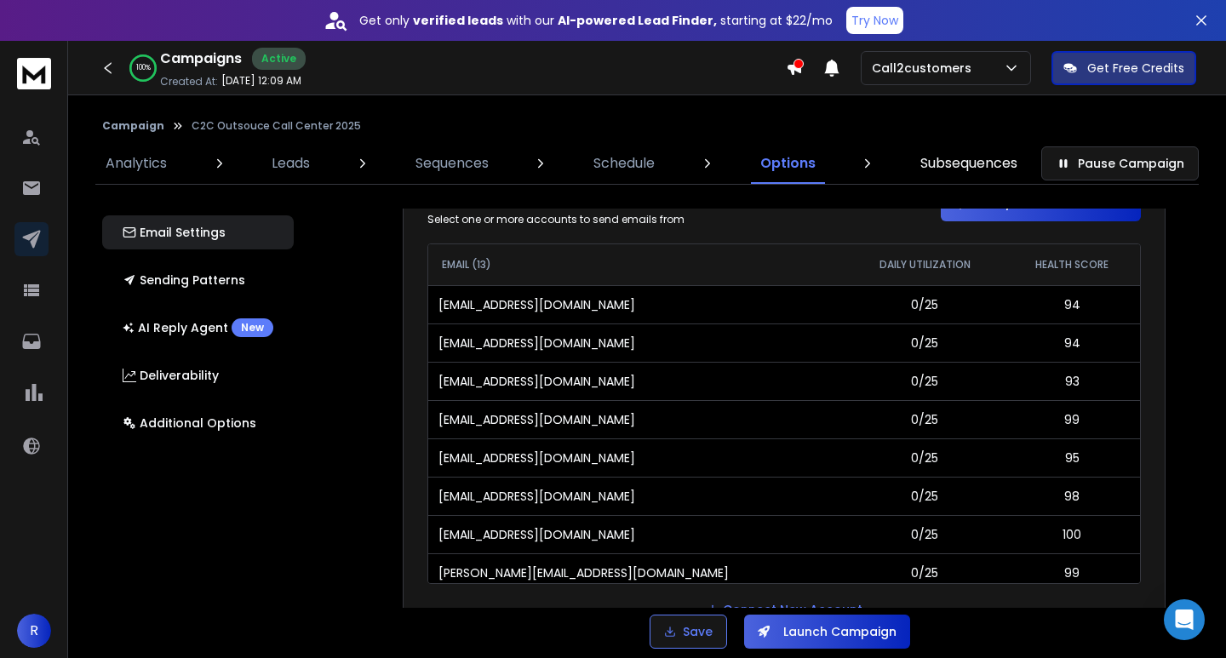
click at [938, 161] on p "Subsequences" at bounding box center [968, 163] width 97 height 20
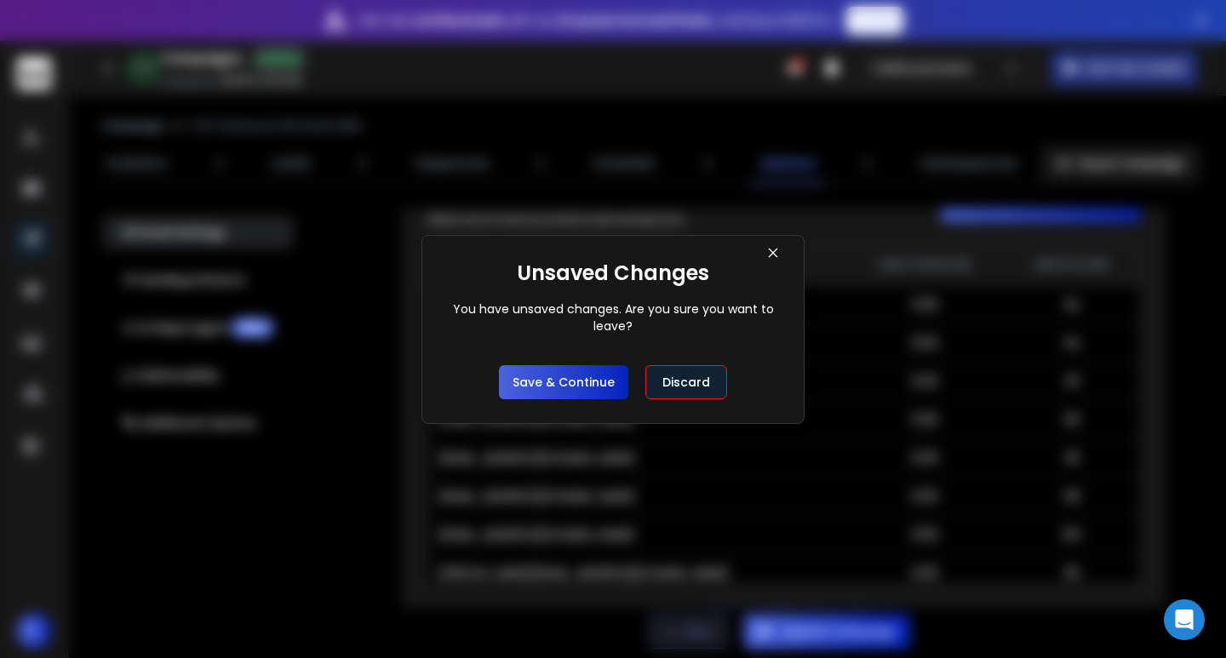
click at [774, 255] on icon at bounding box center [773, 253] width 14 height 14
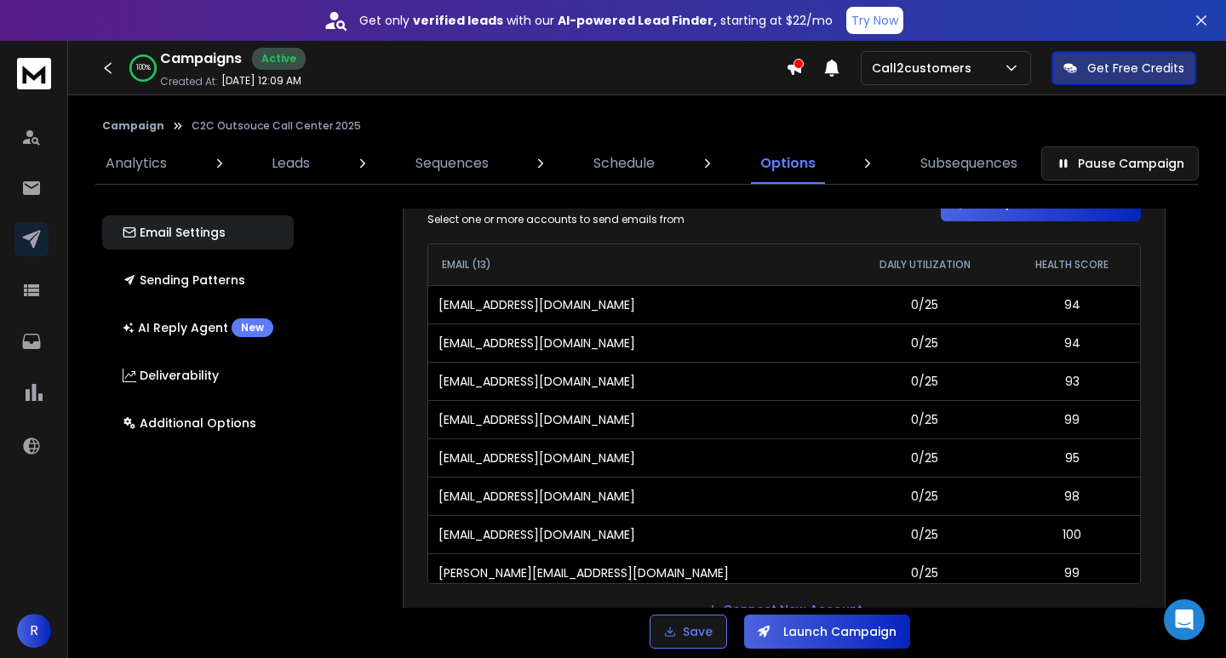
click at [668, 163] on div "Analytics Leads Sequences Schedule Options Subsequences" at bounding box center [561, 163] width 932 height 41
click at [617, 160] on p "Schedule" at bounding box center [623, 163] width 61 height 20
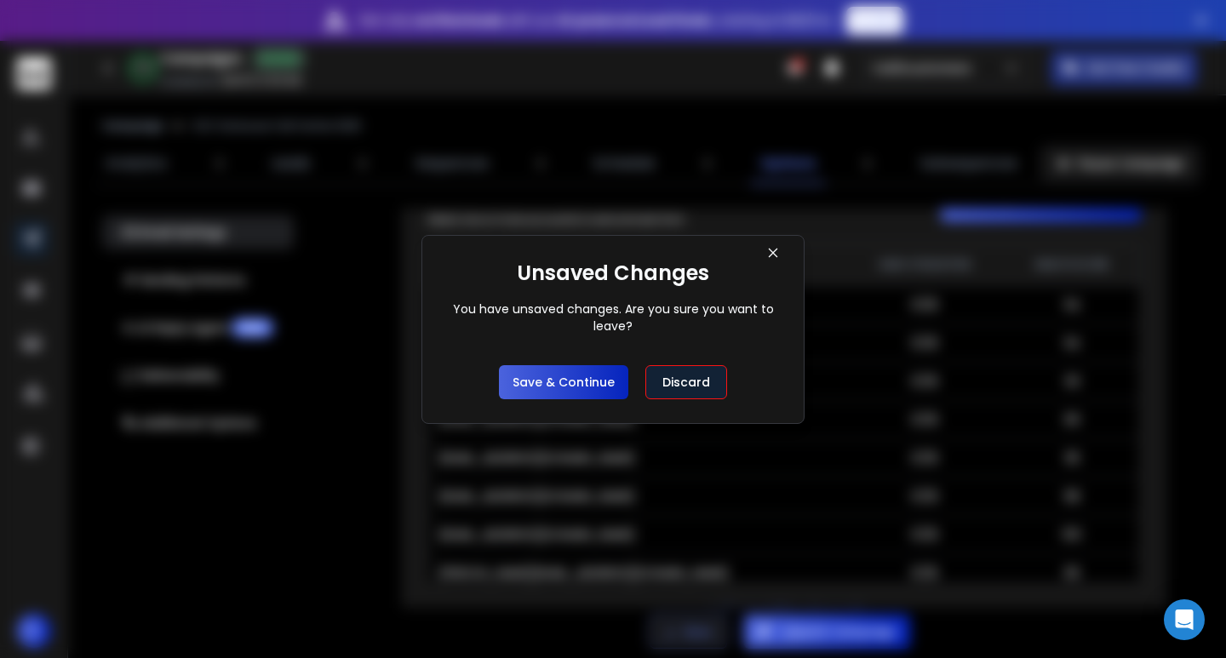
click at [778, 255] on icon at bounding box center [773, 253] width 14 height 14
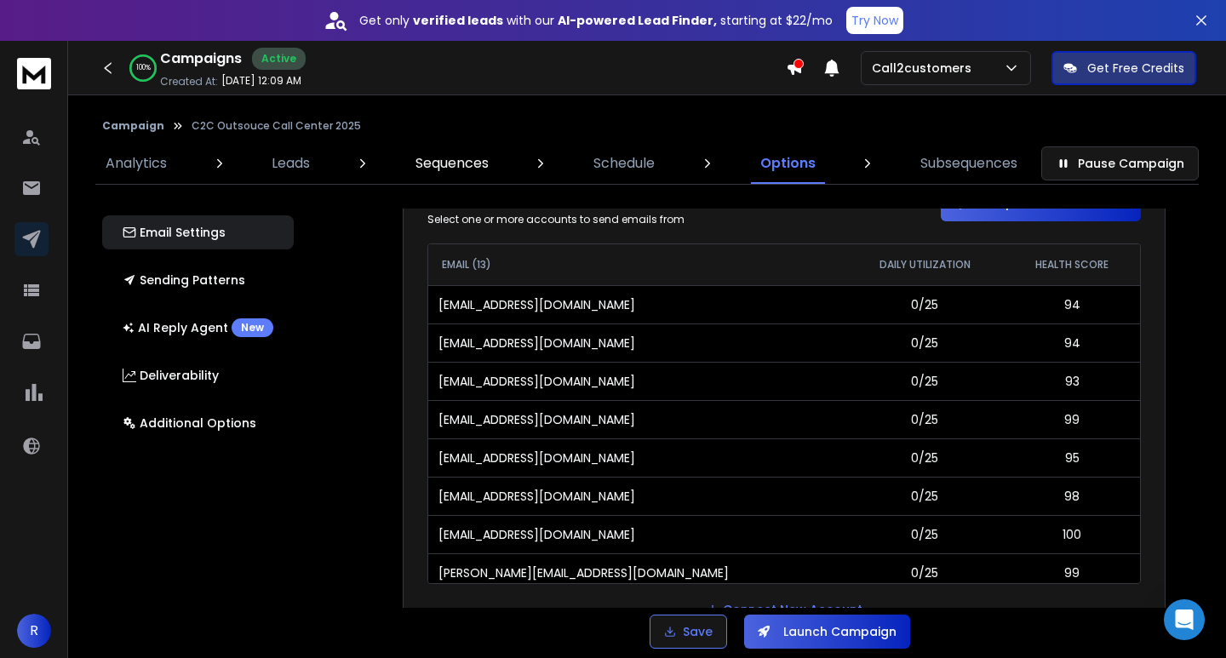
click at [450, 146] on link "Sequences" at bounding box center [452, 163] width 94 height 41
